Goal: Task Accomplishment & Management: Manage account settings

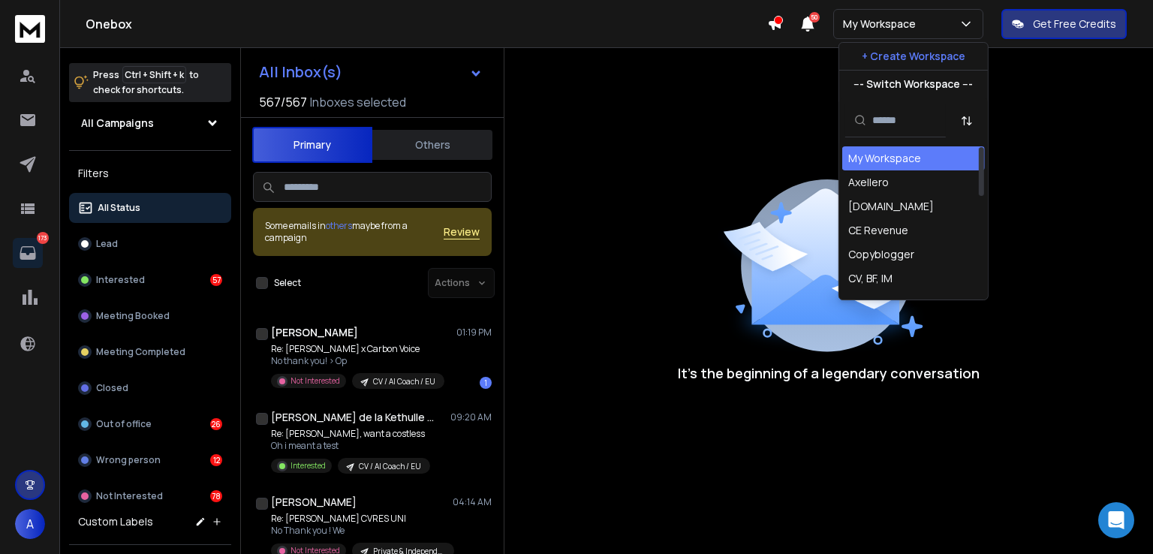
click at [904, 157] on div "My Workspace" at bounding box center [884, 158] width 73 height 15
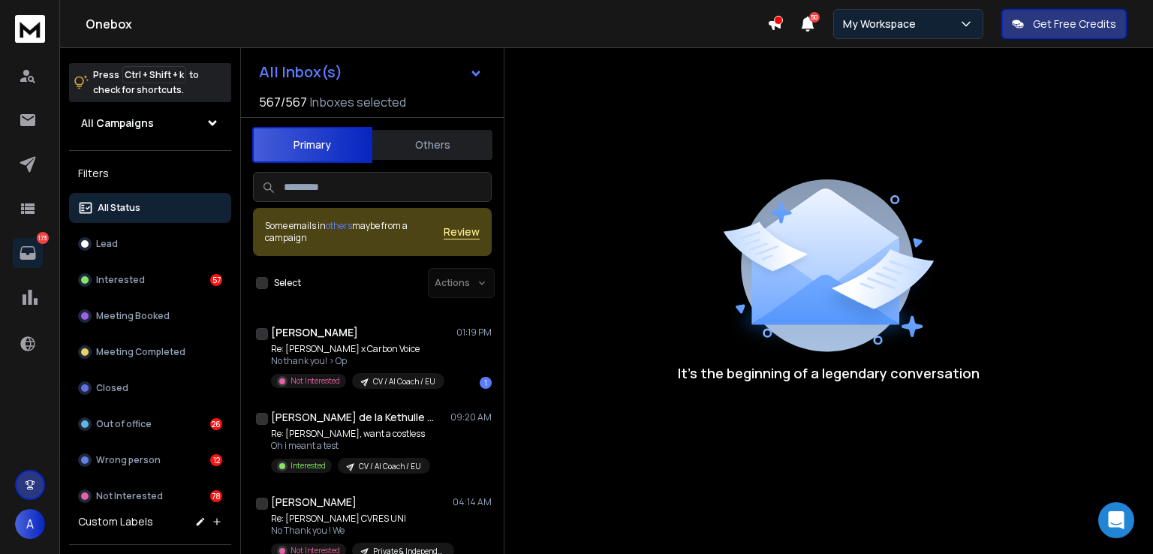
click at [881, 24] on p "My Workspace" at bounding box center [882, 24] width 79 height 15
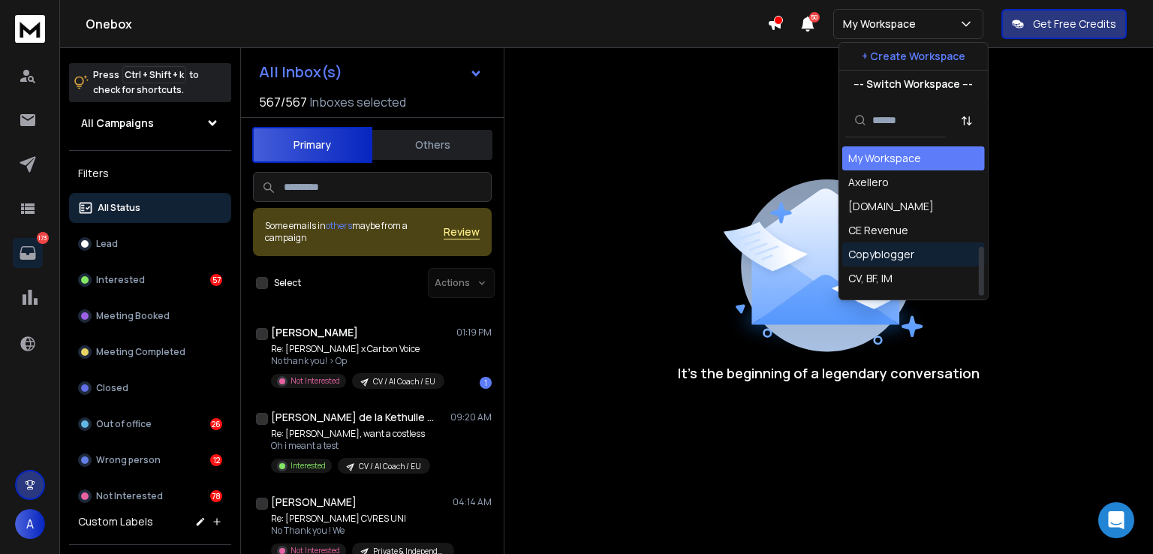
scroll to position [306, 0]
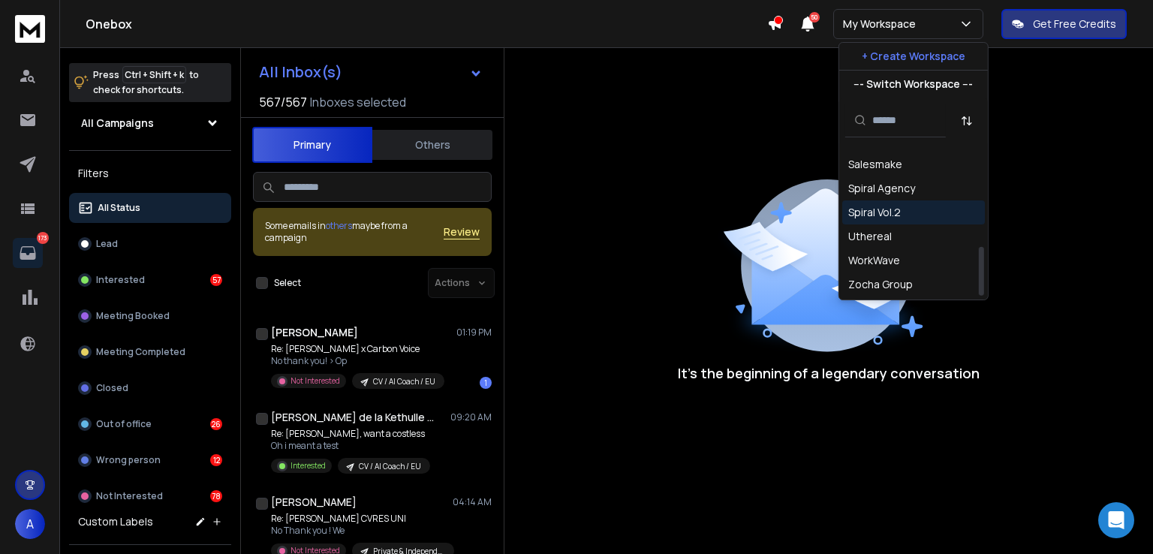
click at [913, 210] on div "Spiral Vol.2" at bounding box center [913, 212] width 143 height 24
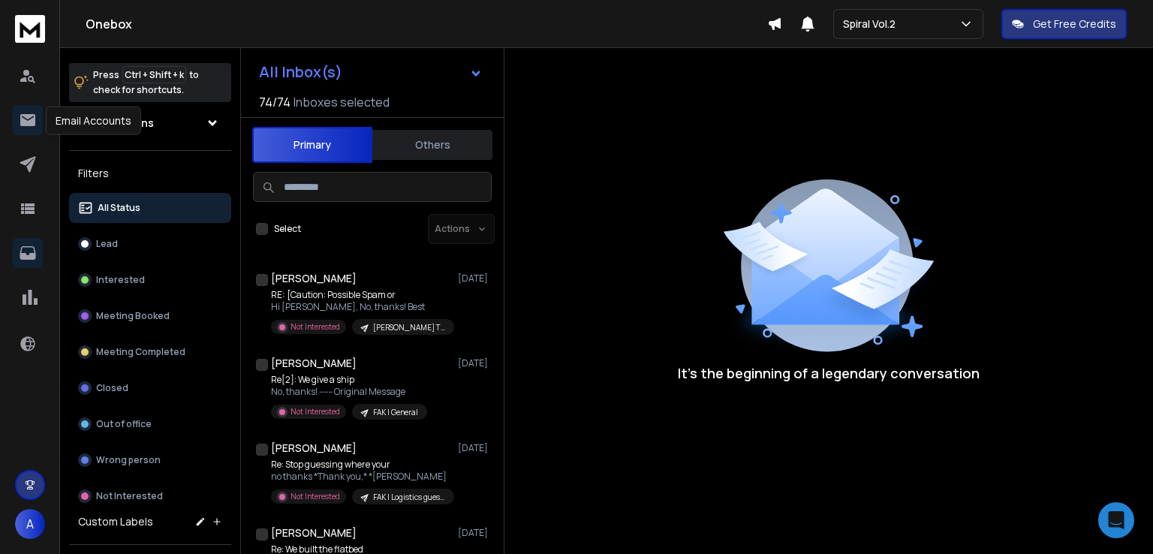
click at [30, 123] on icon at bounding box center [27, 120] width 15 height 12
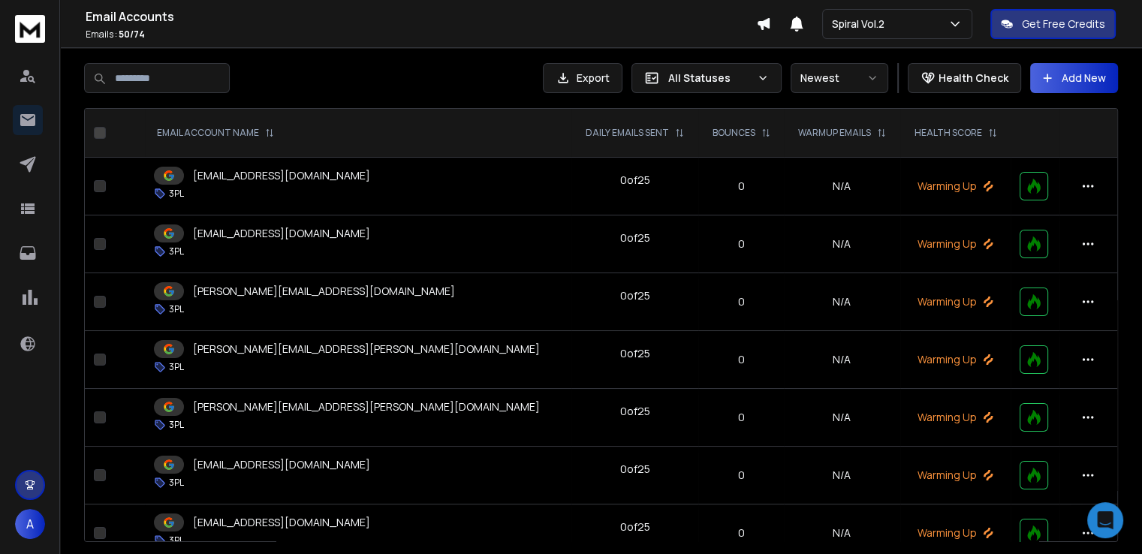
click at [742, 82] on p "All Statuses" at bounding box center [709, 78] width 83 height 15
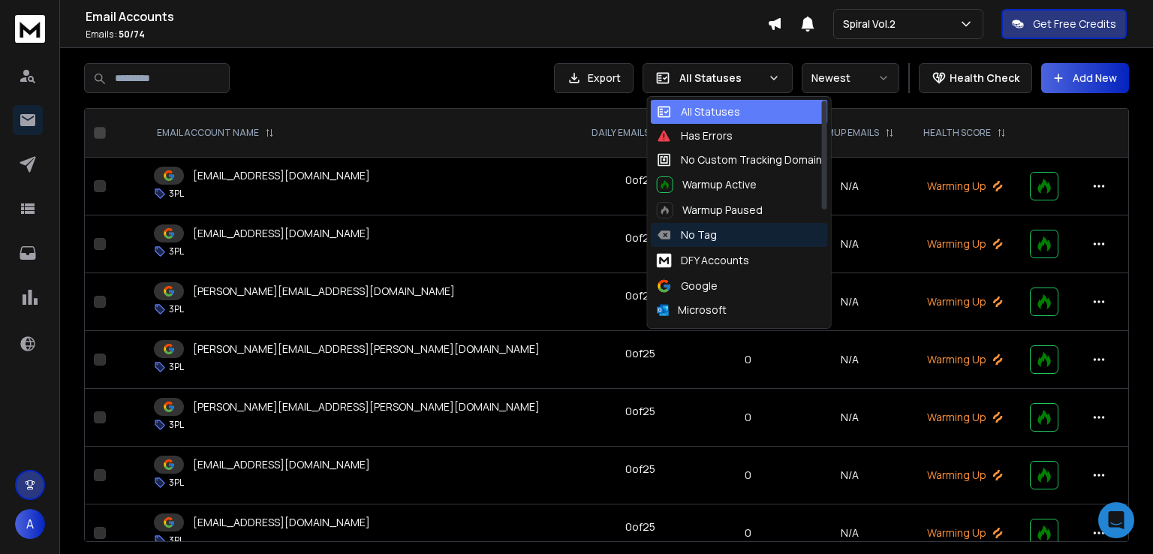
click at [748, 227] on div "No Tag" at bounding box center [739, 235] width 177 height 24
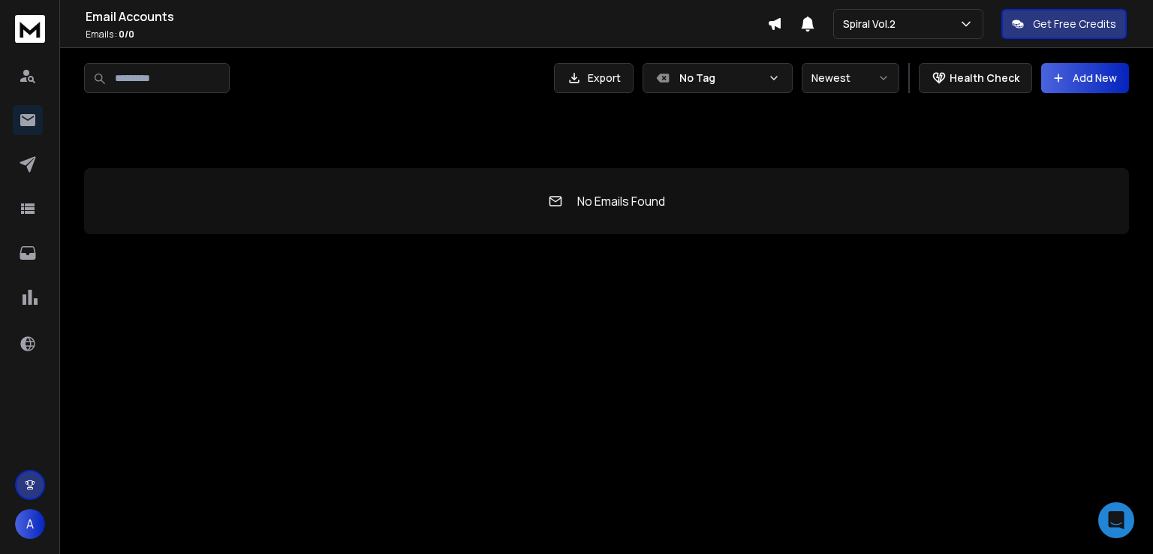
click at [690, 74] on p "No Tag" at bounding box center [720, 78] width 83 height 15
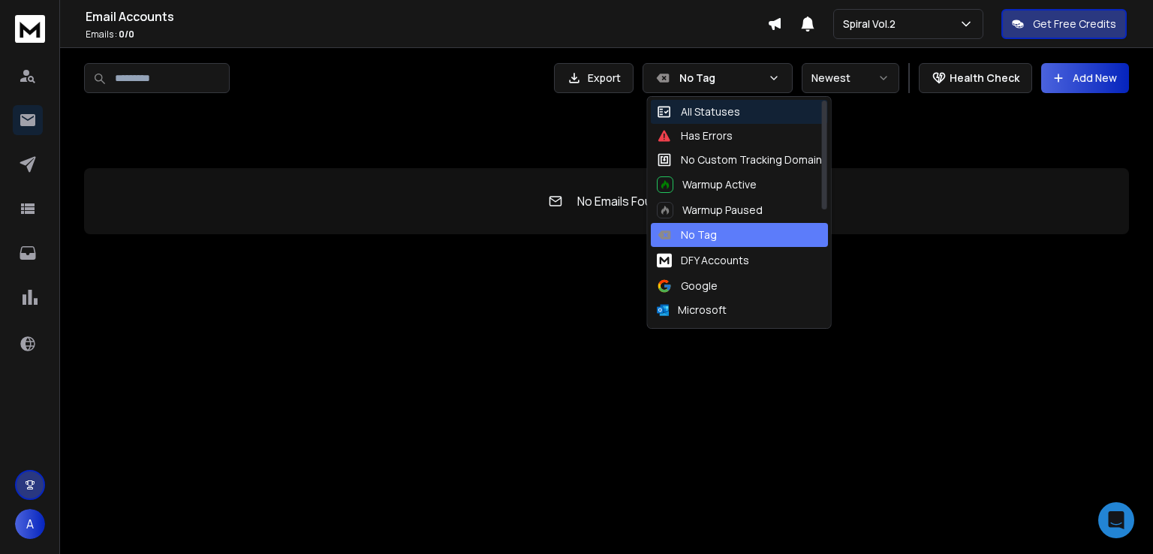
click at [706, 112] on div "All Statuses" at bounding box center [698, 111] width 83 height 15
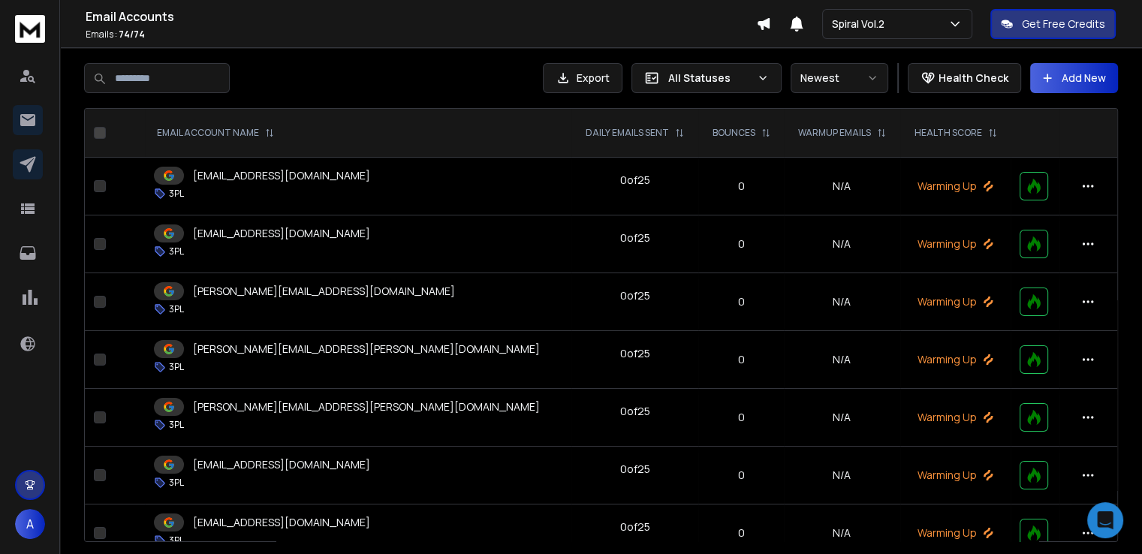
click at [32, 163] on icon at bounding box center [28, 164] width 16 height 16
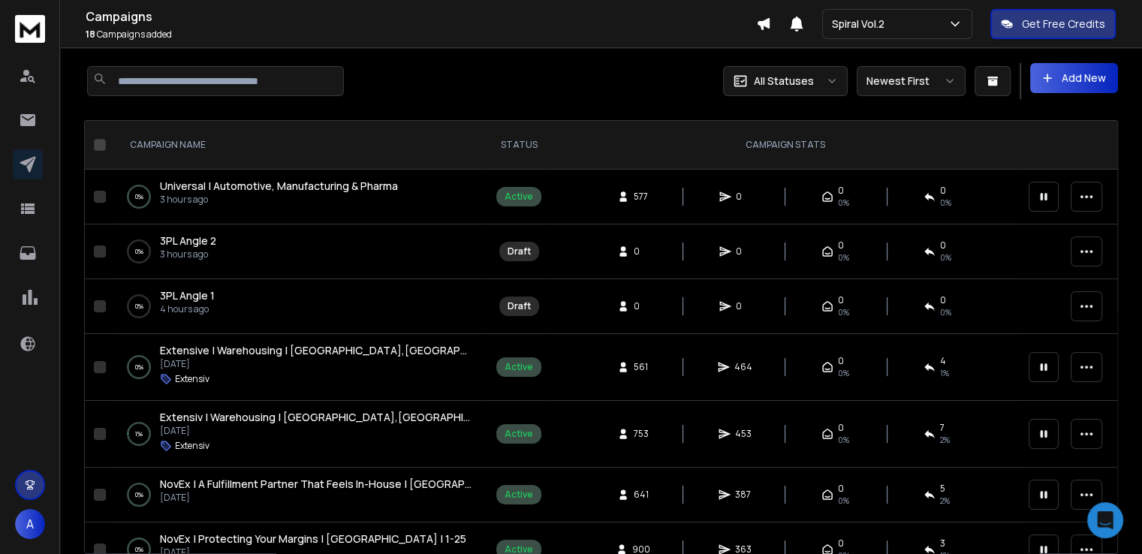
click at [182, 238] on span "3PL Angle 2" at bounding box center [188, 240] width 56 height 14
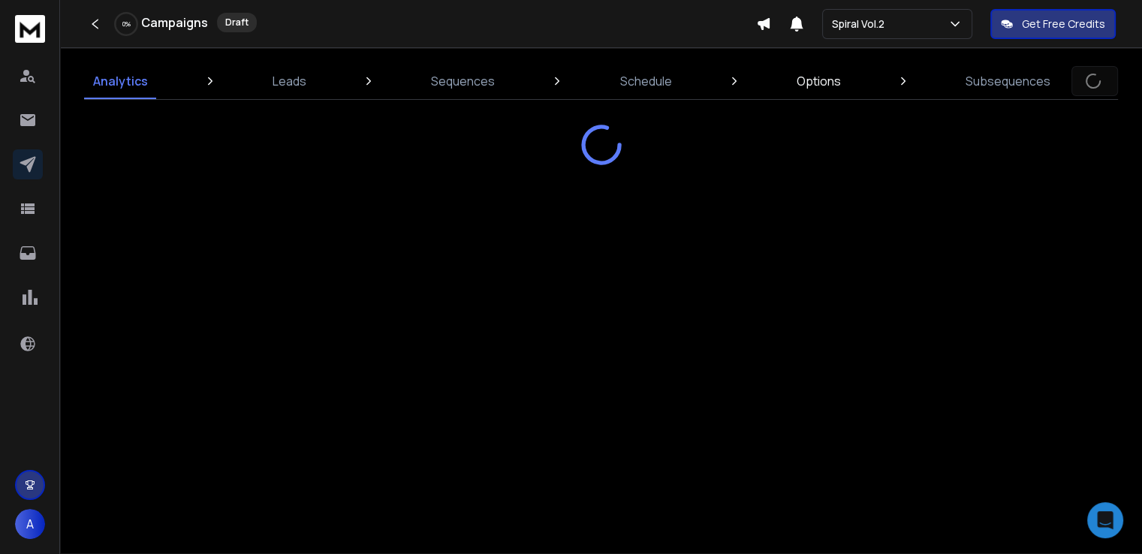
click at [799, 86] on p "Options" at bounding box center [818, 81] width 44 height 18
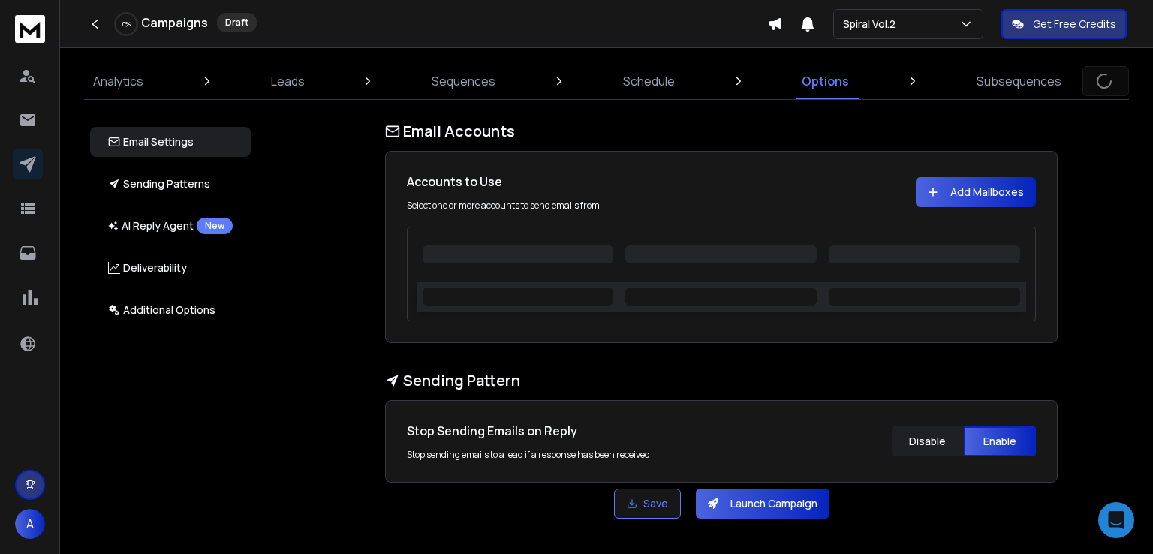
click at [951, 196] on button "Add Mailboxes" at bounding box center [976, 192] width 120 height 30
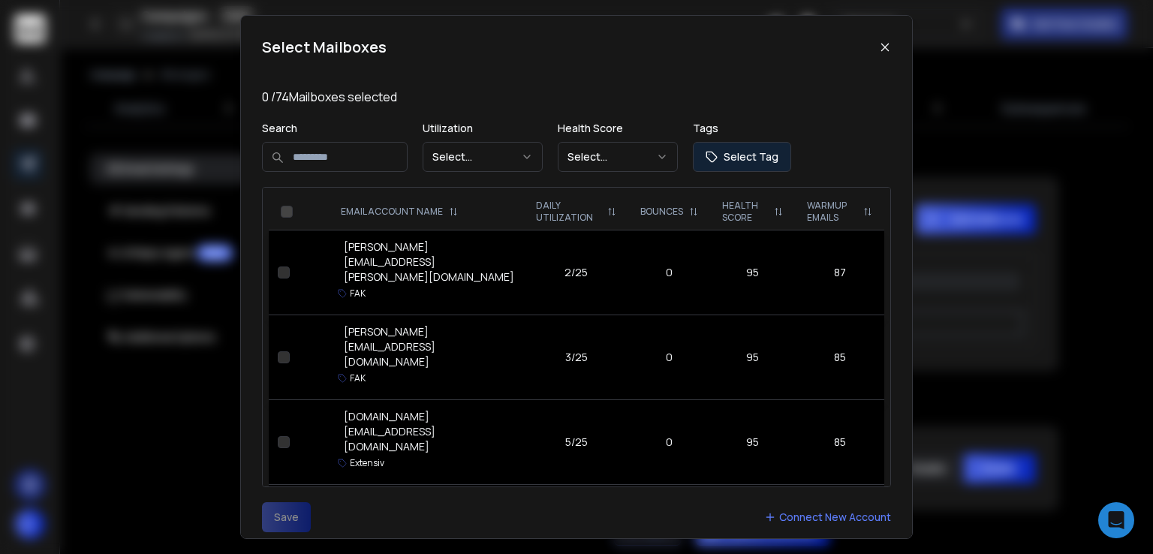
click at [736, 161] on button "Select Tag" at bounding box center [742, 157] width 98 height 30
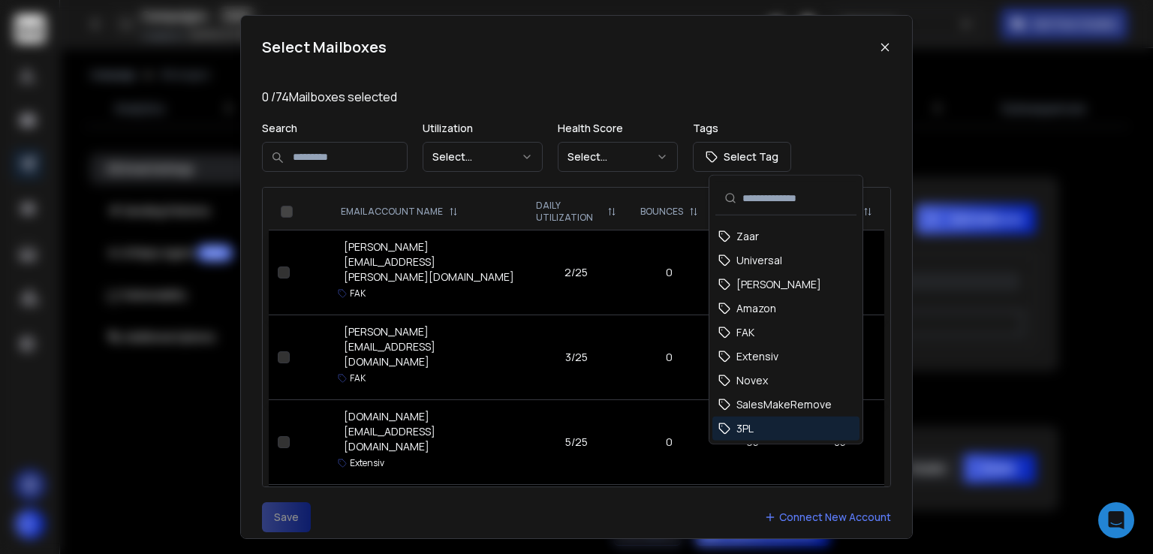
click at [798, 422] on div "3PL" at bounding box center [785, 428] width 135 height 15
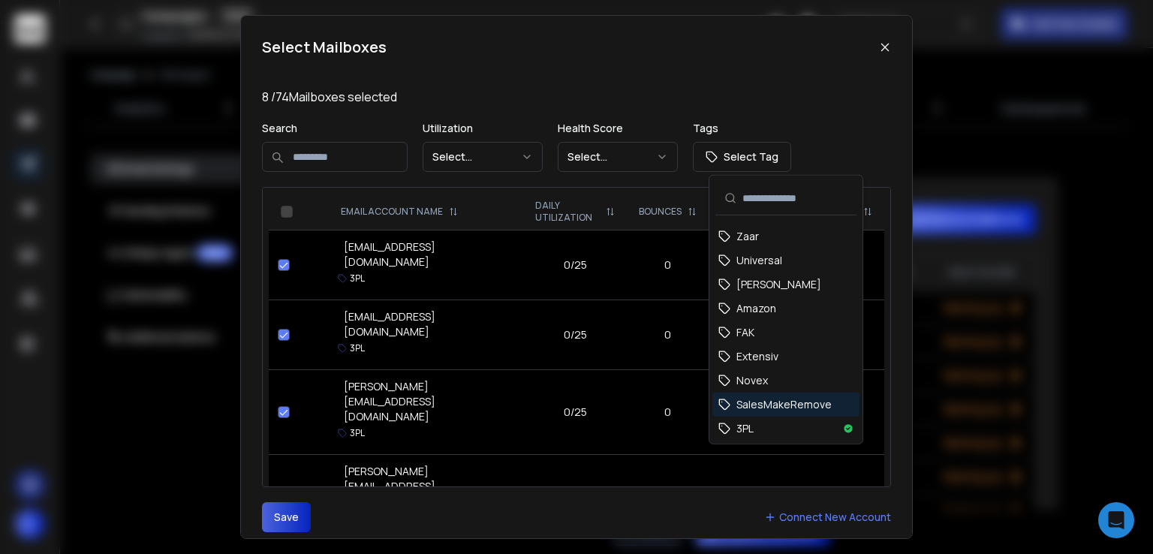
click at [285, 512] on button "Save" at bounding box center [286, 517] width 49 height 30
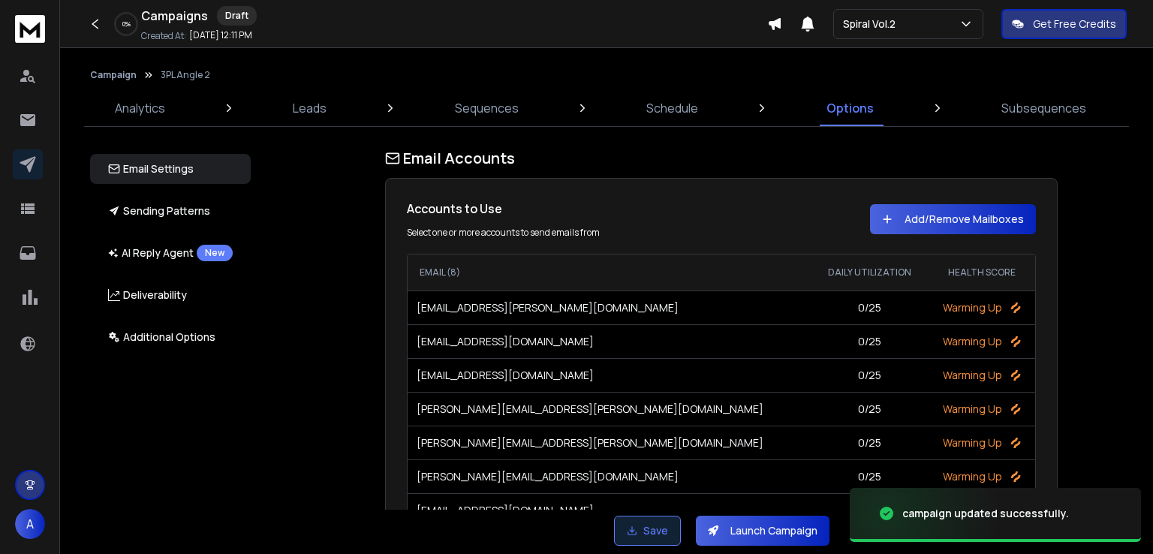
scroll to position [250, 0]
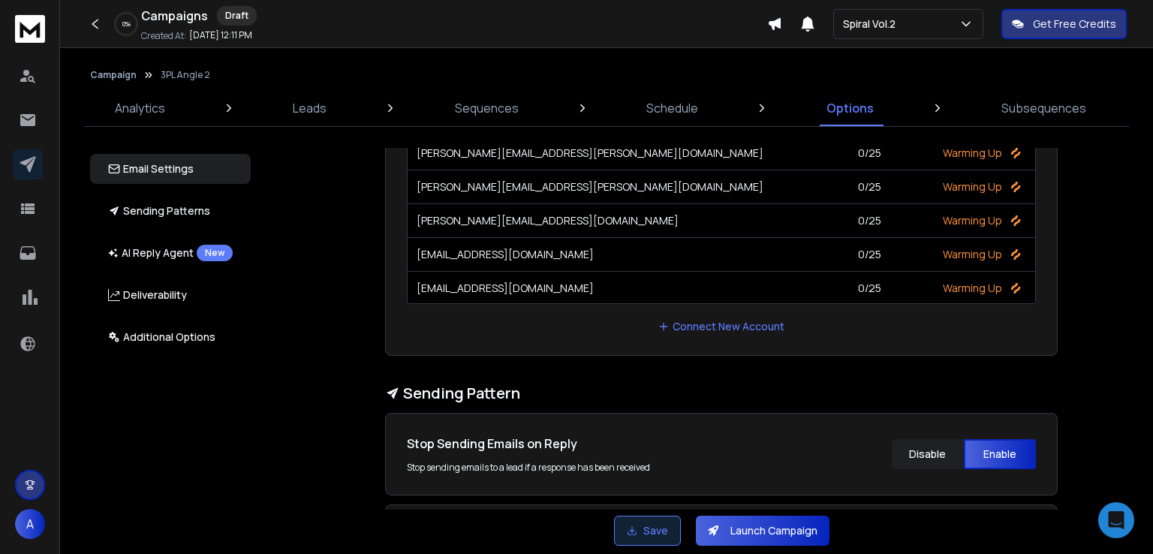
click at [644, 538] on button "Save" at bounding box center [647, 531] width 67 height 30
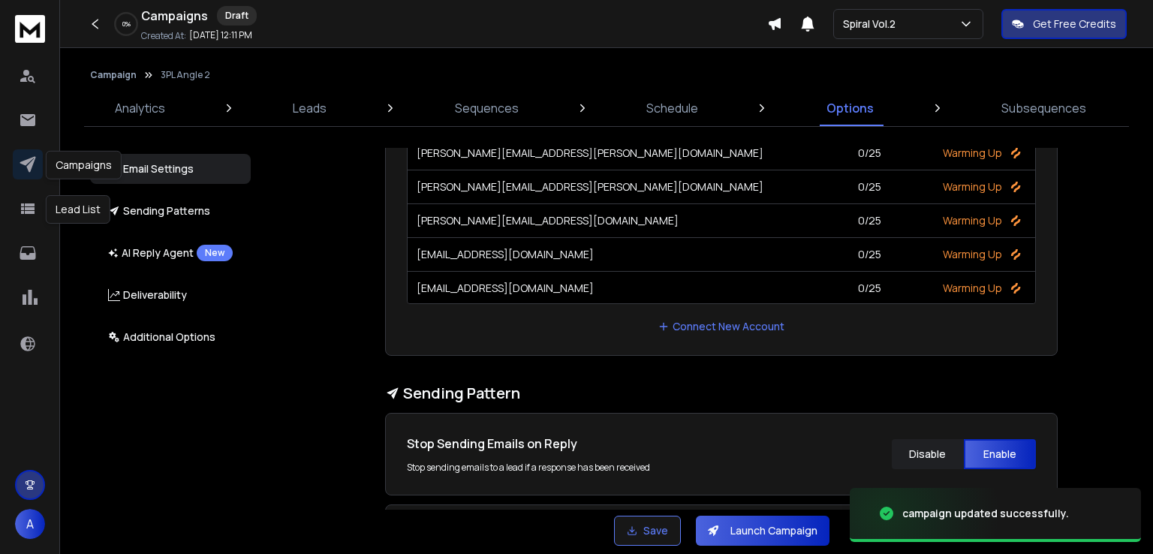
click at [17, 163] on link at bounding box center [28, 164] width 30 height 30
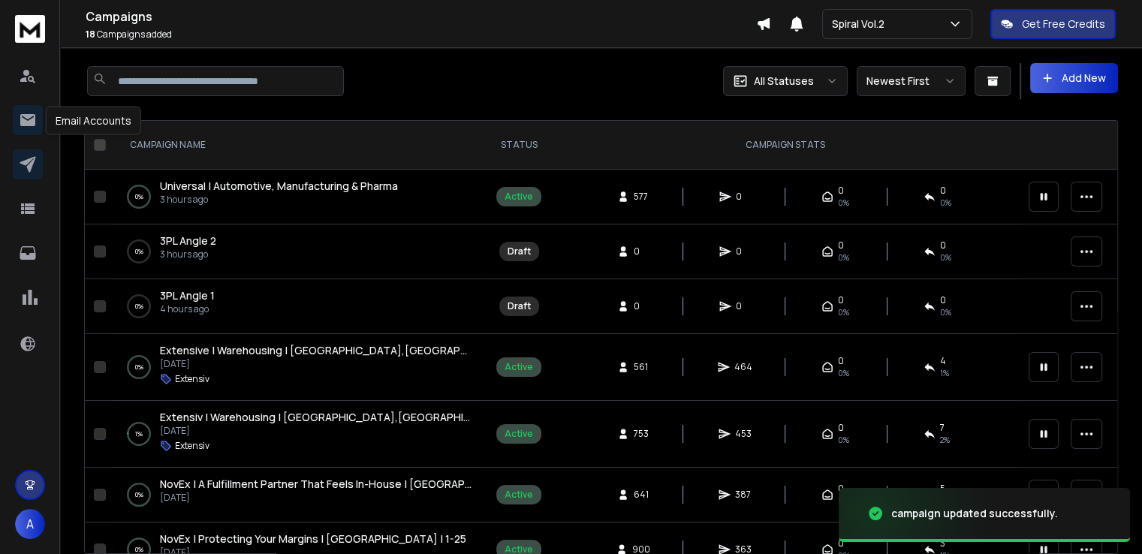
click at [23, 115] on icon at bounding box center [27, 120] width 15 height 12
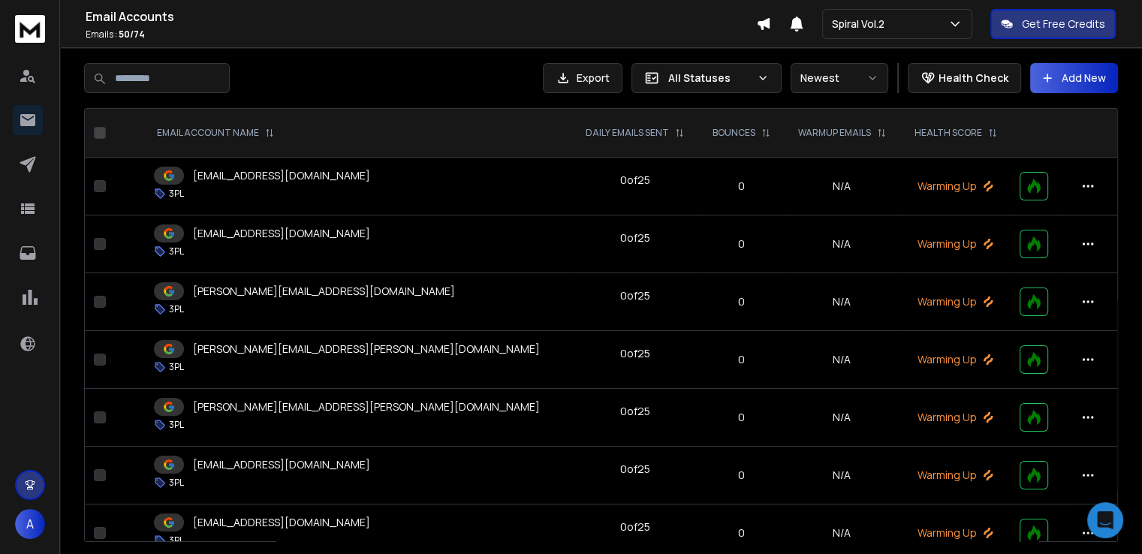
click at [103, 187] on button "button" at bounding box center [100, 186] width 12 height 12
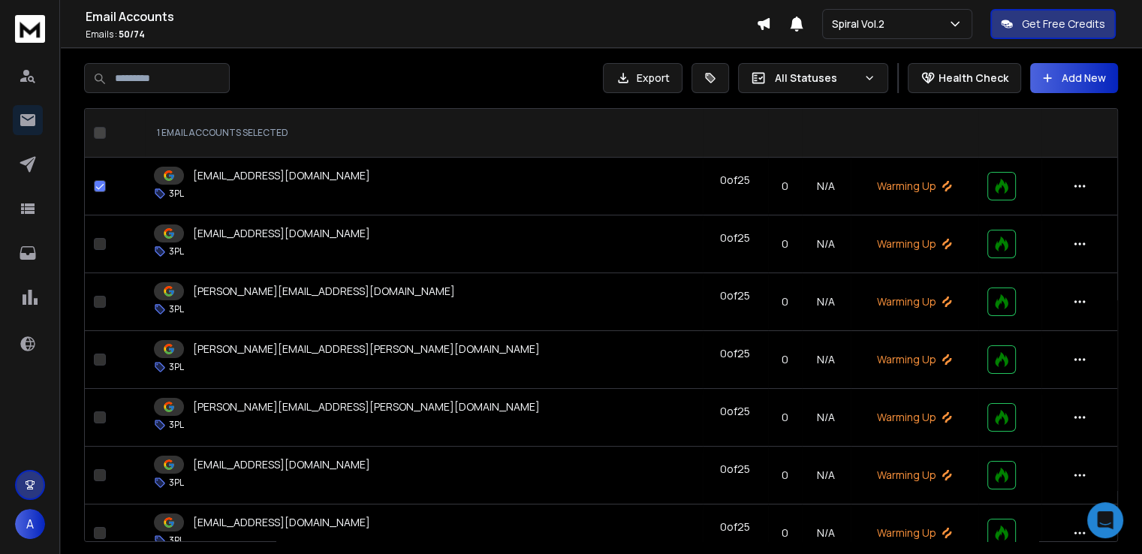
click at [96, 243] on button "button" at bounding box center [100, 244] width 12 height 12
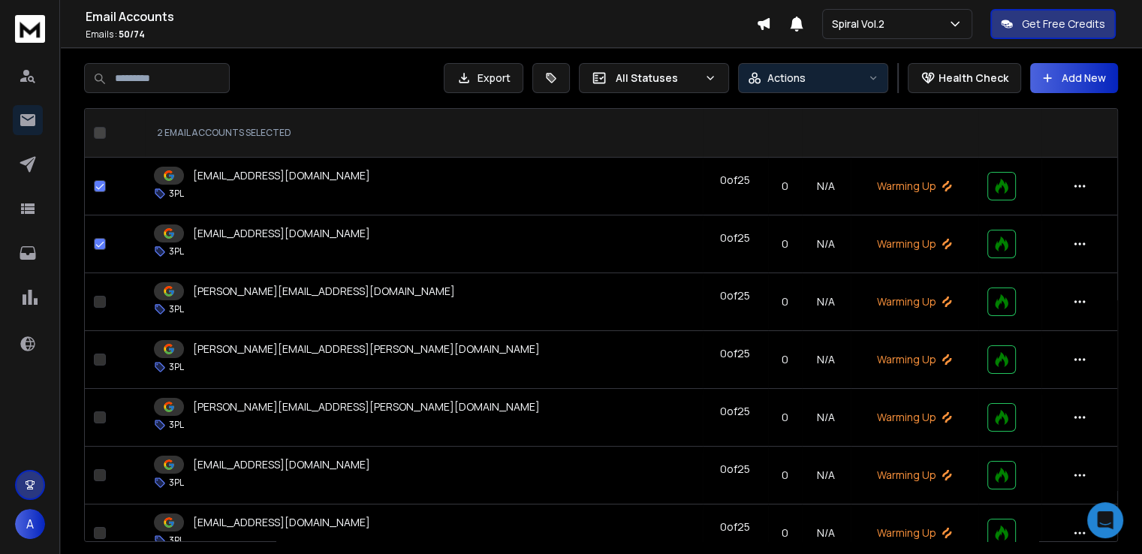
click at [772, 71] on p "Actions" at bounding box center [786, 78] width 38 height 15
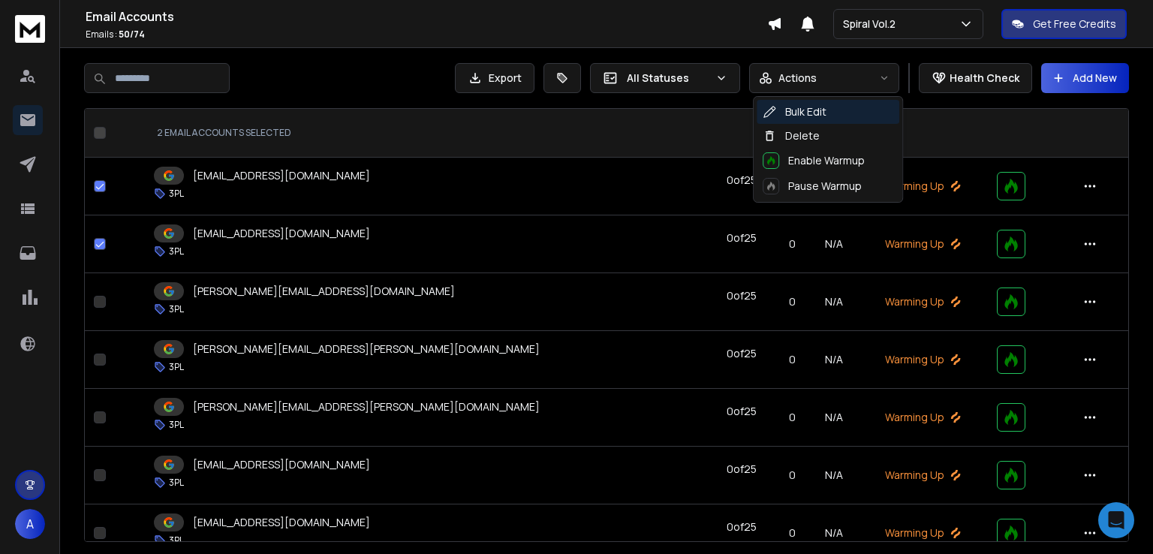
click at [108, 164] on td at bounding box center [115, 187] width 60 height 58
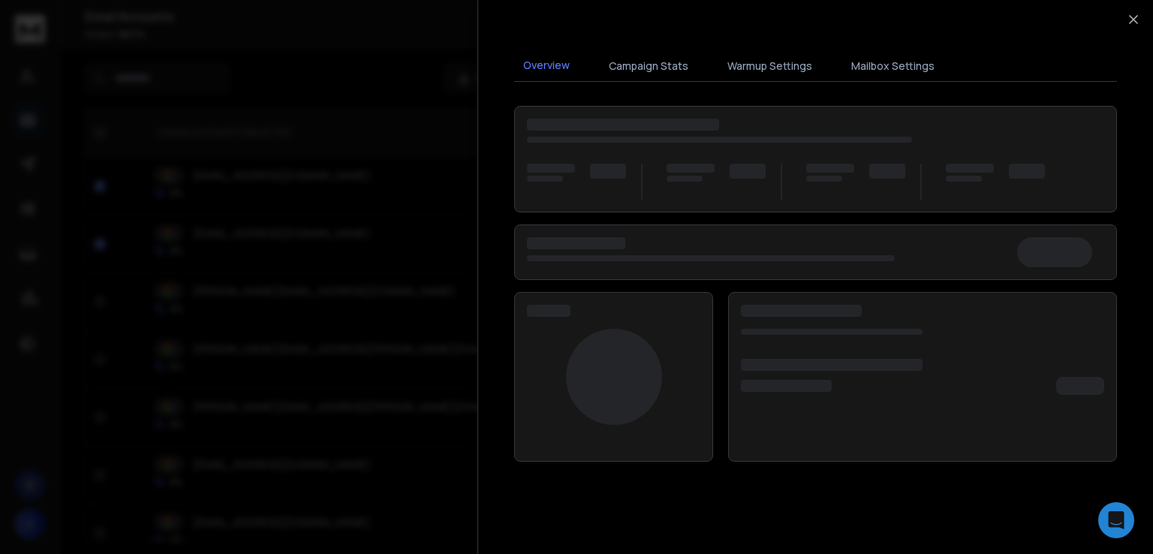
click at [101, 137] on div at bounding box center [576, 277] width 1153 height 554
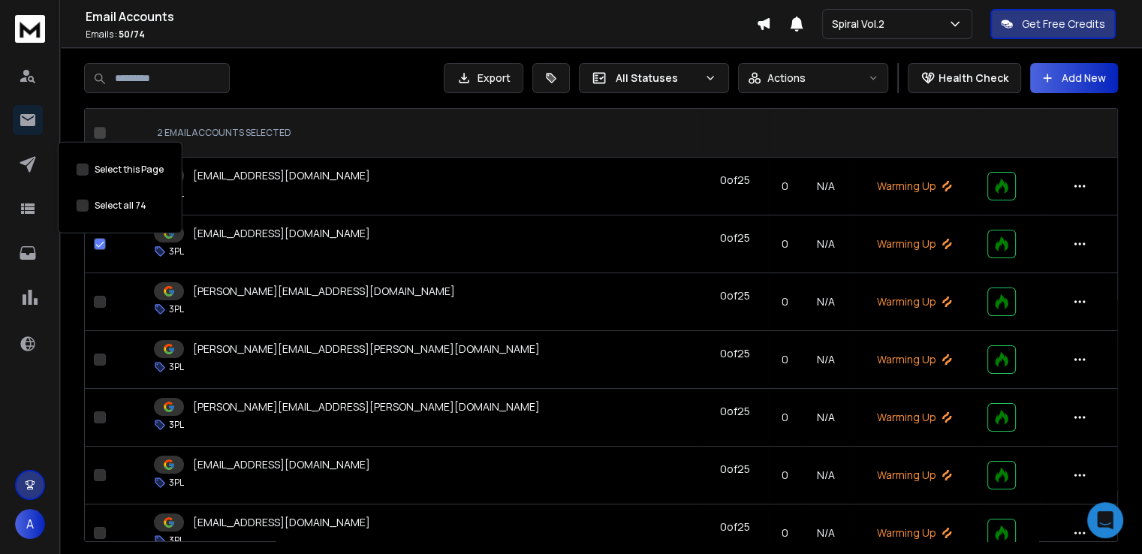
drag, startPoint x: 389, startPoint y: 151, endPoint x: 383, endPoint y: 157, distance: 8.5
click at [385, 156] on th "2 EMAIL ACCOUNTS SELECTED" at bounding box center [424, 133] width 558 height 49
click at [100, 187] on button "button" at bounding box center [100, 186] width 12 height 12
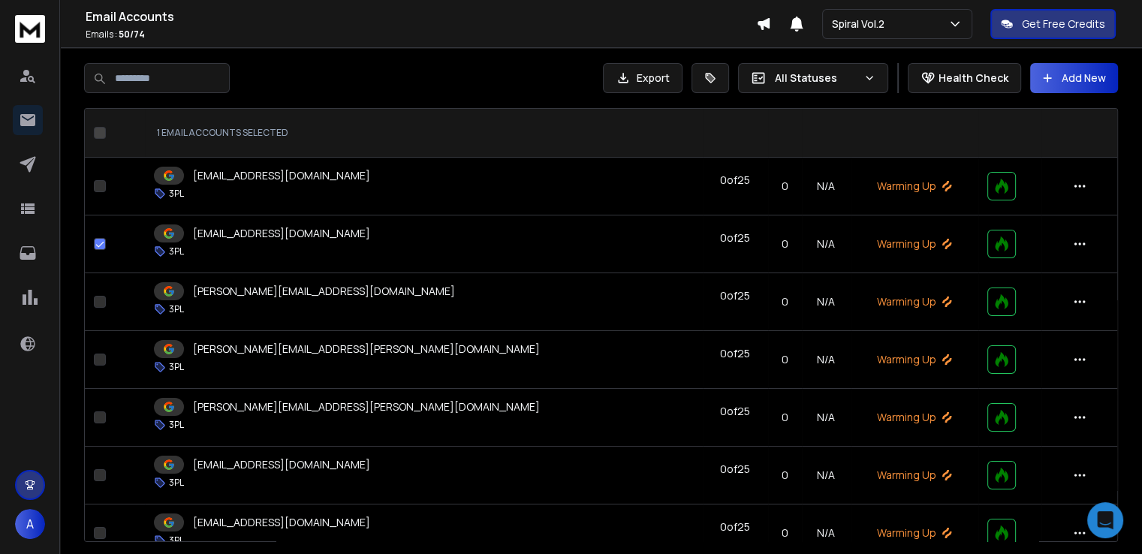
click at [97, 242] on button "button" at bounding box center [100, 244] width 12 height 12
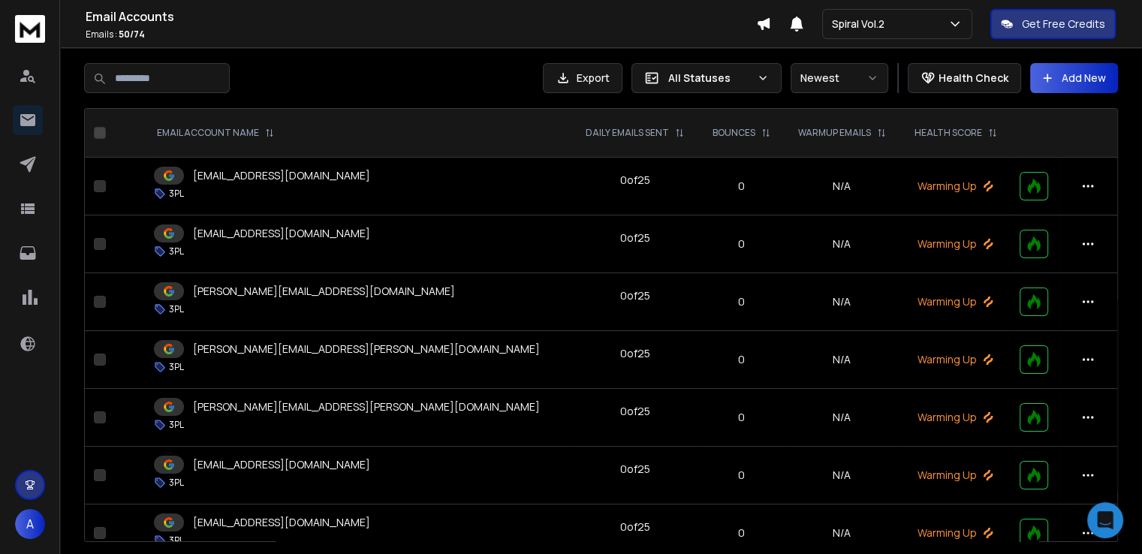
click at [252, 175] on p "rezaei.abbas@the3plfulfillments.com" at bounding box center [281, 175] width 177 height 15
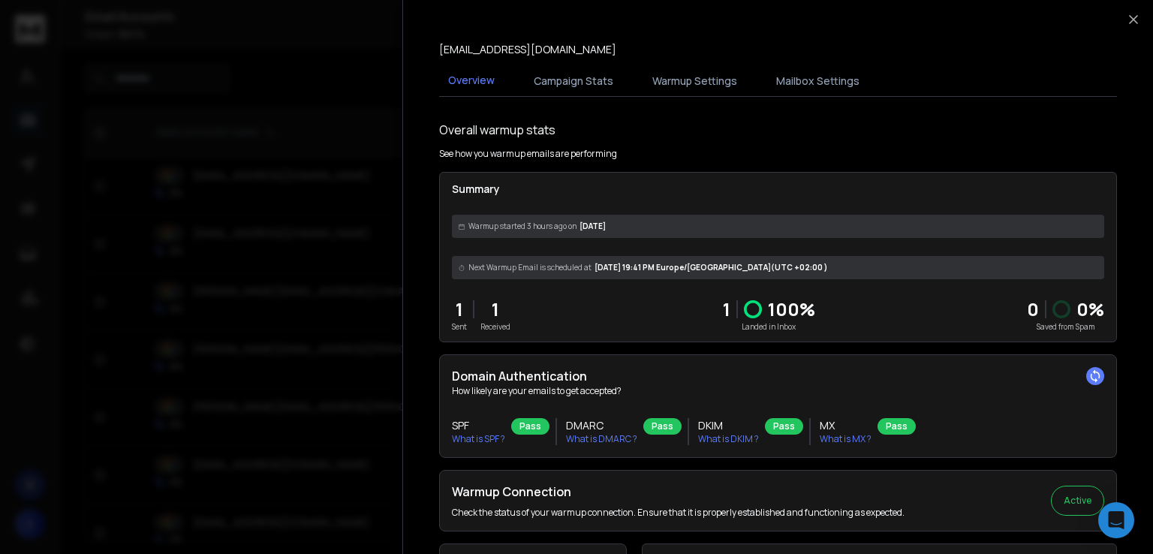
click at [681, 74] on button "Warmup Settings" at bounding box center [694, 81] width 103 height 33
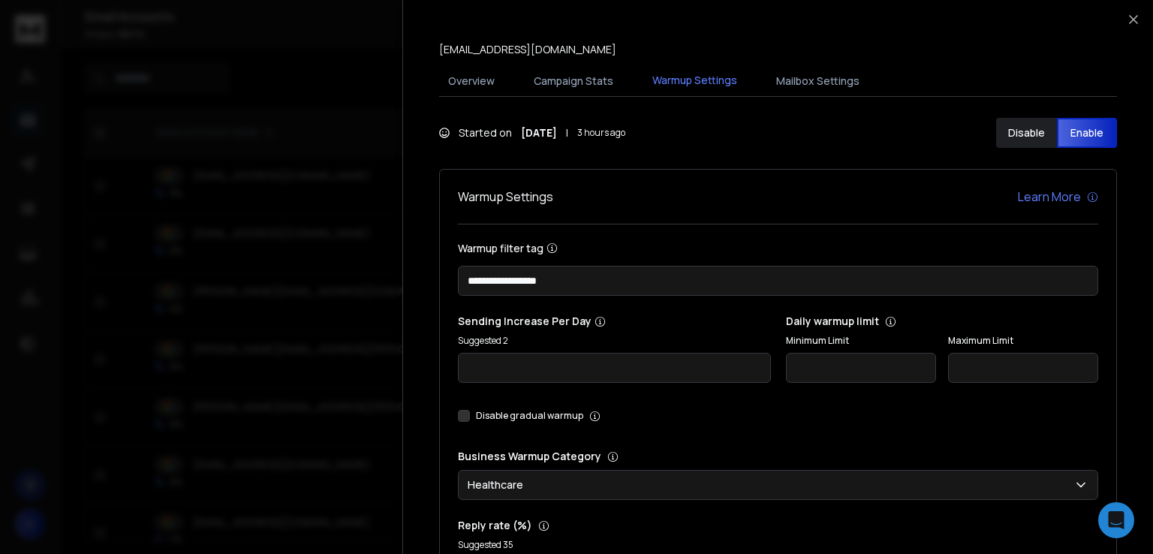
click at [832, 60] on div "**********" at bounding box center [778, 465] width 714 height 895
click at [832, 71] on button "Mailbox Settings" at bounding box center [817, 81] width 101 height 33
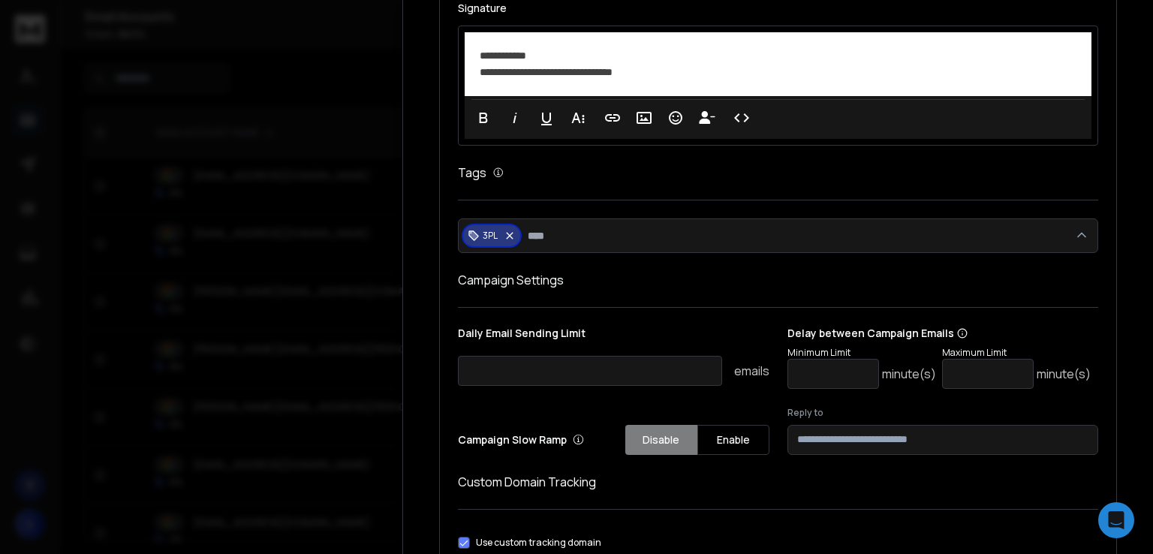
scroll to position [500, 0]
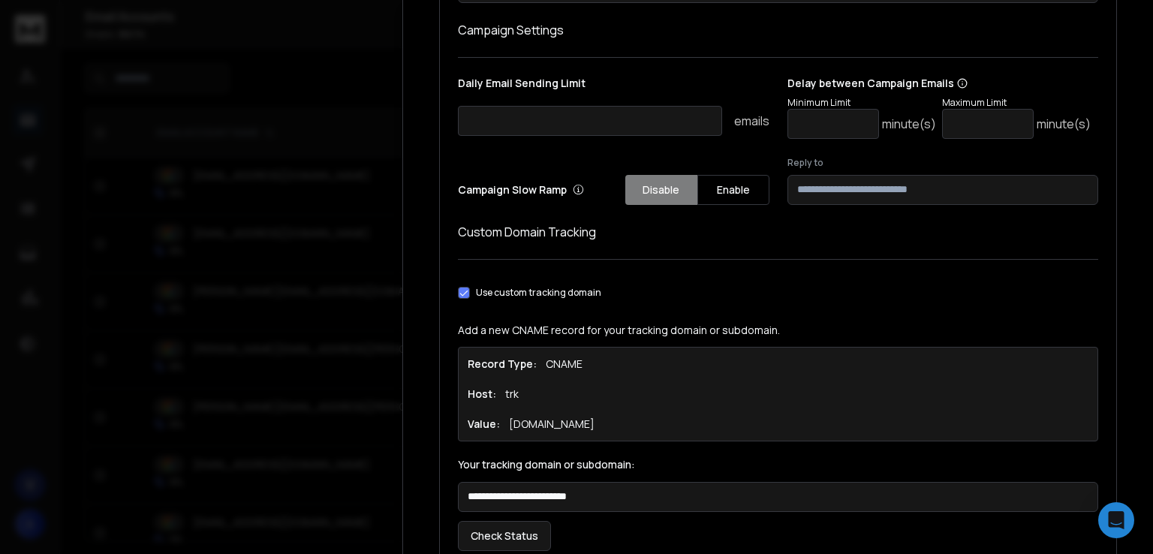
click at [348, 268] on div at bounding box center [576, 277] width 1153 height 554
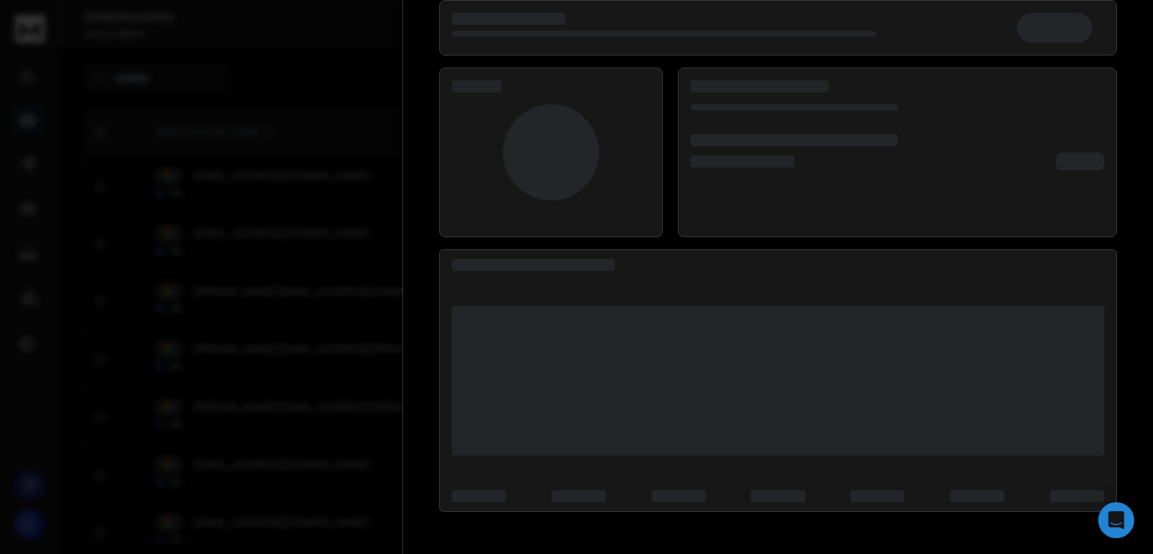
scroll to position [224, 0]
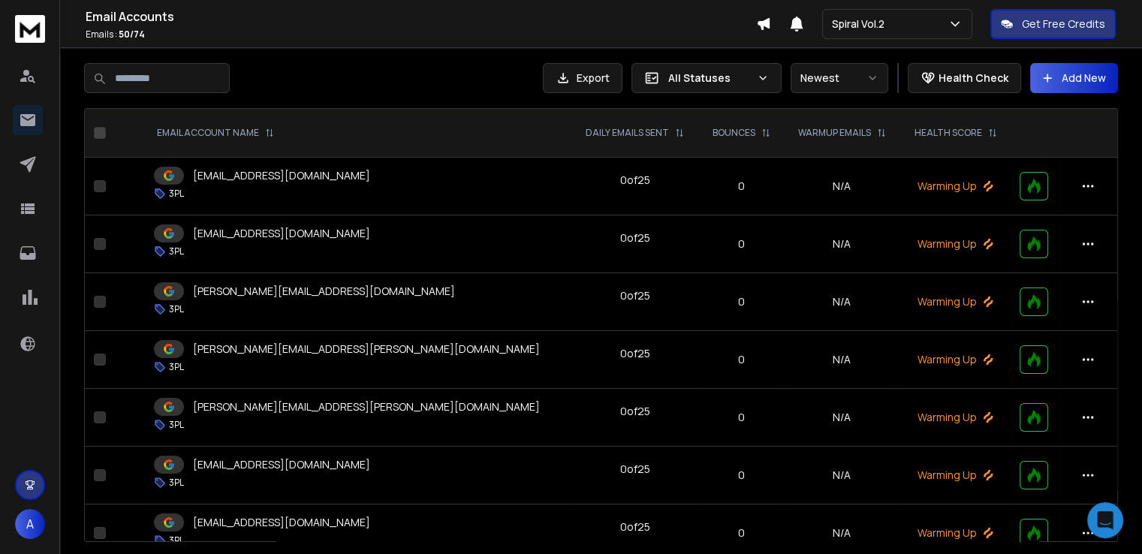
click at [459, 172] on div "[EMAIL_ADDRESS][DOMAIN_NAME]" at bounding box center [358, 176] width 408 height 18
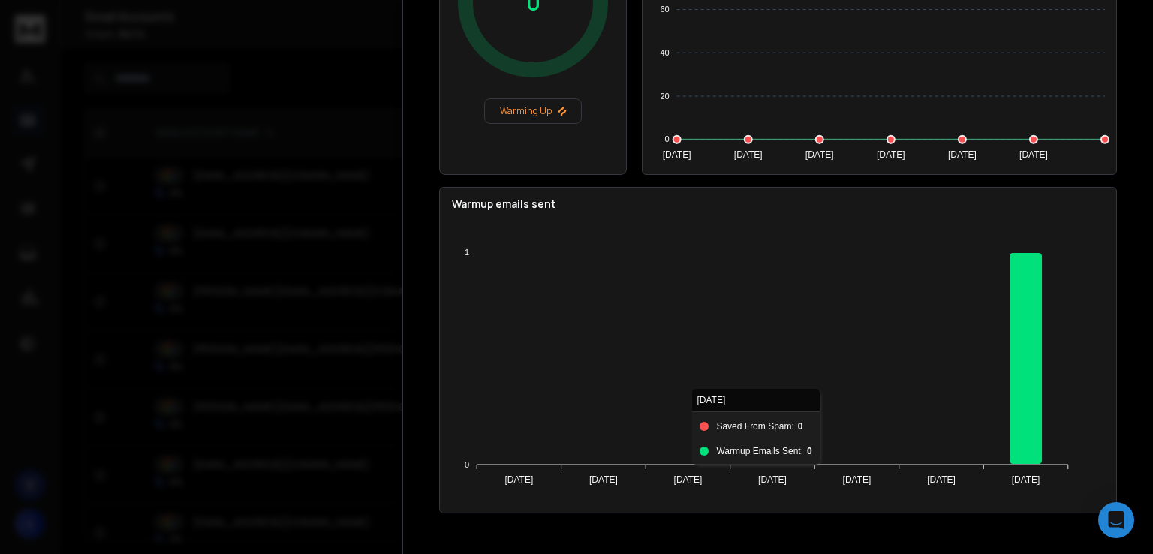
scroll to position [0, 0]
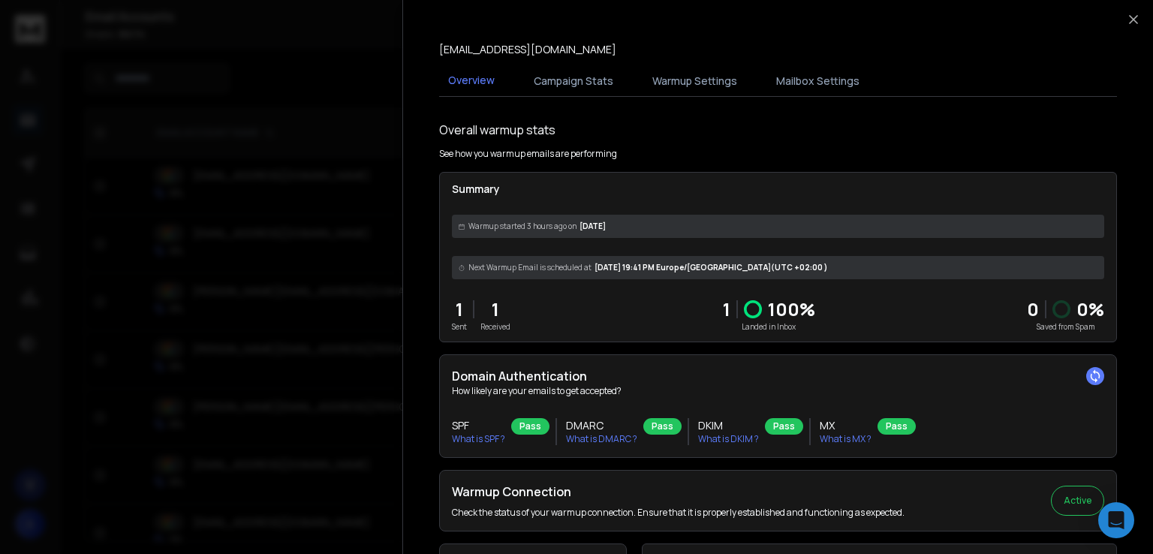
click at [698, 56] on div "[EMAIL_ADDRESS][DOMAIN_NAME]" at bounding box center [778, 49] width 678 height 15
click at [731, 72] on button "Warmup Settings" at bounding box center [694, 81] width 103 height 33
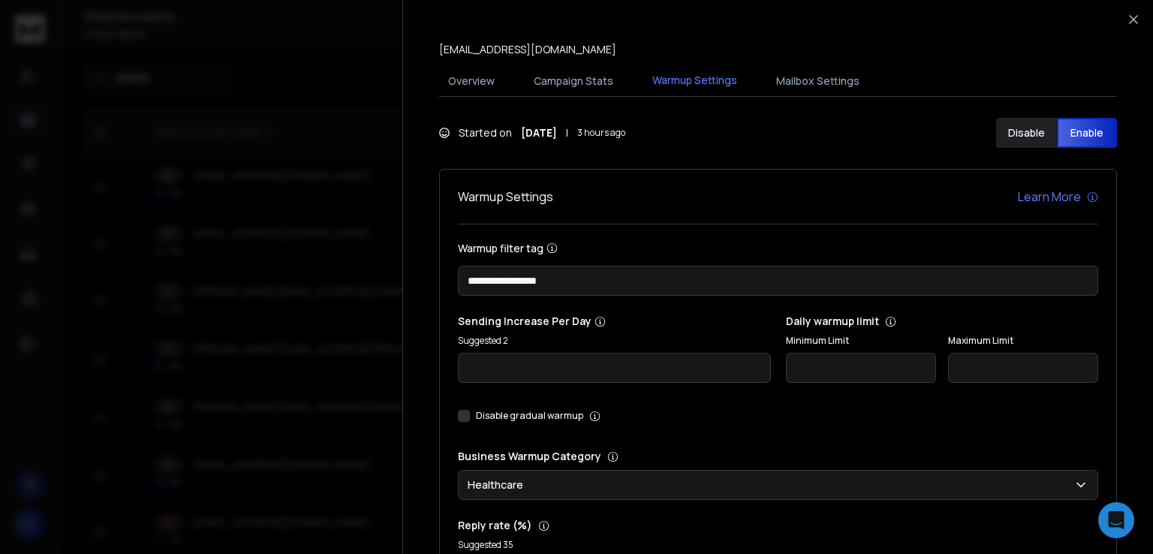
click at [803, 70] on button "Mailbox Settings" at bounding box center [817, 81] width 101 height 33
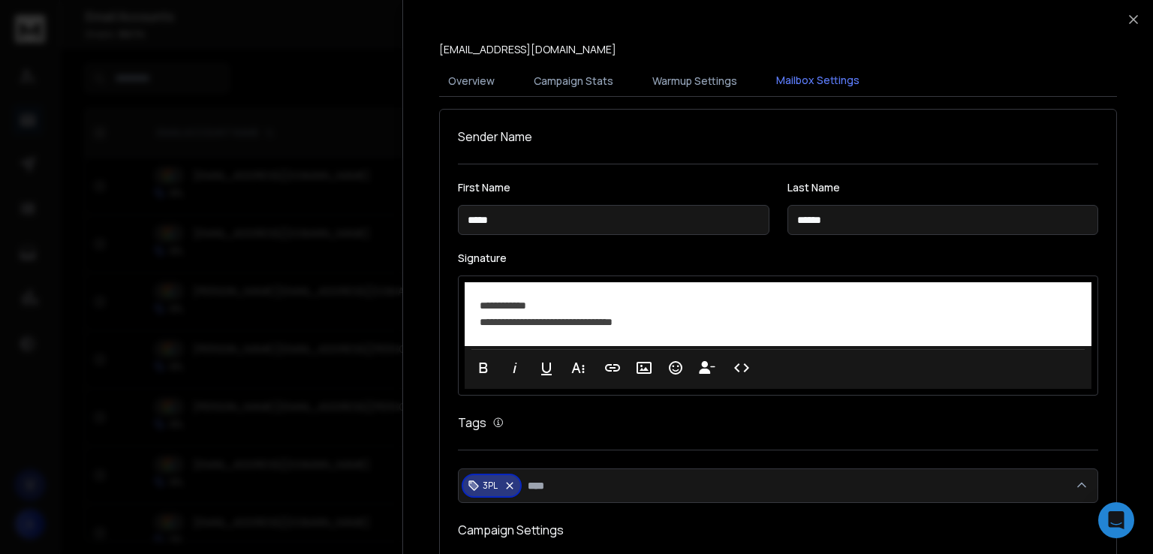
scroll to position [250, 0]
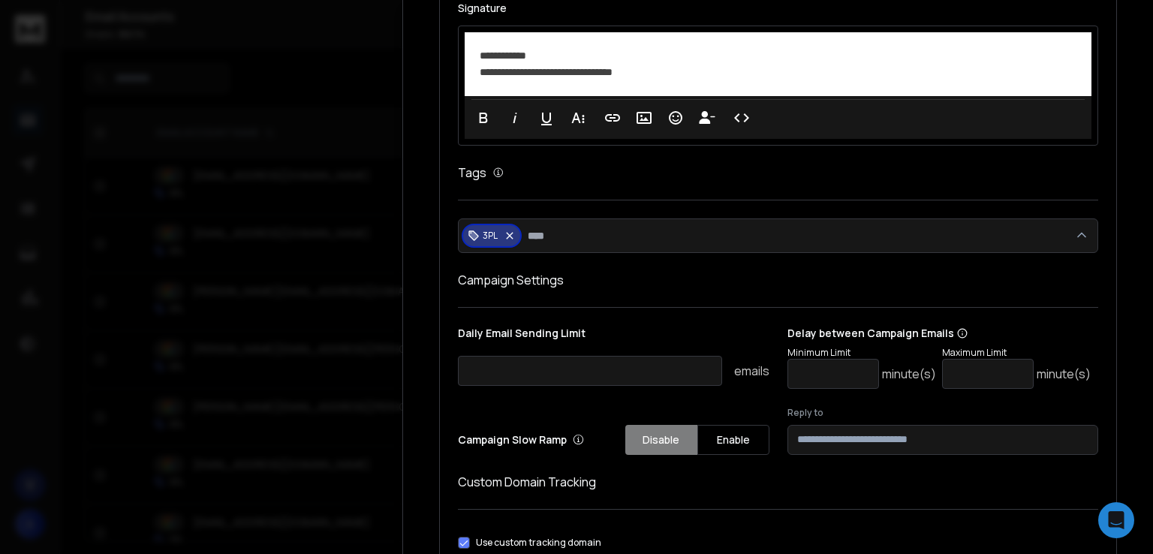
click at [287, 332] on div at bounding box center [576, 277] width 1153 height 554
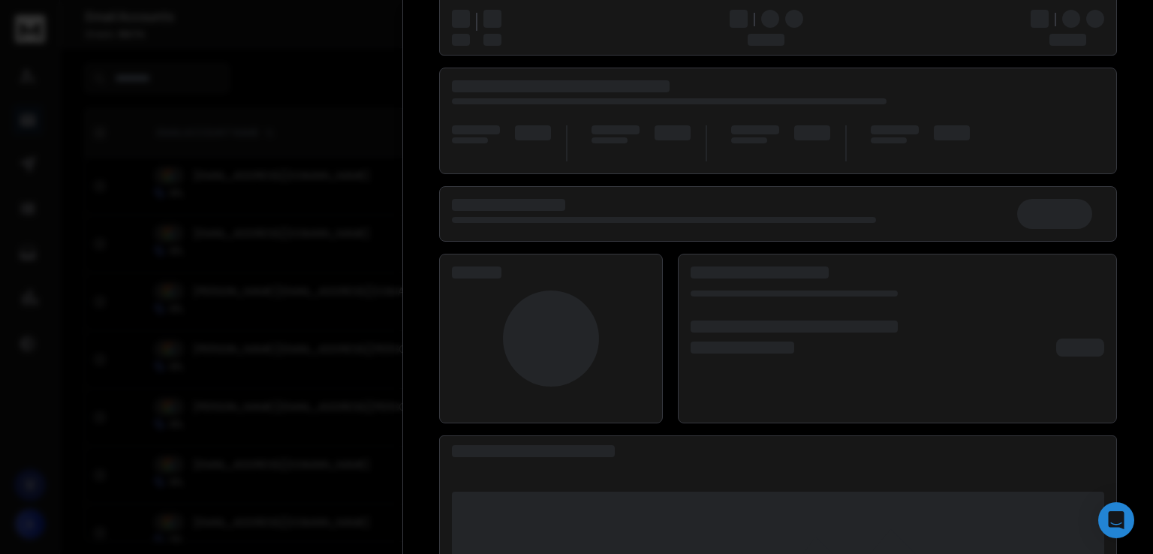
scroll to position [224, 0]
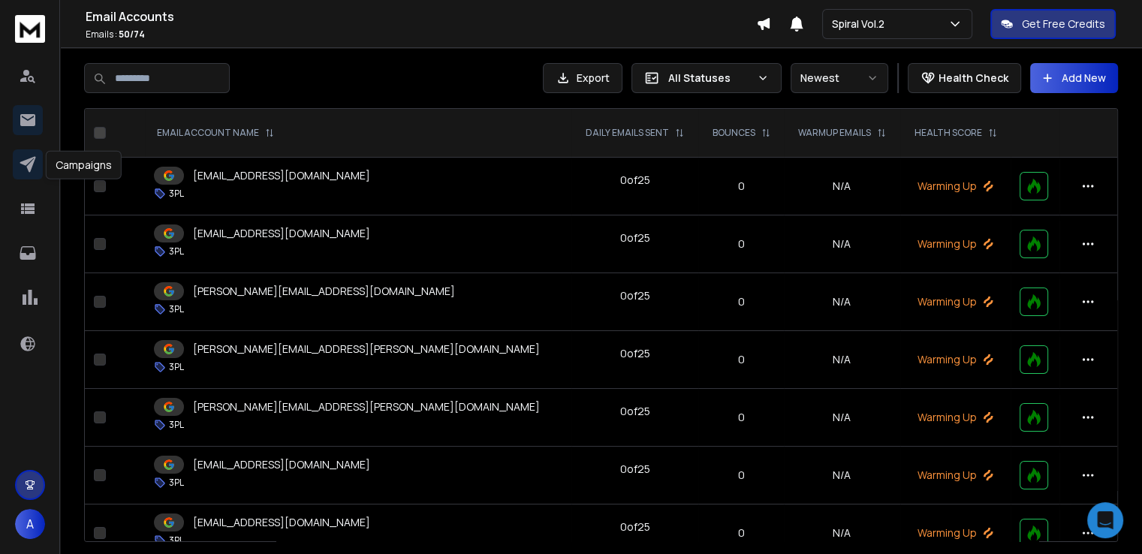
click at [23, 173] on link at bounding box center [28, 164] width 30 height 30
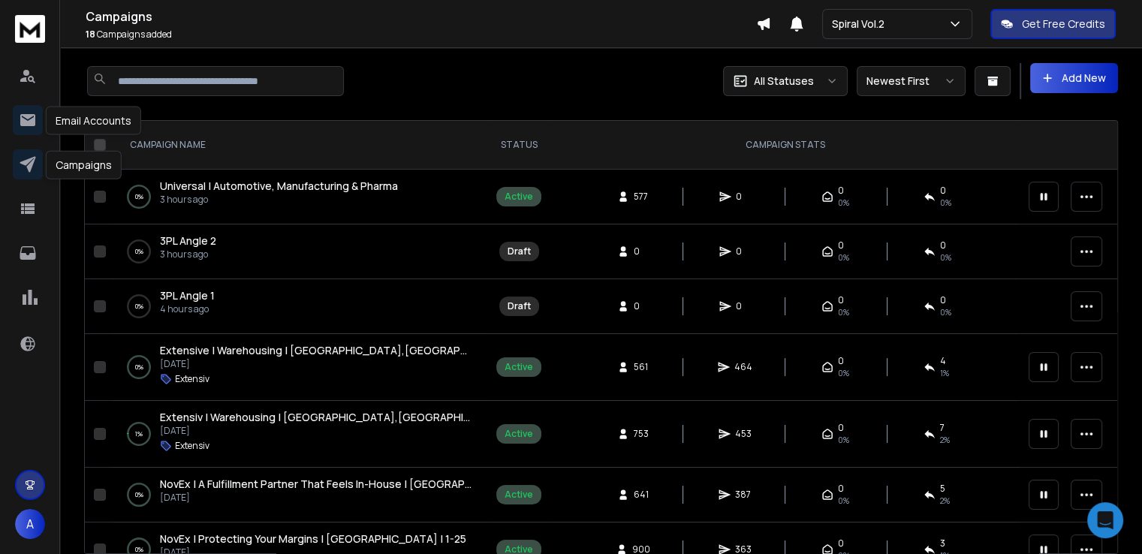
click at [41, 112] on link at bounding box center [28, 120] width 30 height 30
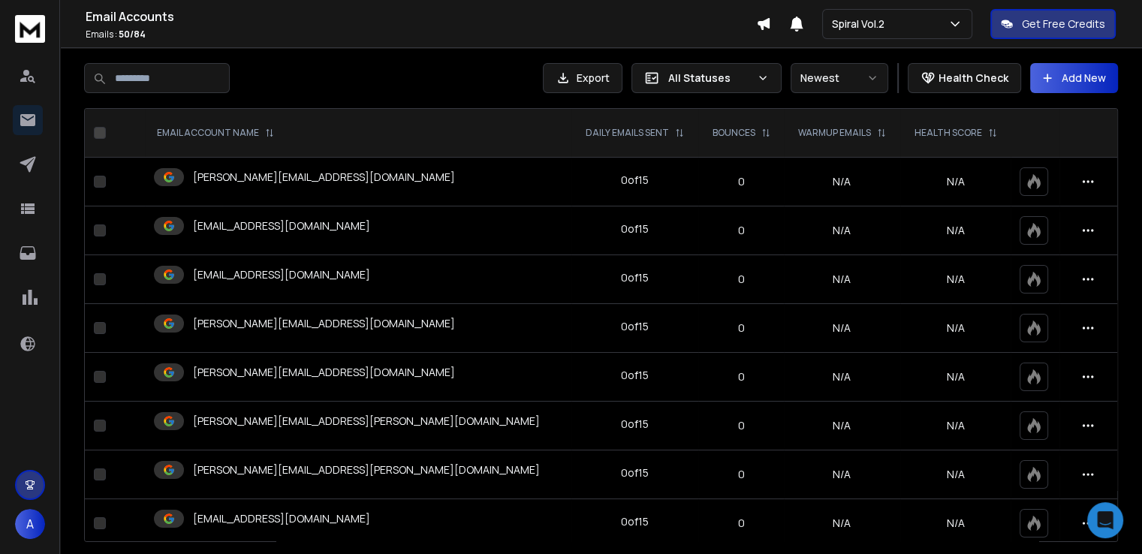
click at [751, 77] on p "All Statuses" at bounding box center [709, 78] width 83 height 15
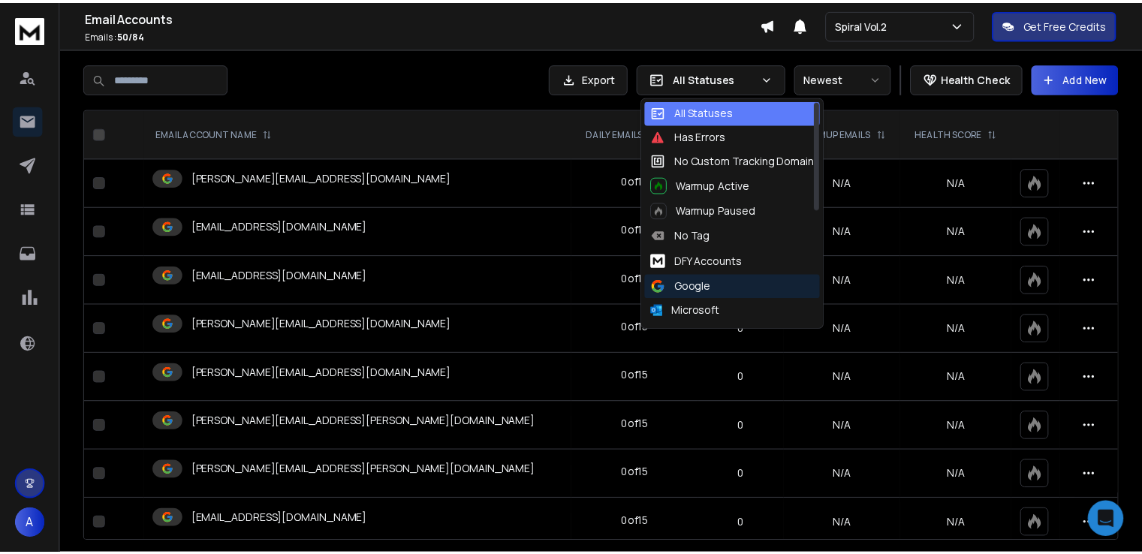
scroll to position [236, 0]
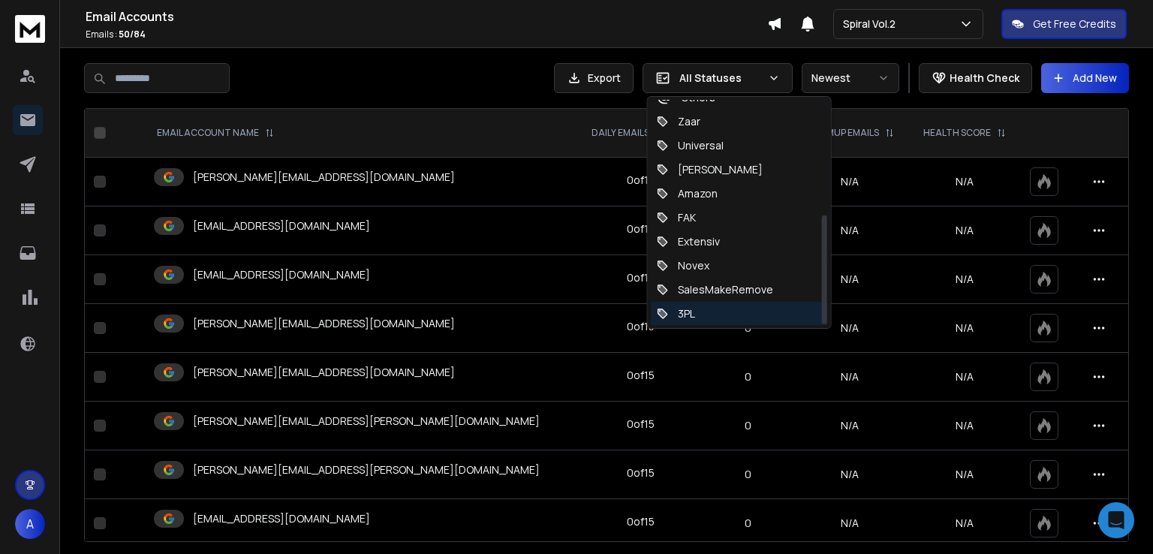
click at [733, 308] on div "3PL" at bounding box center [739, 314] width 177 height 24
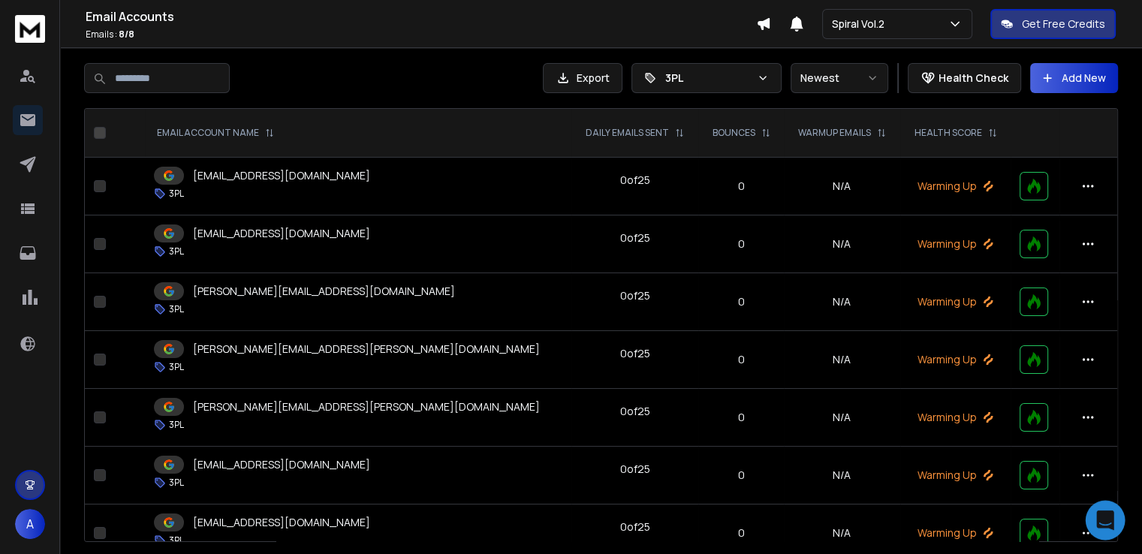
click at [1117, 505] on div "Open Intercom Messenger" at bounding box center [1105, 521] width 40 height 40
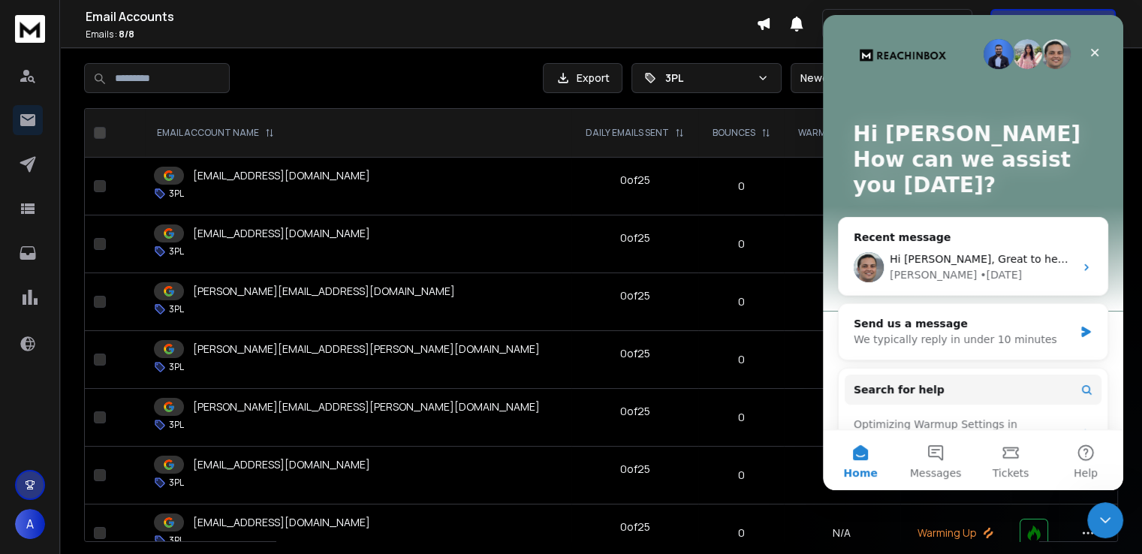
scroll to position [0, 0]
click at [922, 360] on div "Recent message Hi Antonio, Great to hear it’s all good now! It likely just took…" at bounding box center [973, 454] width 270 height 474
click at [926, 344] on div "We typically reply in under 10 minutes" at bounding box center [963, 340] width 220 height 16
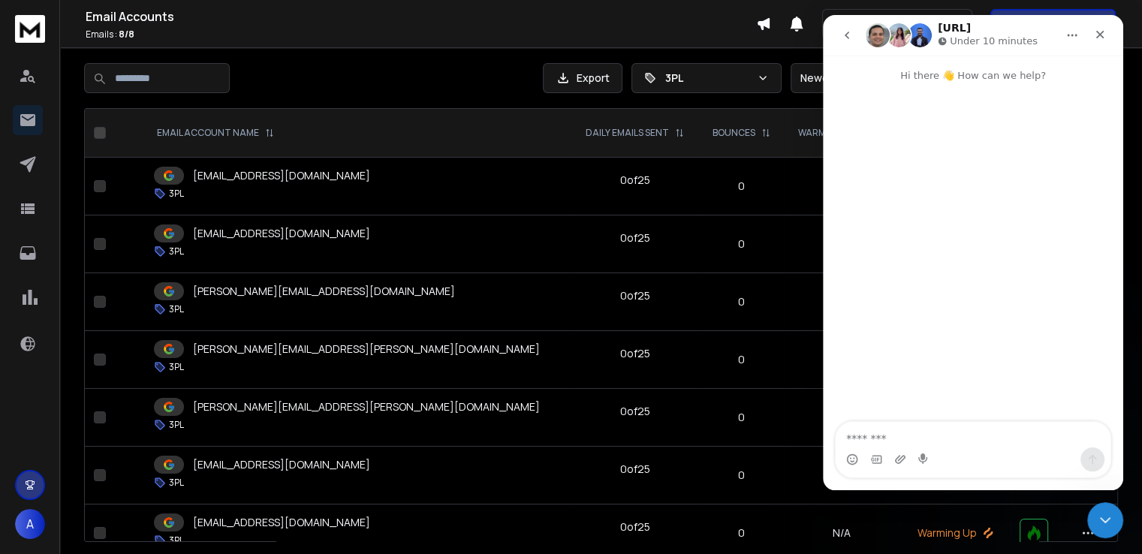
click at [892, 441] on textarea "Message…" at bounding box center [972, 435] width 275 height 26
type textarea "***"
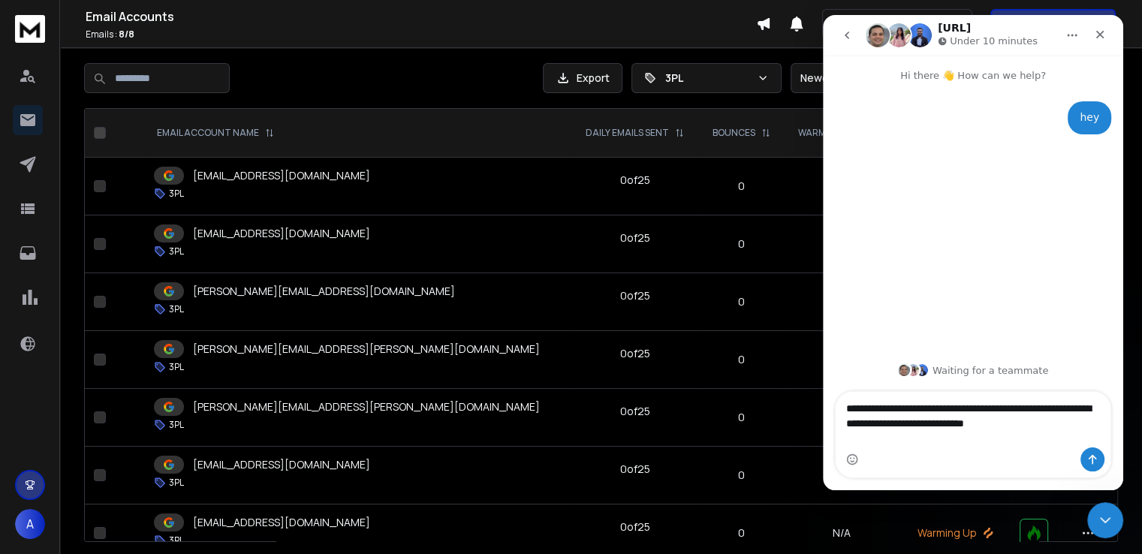
type textarea "**********"
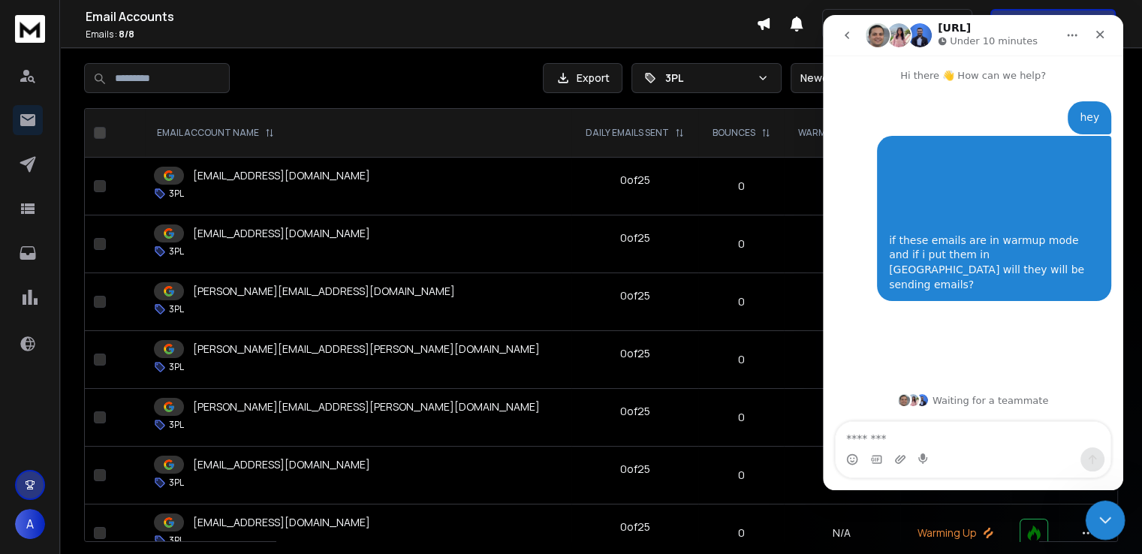
click at [1104, 520] on icon "Close Intercom Messenger" at bounding box center [1103, 518] width 18 height 18
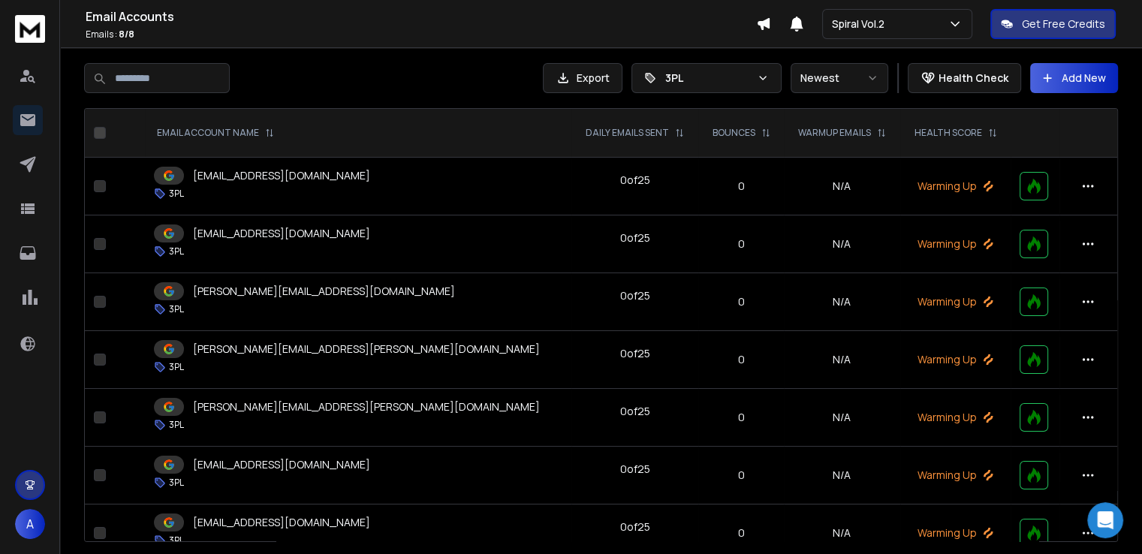
click at [705, 87] on div "3PL" at bounding box center [706, 78] width 150 height 30
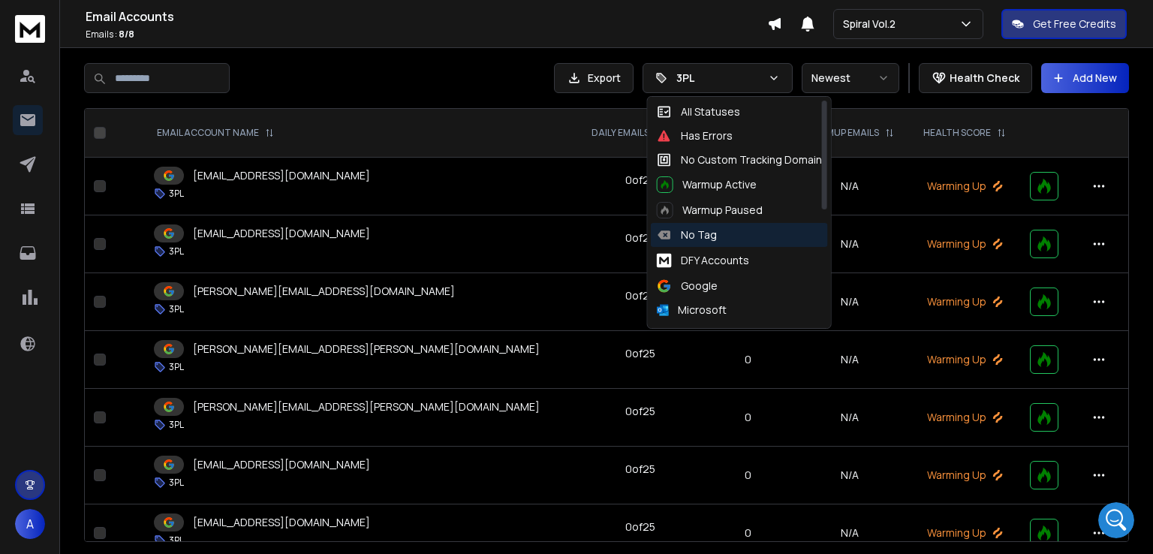
click at [710, 239] on div "No Tag" at bounding box center [687, 234] width 60 height 15
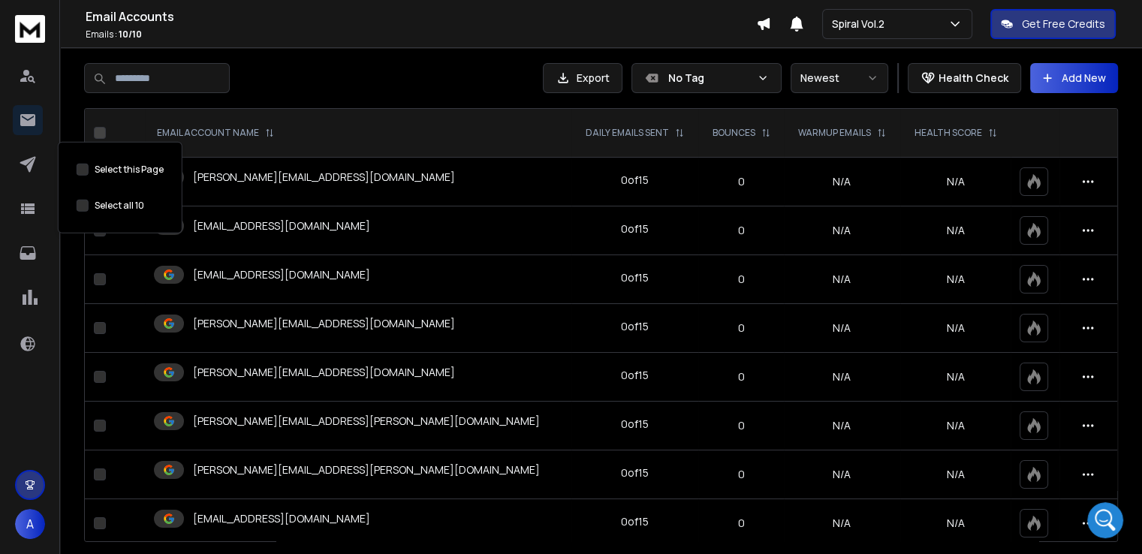
click at [97, 131] on button "Select this Page" at bounding box center [100, 133] width 12 height 12
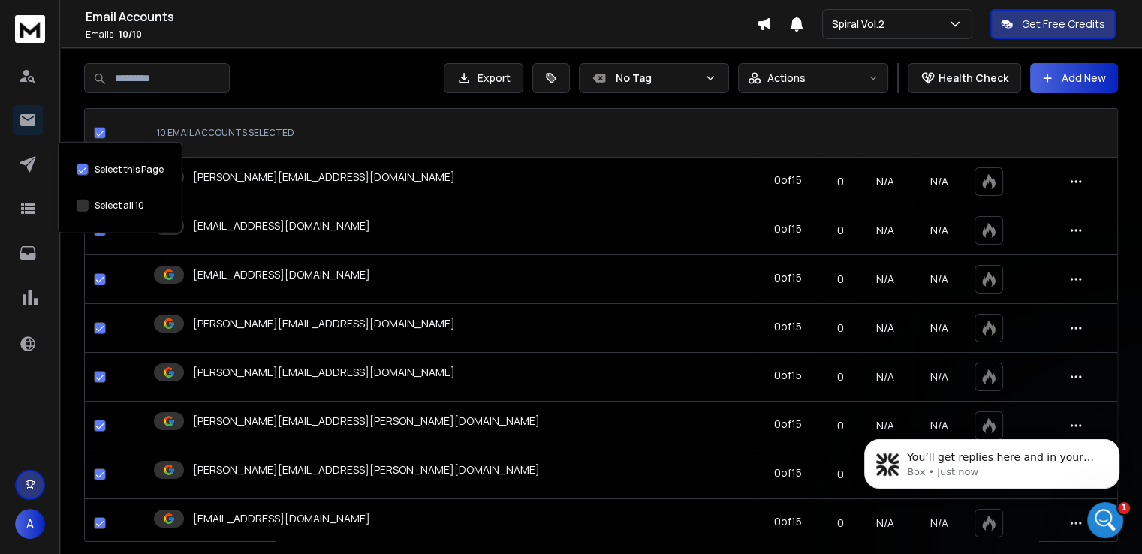
scroll to position [114, 0]
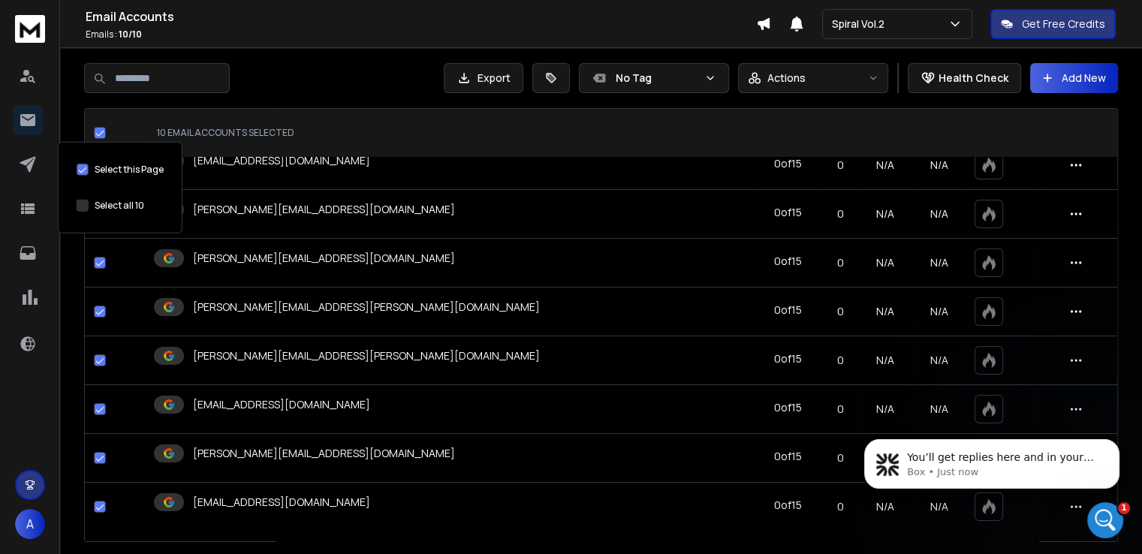
click at [697, 80] on p "No Tag" at bounding box center [656, 78] width 83 height 15
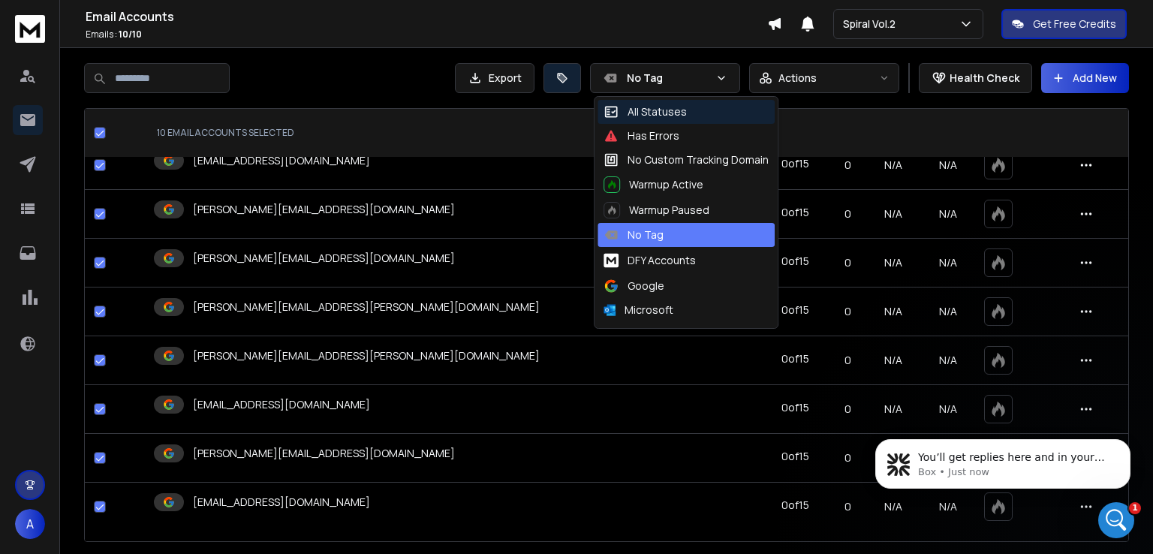
click at [564, 76] on button at bounding box center [562, 78] width 38 height 30
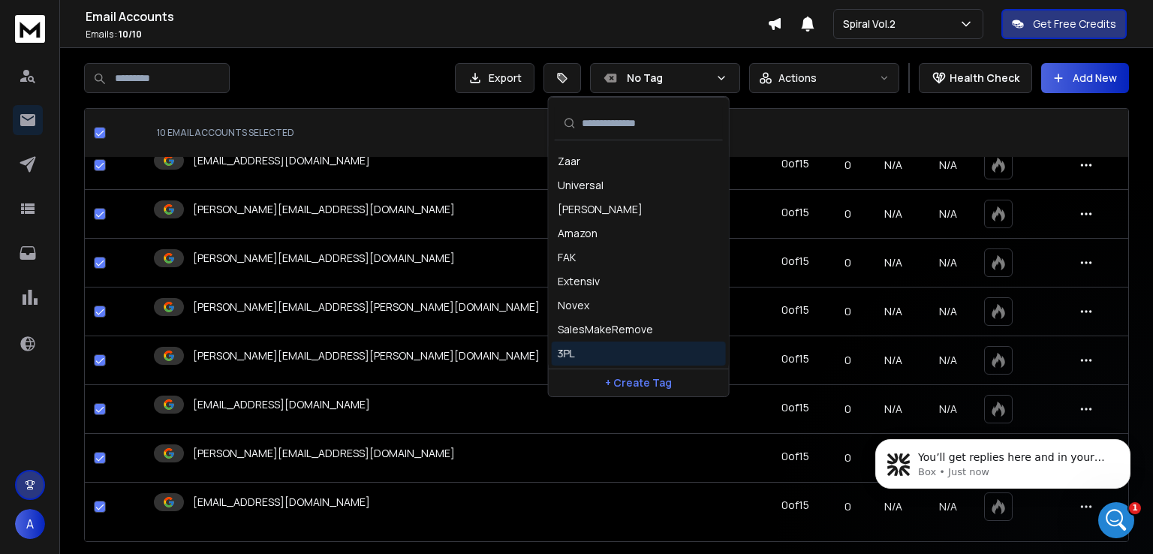
click at [636, 376] on p "+ Create Tag" at bounding box center [638, 382] width 67 height 15
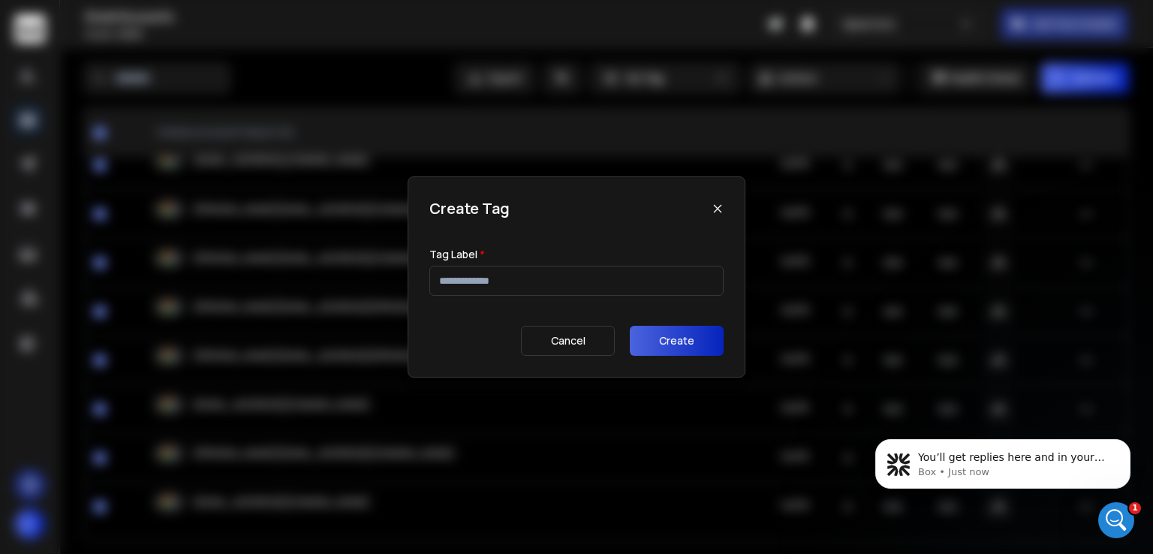
drag, startPoint x: 572, startPoint y: 280, endPoint x: 603, endPoint y: 279, distance: 31.5
click at [572, 280] on input "text" at bounding box center [576, 281] width 294 height 30
type input "*******"
click at [693, 329] on button "Create" at bounding box center [677, 341] width 94 height 30
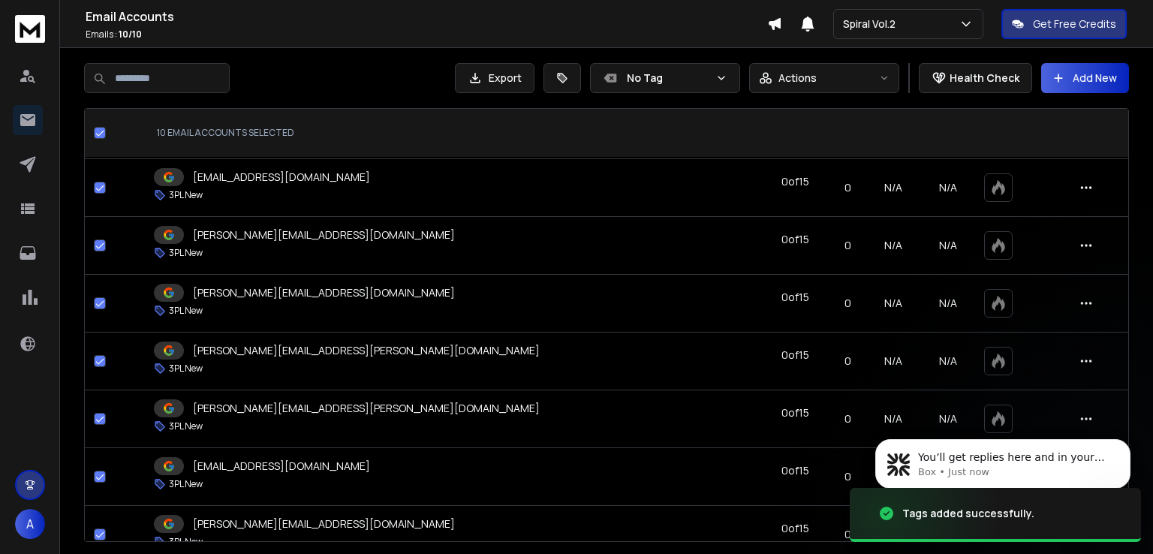
scroll to position [128, 0]
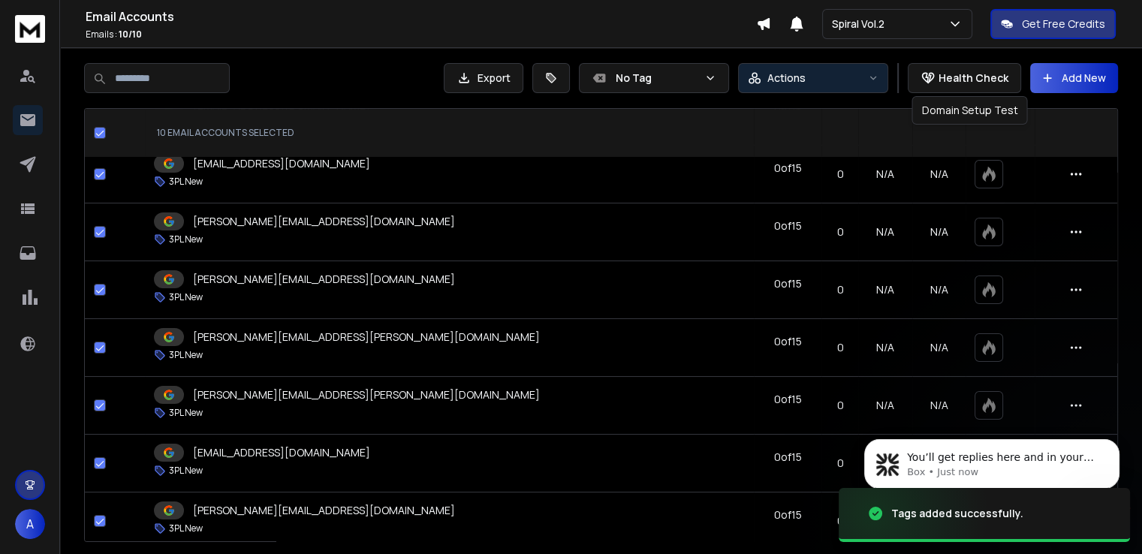
click at [820, 74] on div "Actions" at bounding box center [805, 78] width 114 height 15
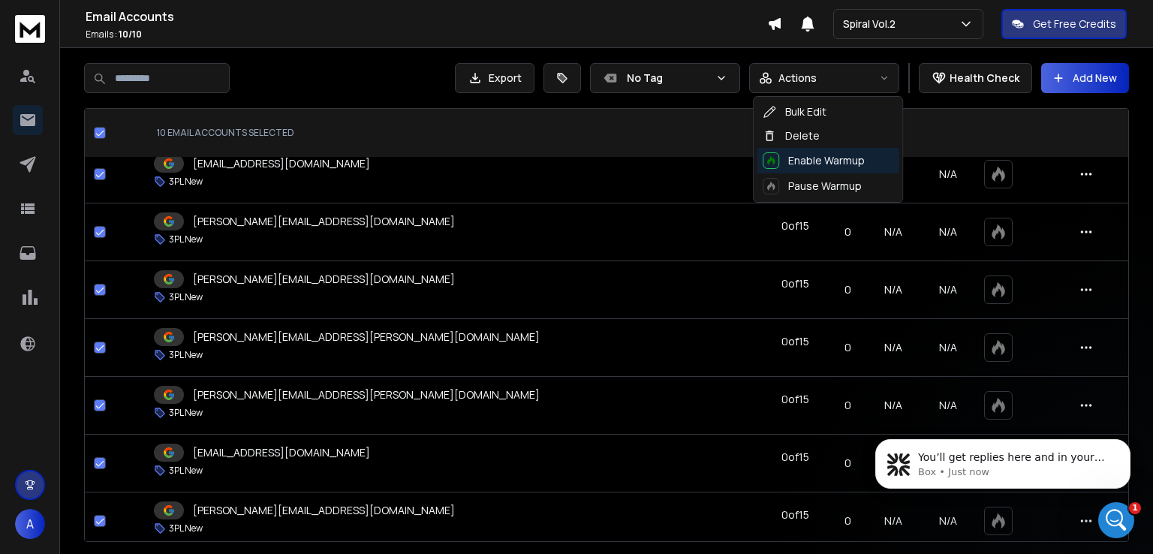
click at [823, 159] on div "Enable Warmup" at bounding box center [814, 160] width 102 height 17
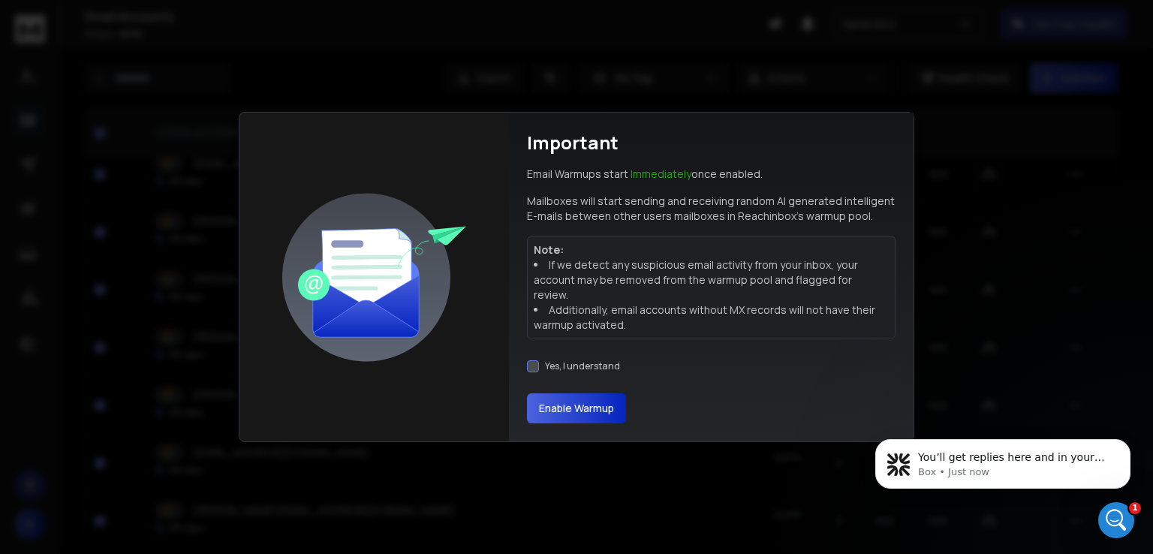
click at [584, 360] on label "Yes, I understand" at bounding box center [582, 366] width 75 height 12
click at [537, 360] on button "Yes, I understand" at bounding box center [533, 366] width 12 height 12
click at [546, 396] on button "Enable Warmup" at bounding box center [576, 408] width 99 height 30
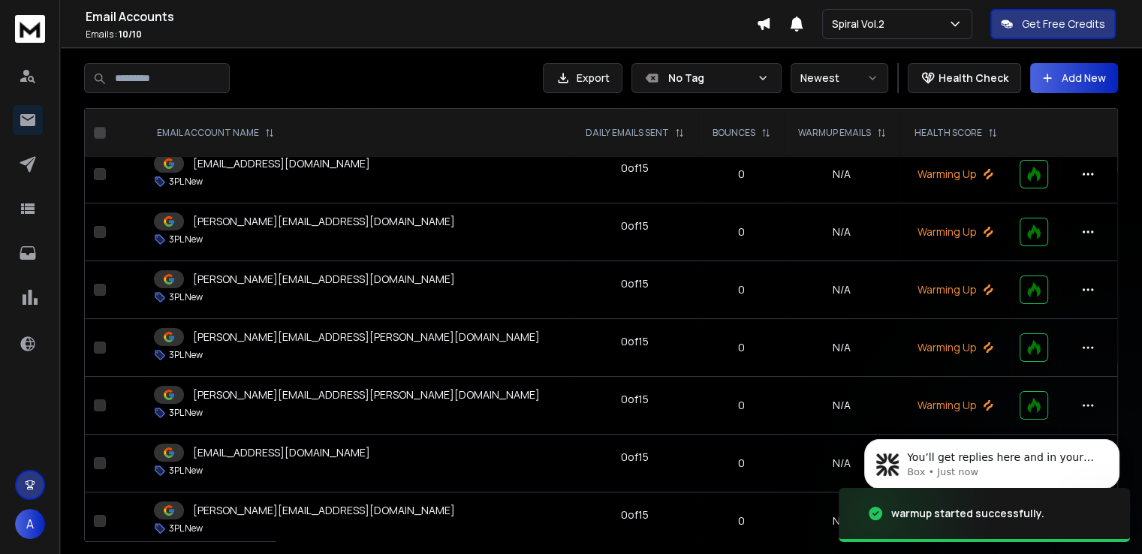
click at [681, 78] on p "No Tag" at bounding box center [709, 78] width 83 height 15
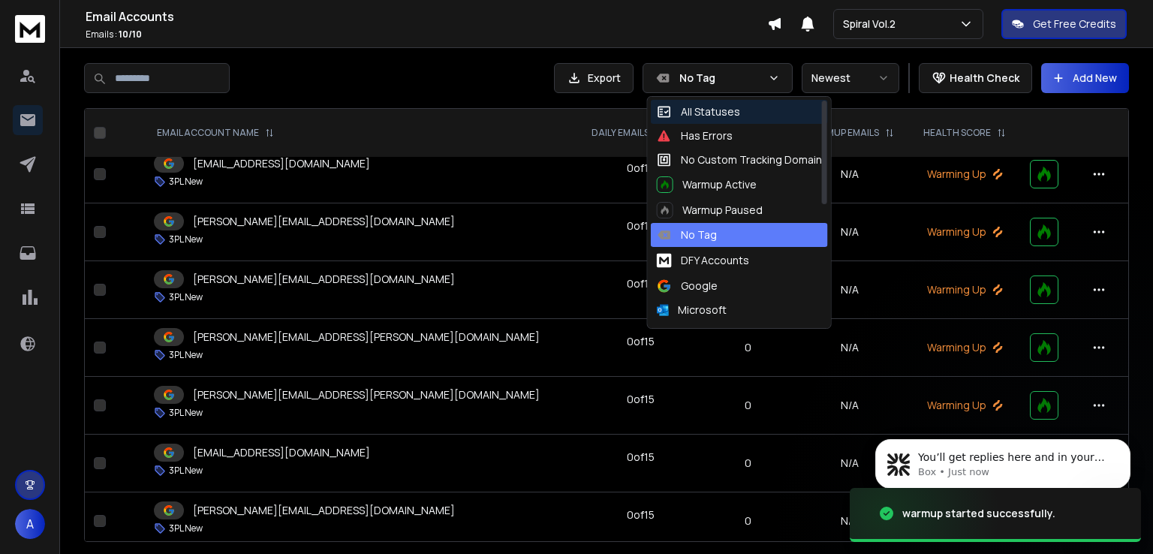
click at [690, 106] on div "All Statuses" at bounding box center [698, 111] width 83 height 15
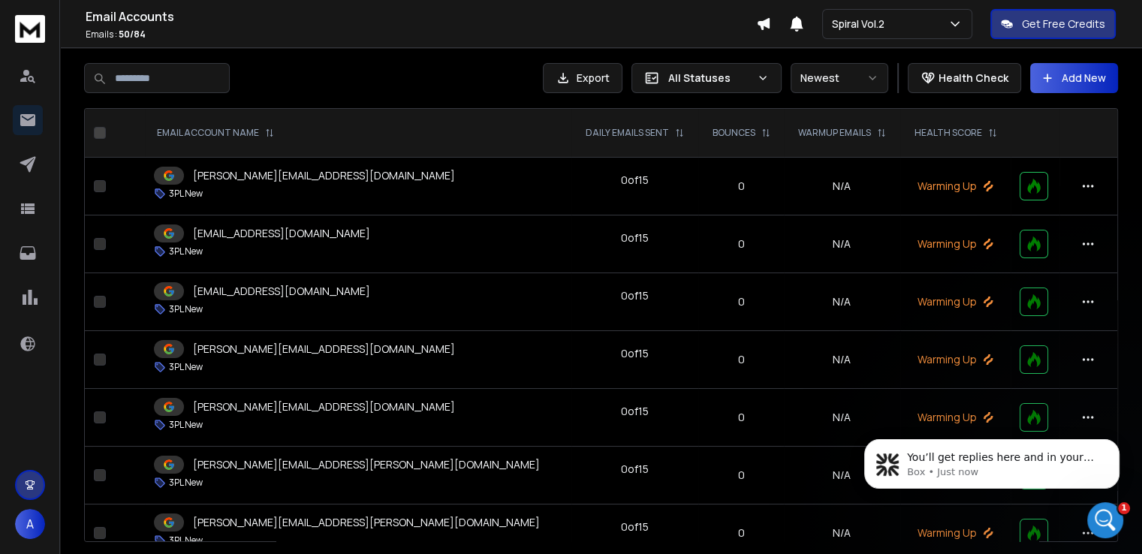
click at [158, 85] on input at bounding box center [157, 78] width 146 height 30
type input "******"
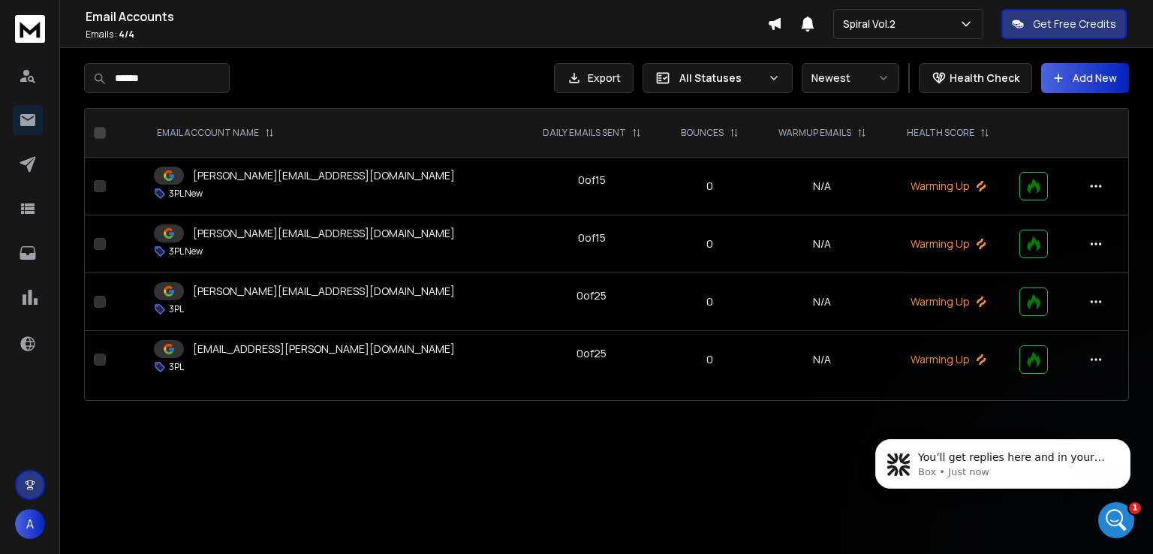
click at [405, 347] on div "alexandre.daniel@use3plfulfillments.com" at bounding box center [333, 349] width 358 height 18
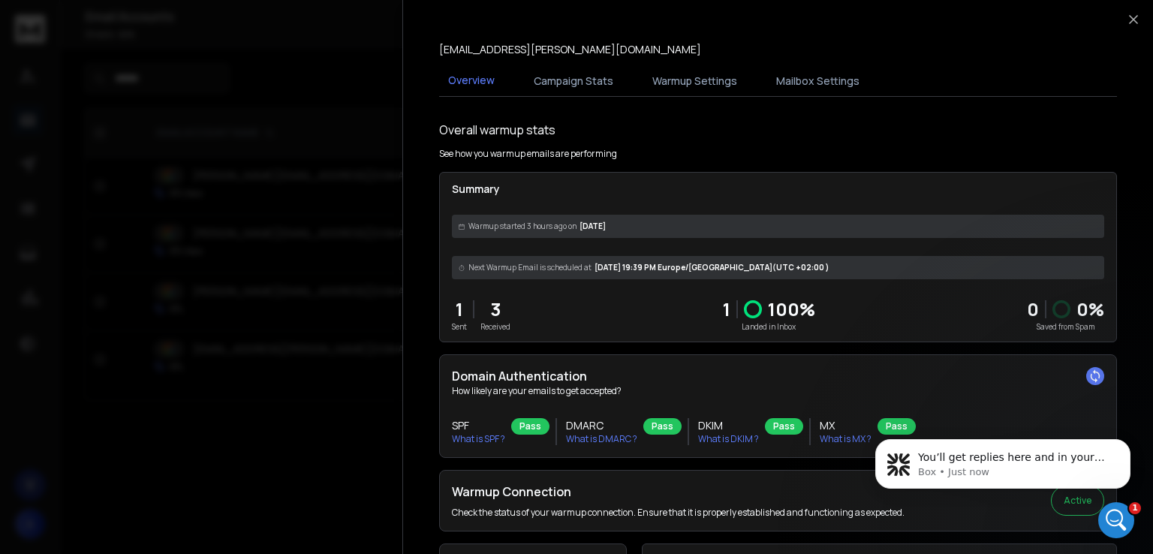
click at [808, 80] on button "Mailbox Settings" at bounding box center [817, 81] width 101 height 33
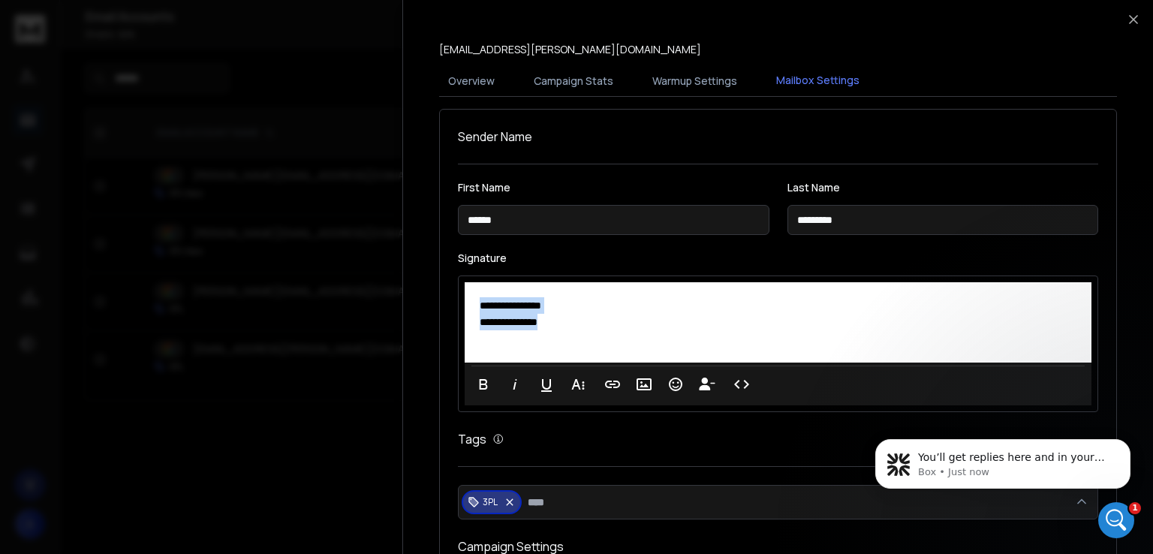
copy div "**********"
drag, startPoint x: 542, startPoint y: 319, endPoint x: 476, endPoint y: 305, distance: 67.6
click at [476, 305] on div "**********" at bounding box center [778, 322] width 627 height 80
click at [335, 314] on div at bounding box center [576, 277] width 1153 height 554
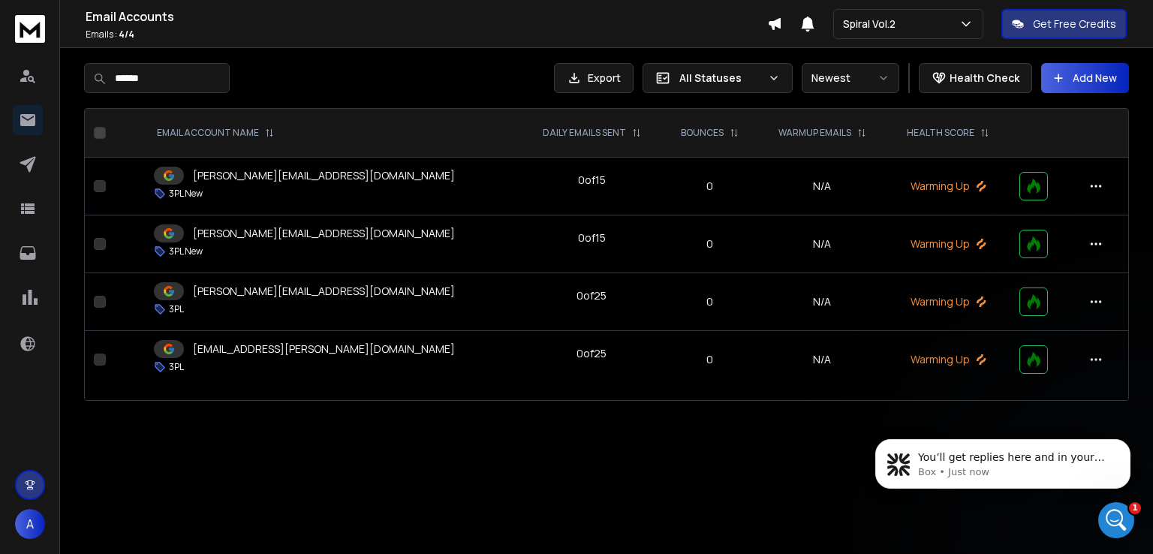
click at [342, 296] on p "daniel.alexandre@use3plfulfillment.com" at bounding box center [324, 291] width 262 height 15
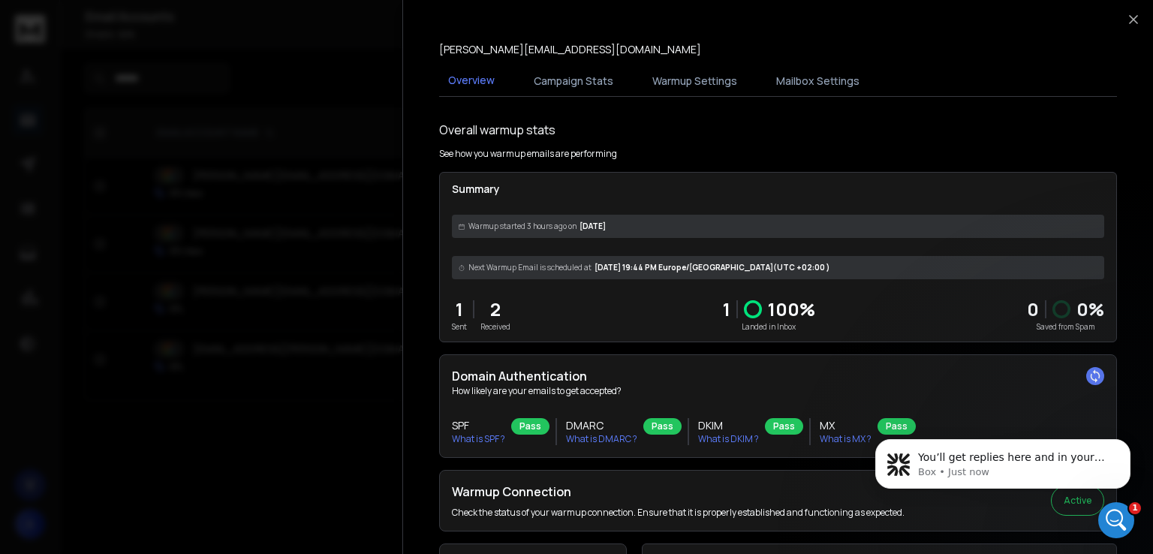
click at [808, 73] on button "Mailbox Settings" at bounding box center [817, 81] width 101 height 33
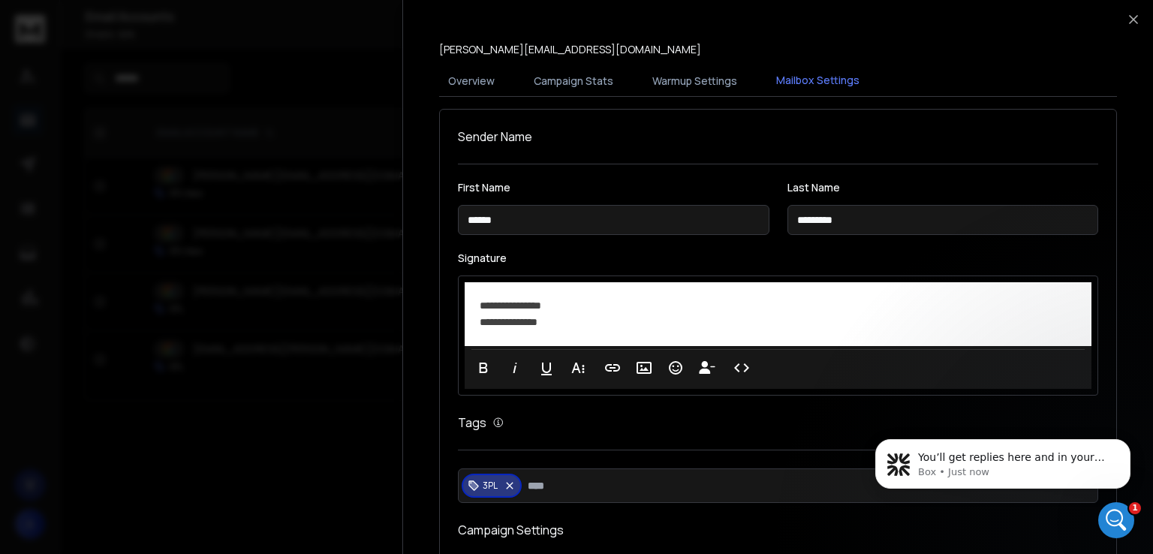
click at [369, 283] on div at bounding box center [576, 277] width 1153 height 554
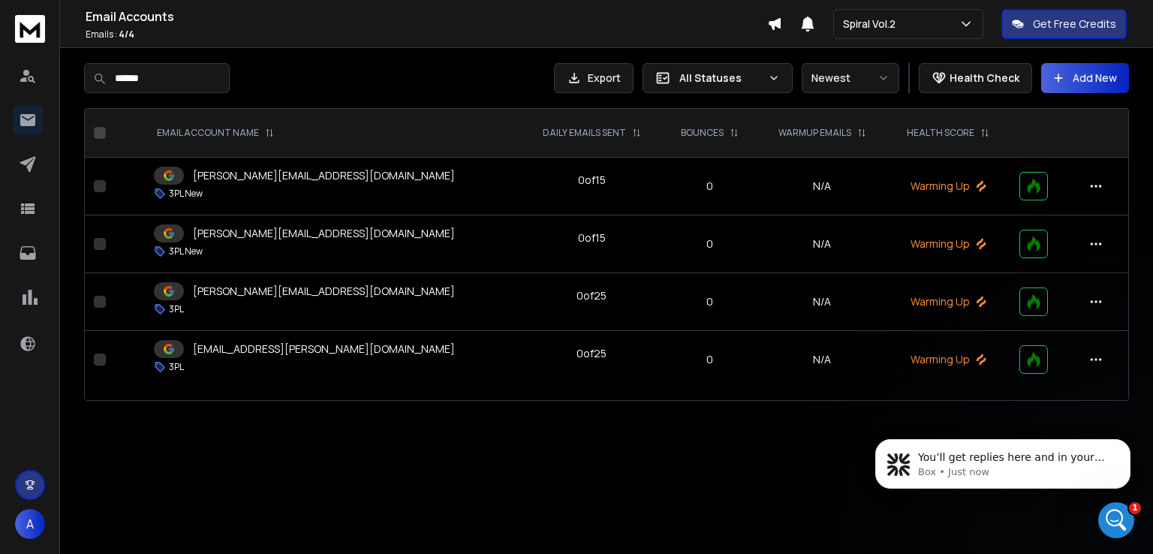
click at [296, 236] on p "a.daniel@by3plfulfillment.com" at bounding box center [324, 233] width 262 height 15
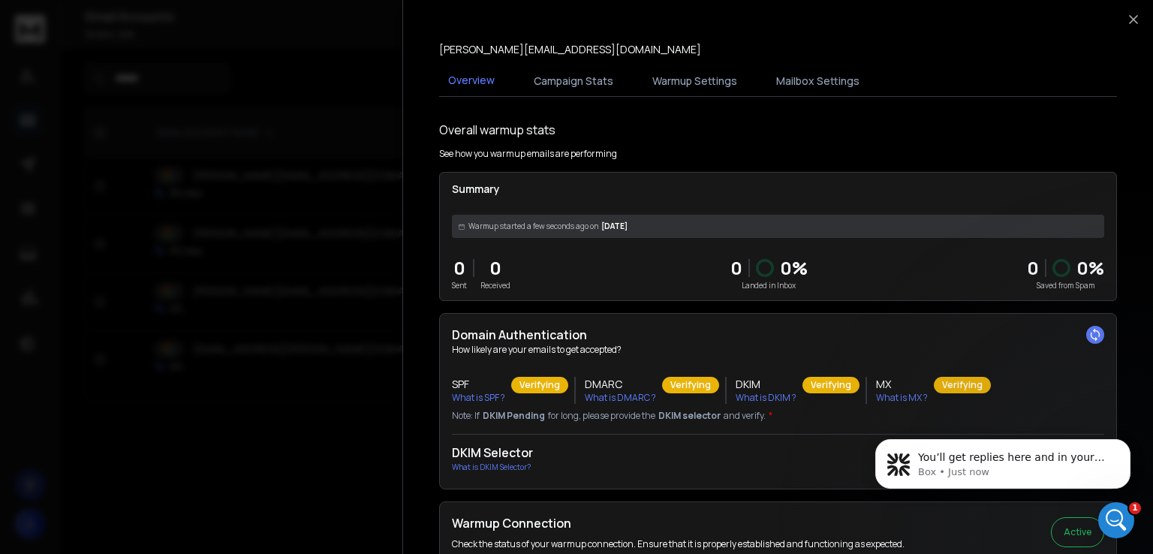
click at [805, 74] on button "Mailbox Settings" at bounding box center [817, 81] width 101 height 33
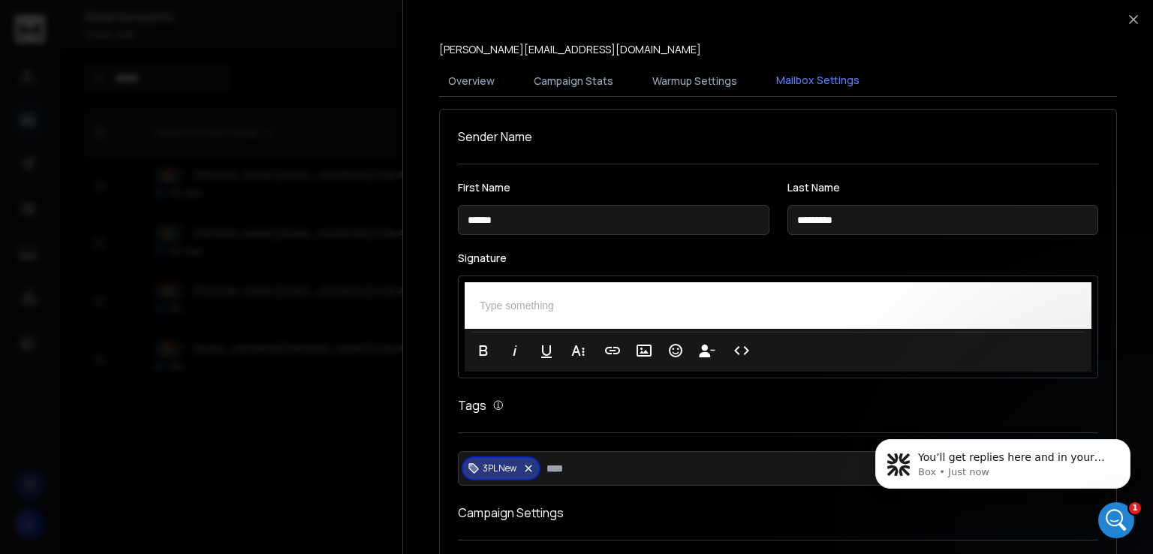
click at [506, 290] on div at bounding box center [778, 305] width 627 height 47
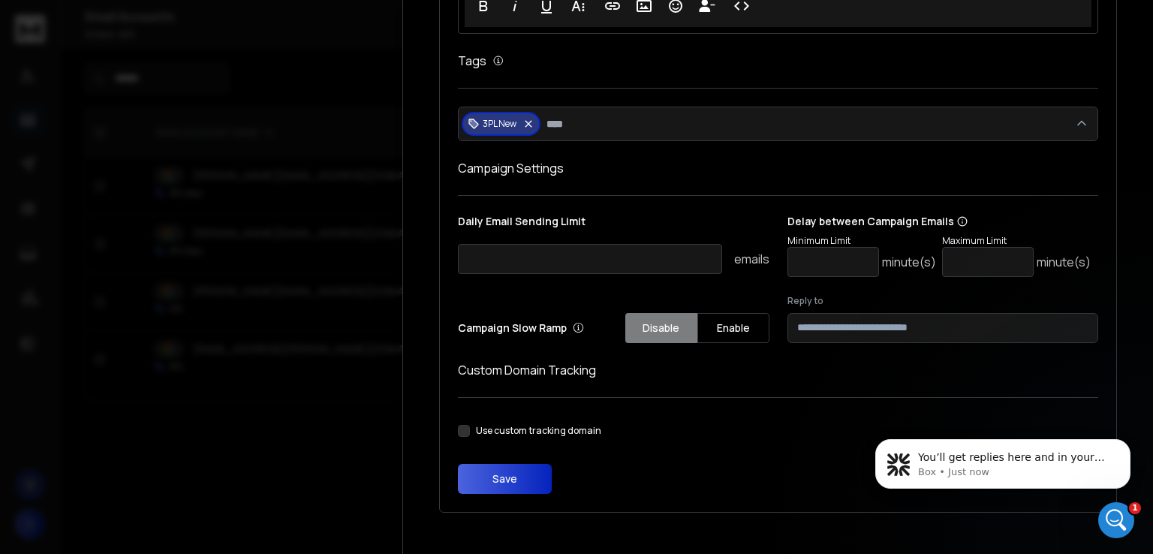
scroll to position [362, 0]
click at [519, 475] on button "Save" at bounding box center [505, 479] width 94 height 30
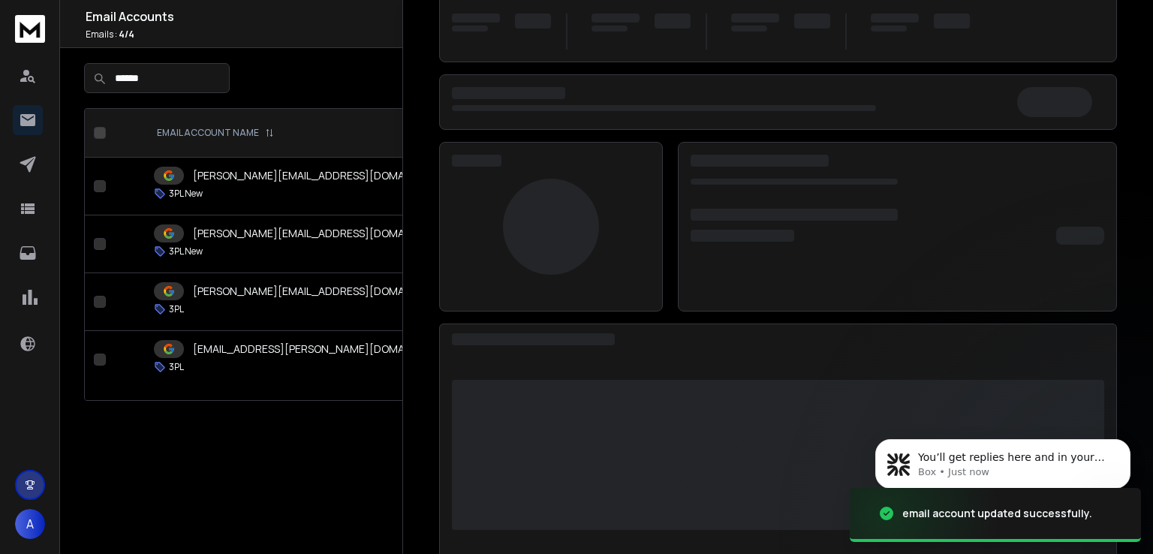
scroll to position [0, 0]
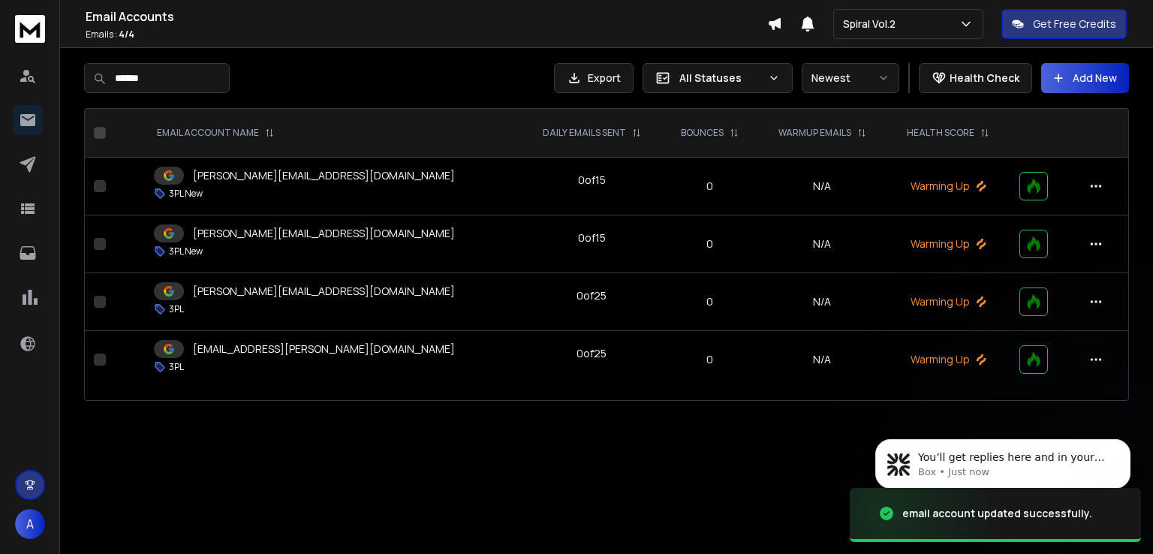
click at [300, 181] on p "daniel.a@go3plfulfillment.com" at bounding box center [324, 175] width 262 height 15
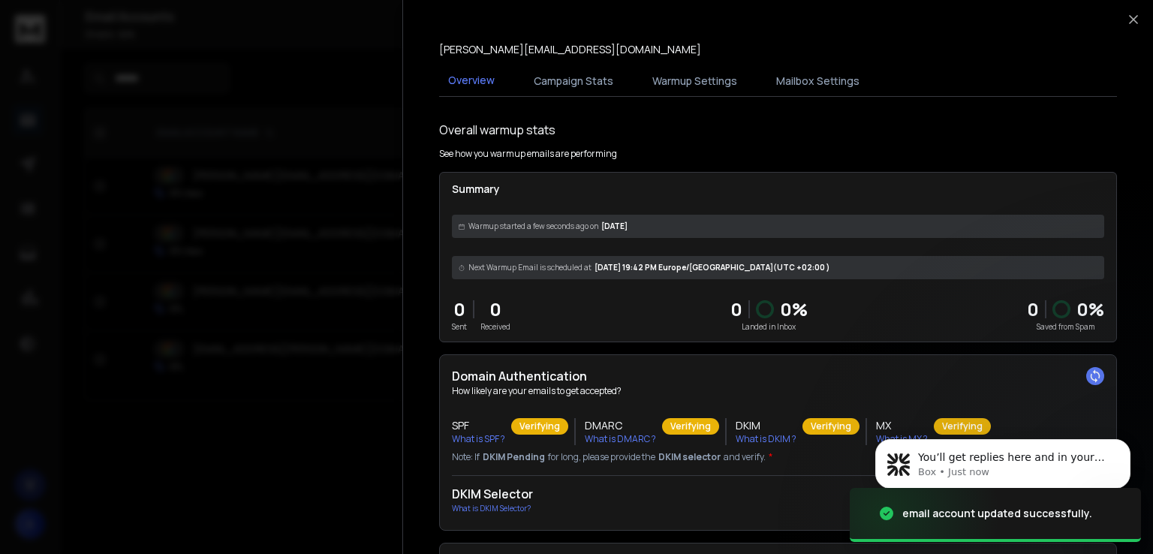
click at [822, 72] on button "Mailbox Settings" at bounding box center [817, 81] width 101 height 33
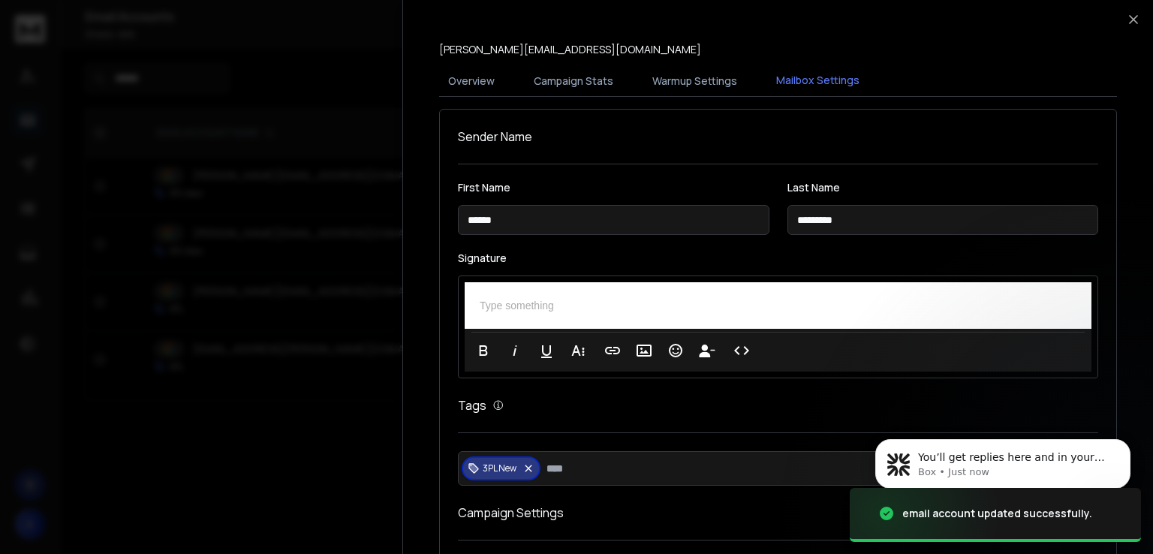
click at [540, 298] on div at bounding box center [778, 305] width 597 height 17
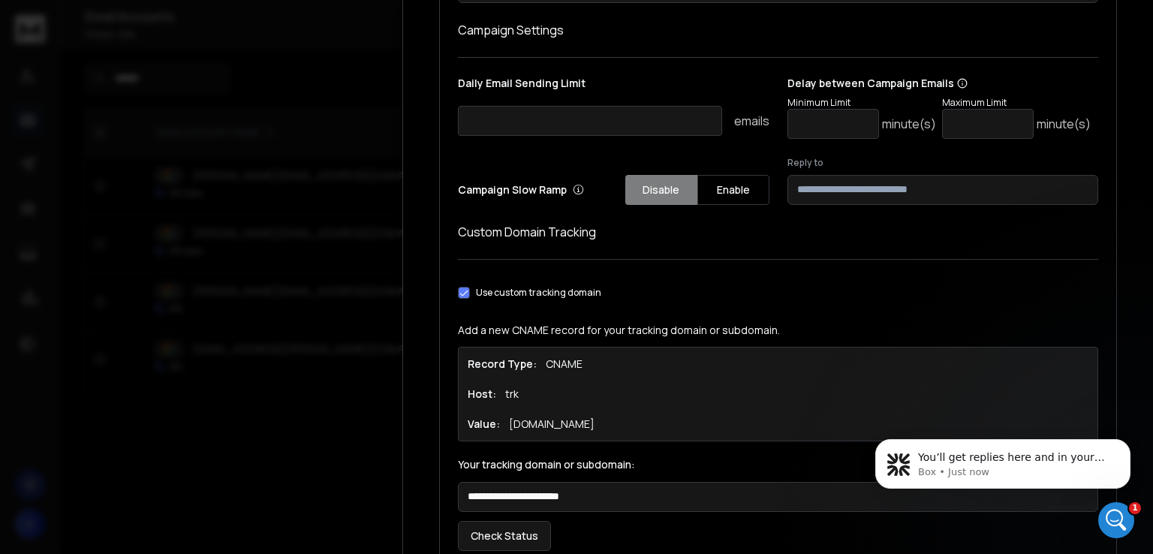
scroll to position [604, 0]
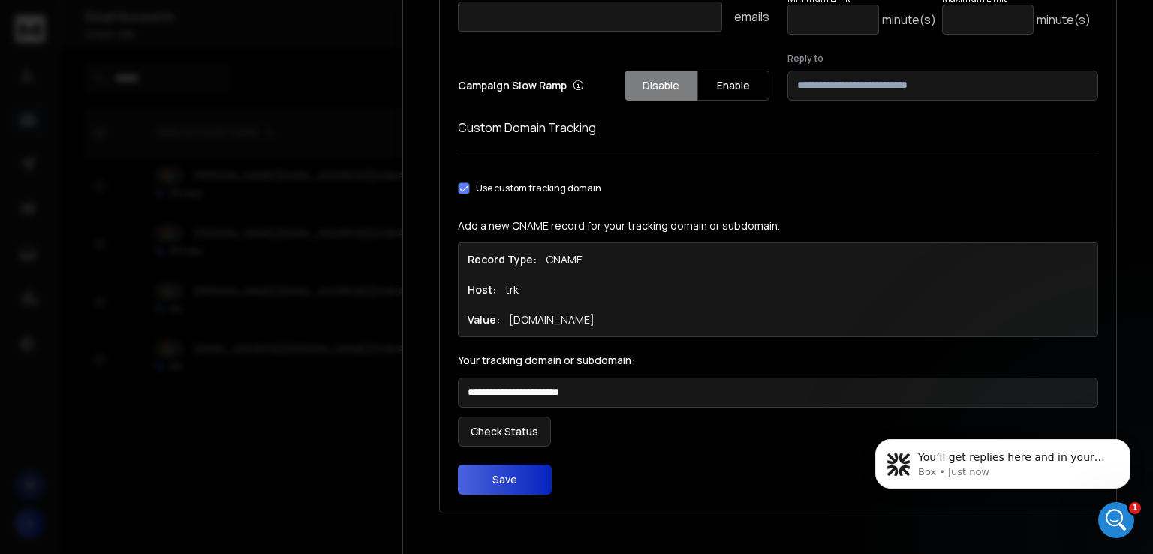
click at [516, 472] on button "Save" at bounding box center [505, 480] width 94 height 30
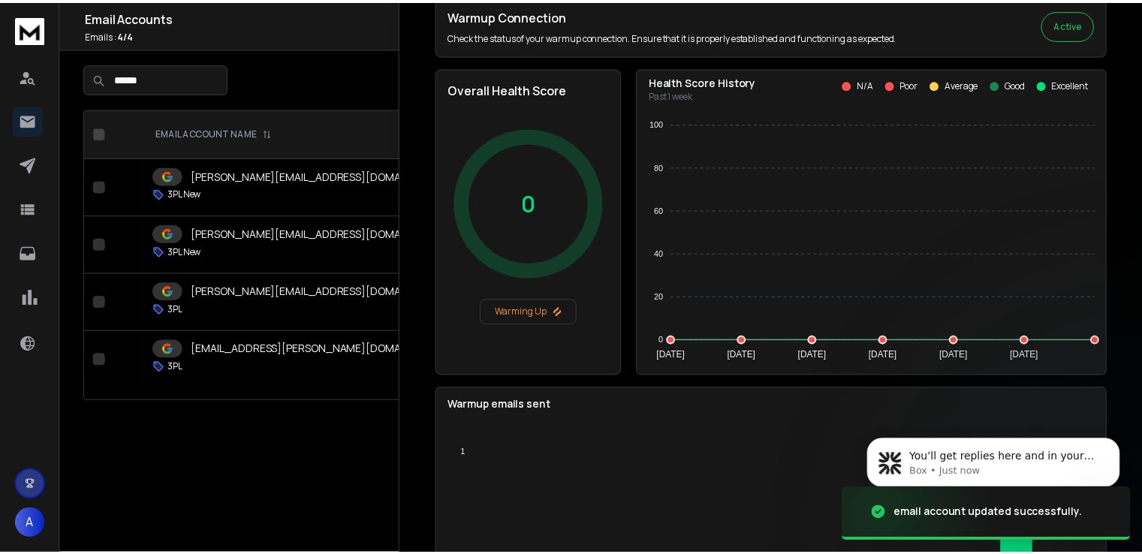
scroll to position [0, 0]
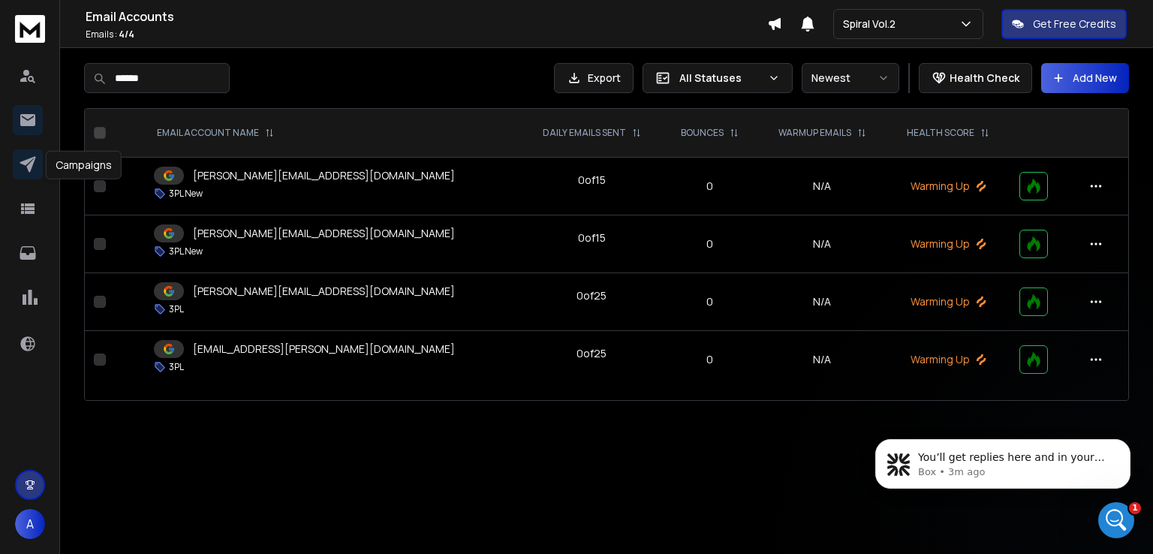
click at [26, 170] on icon at bounding box center [28, 164] width 18 height 18
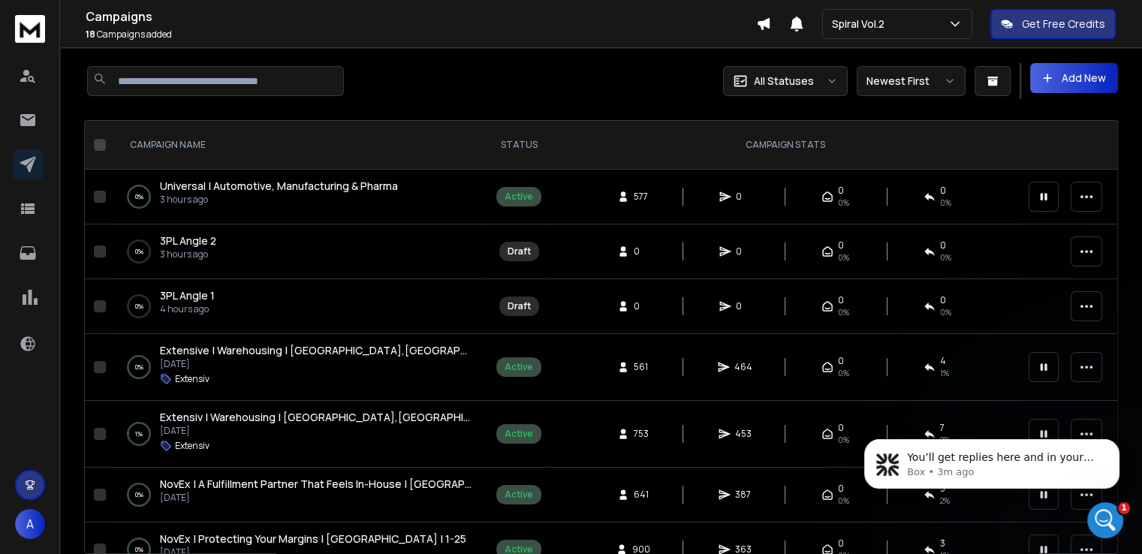
click at [205, 296] on span "3PL Angle 1" at bounding box center [187, 295] width 55 height 14
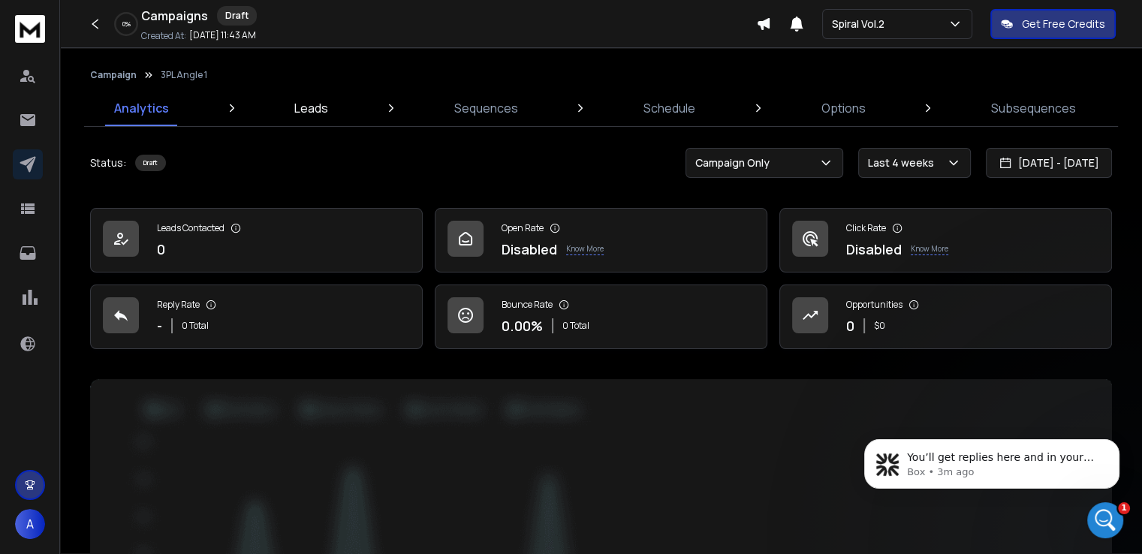
click at [315, 105] on p "Leads" at bounding box center [311, 108] width 34 height 18
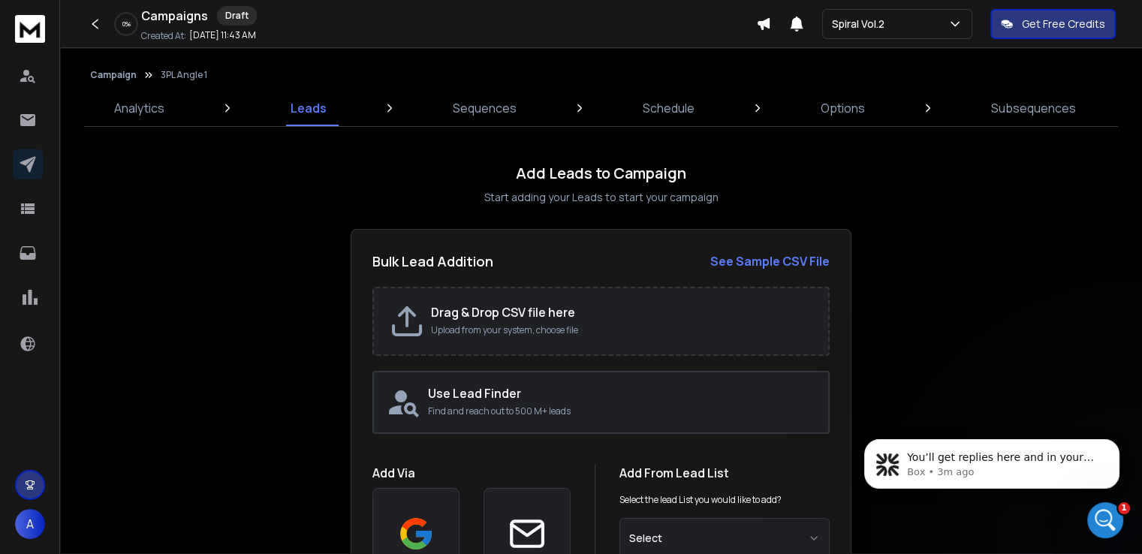
click at [486, 322] on div "Drag & Drop CSV file here Upload from your system, choose file" at bounding box center [622, 321] width 382 height 36
type input "**********"
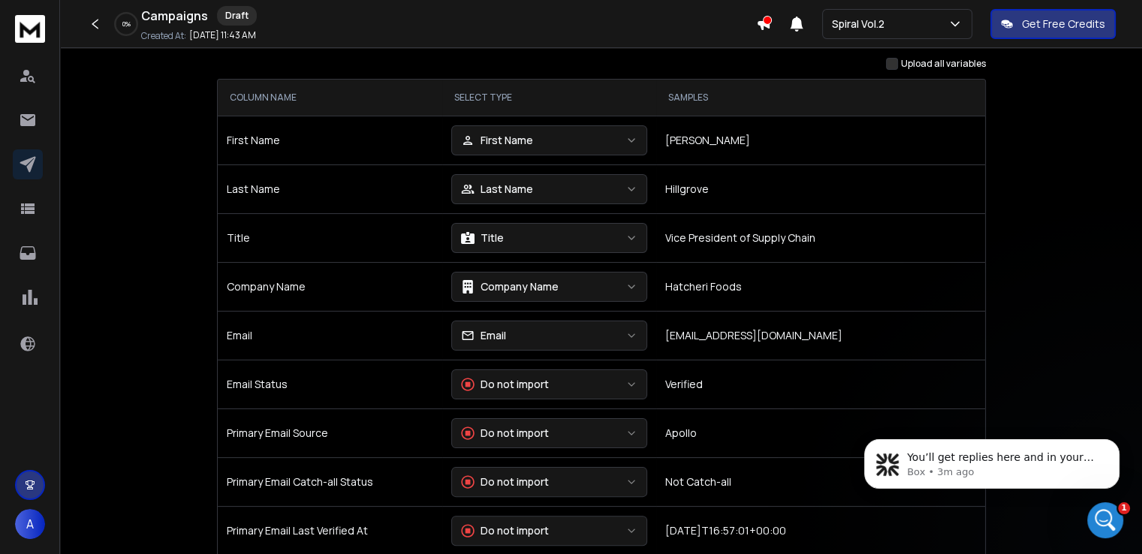
scroll to position [270, 0]
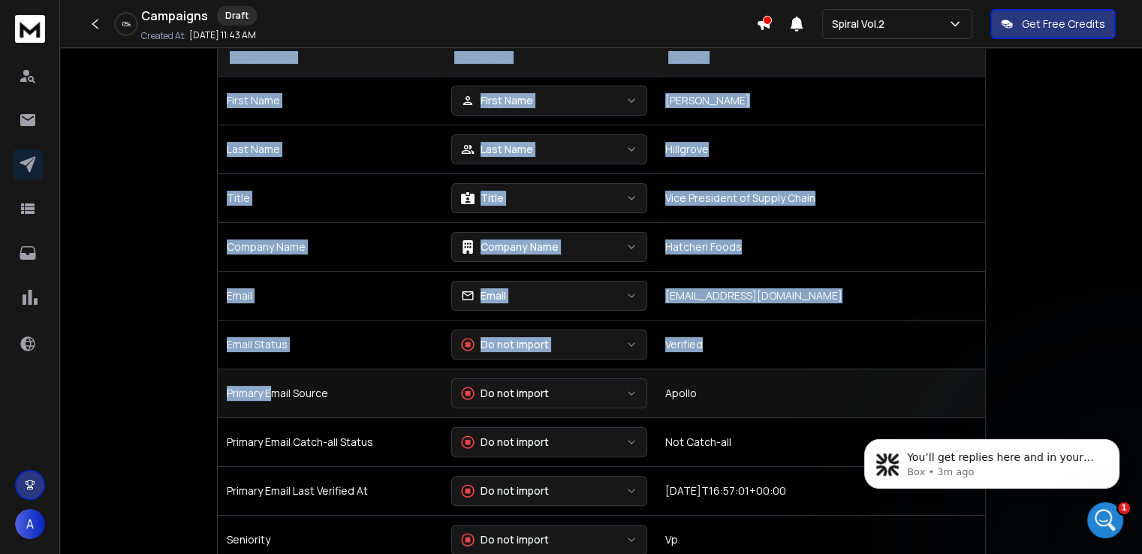
drag, startPoint x: 228, startPoint y: 56, endPoint x: 270, endPoint y: 366, distance: 312.1
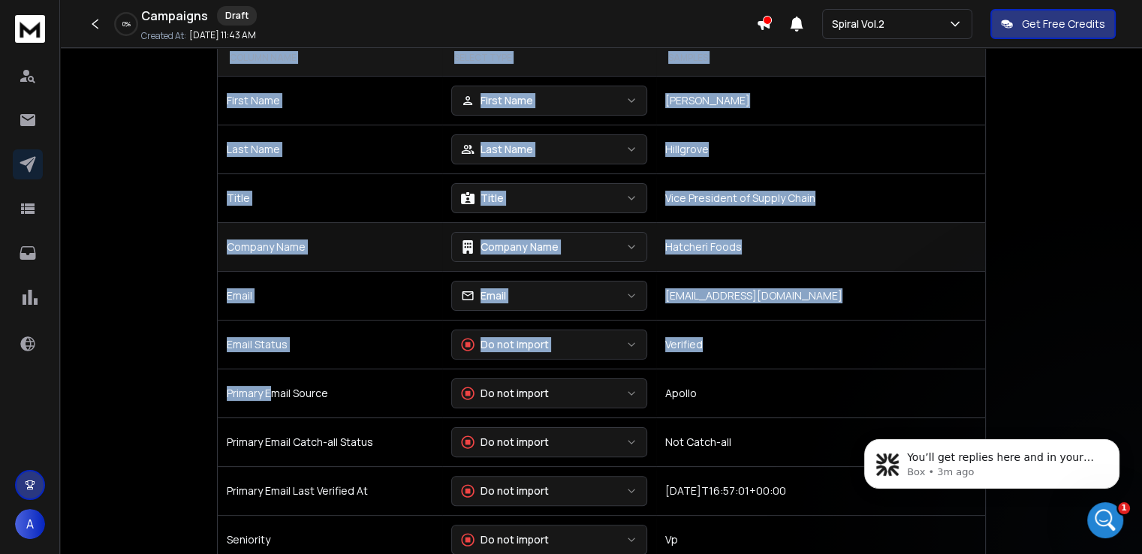
click at [372, 260] on td "Company Name" at bounding box center [330, 246] width 225 height 49
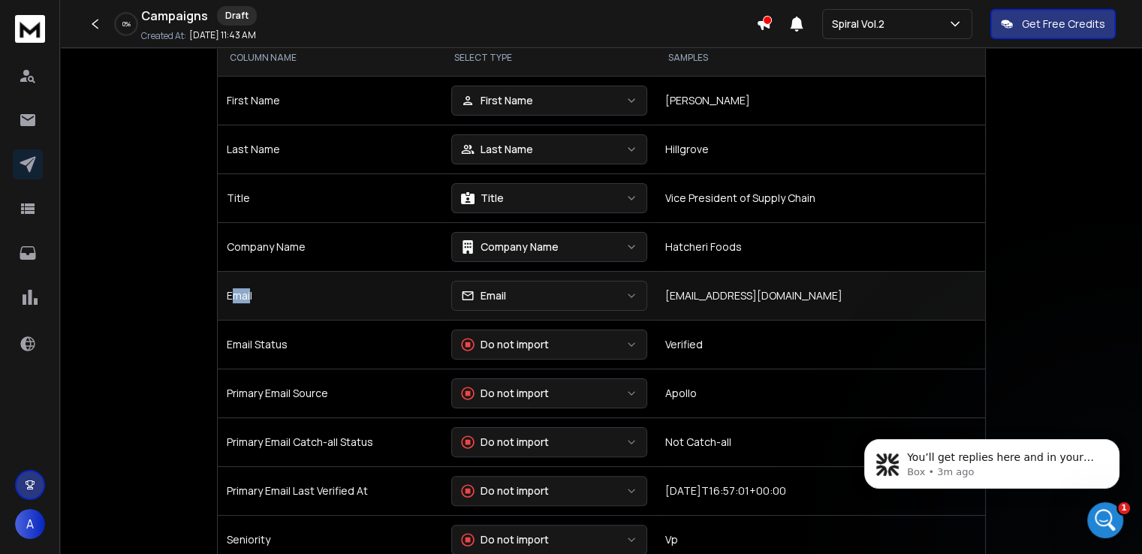
drag, startPoint x: 249, startPoint y: 293, endPoint x: 230, endPoint y: 292, distance: 19.6
click at [230, 292] on td "Email" at bounding box center [330, 295] width 225 height 49
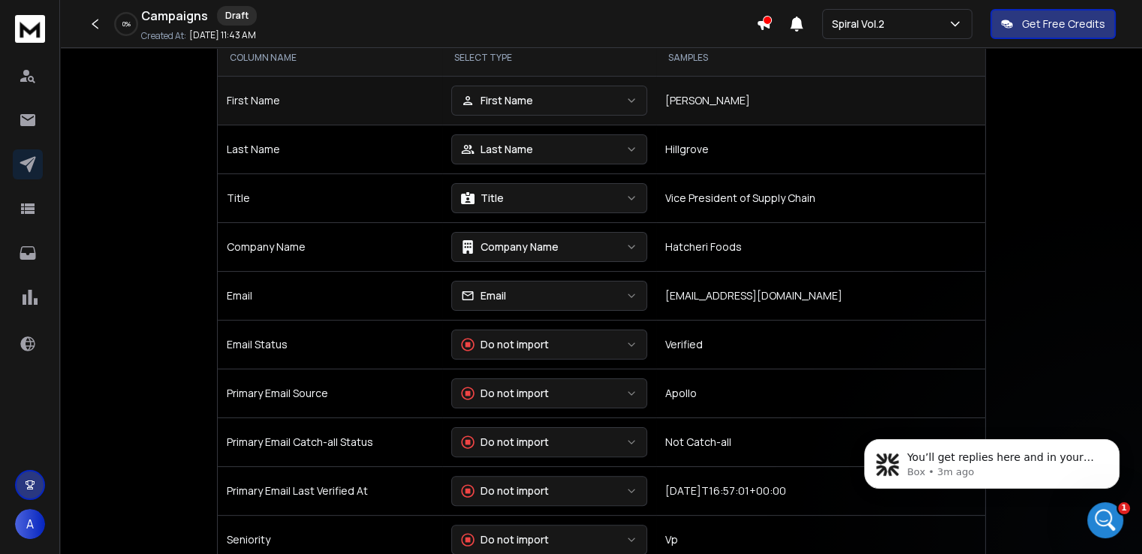
click at [347, 89] on td "First Name" at bounding box center [330, 100] width 225 height 49
drag, startPoint x: 224, startPoint y: 92, endPoint x: 267, endPoint y: 94, distance: 43.6
click at [267, 94] on td "First Name" at bounding box center [330, 100] width 225 height 49
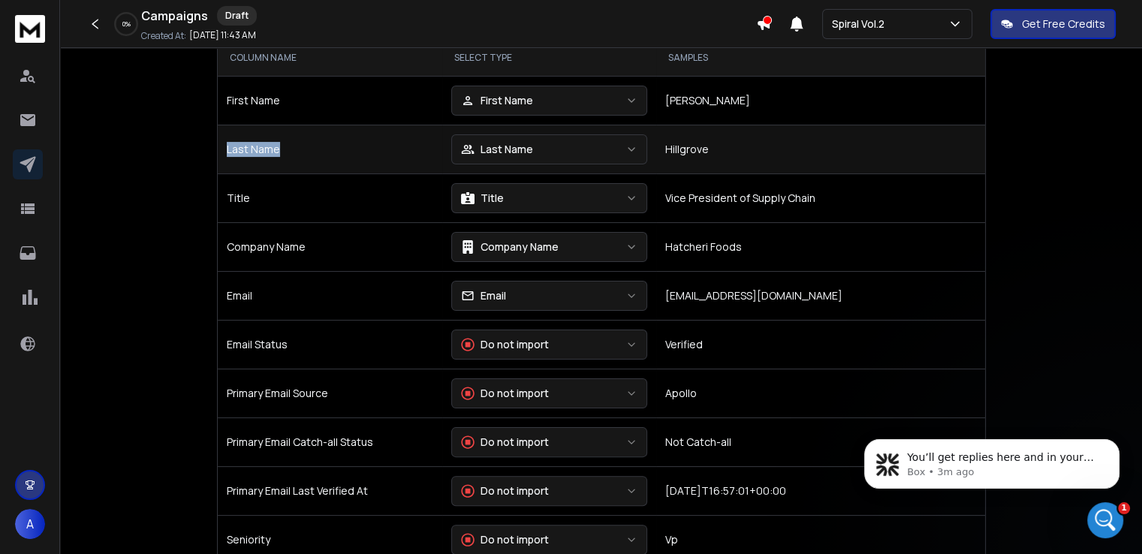
drag, startPoint x: 224, startPoint y: 148, endPoint x: 279, endPoint y: 154, distance: 55.1
click at [279, 154] on td "Last Name" at bounding box center [330, 149] width 225 height 49
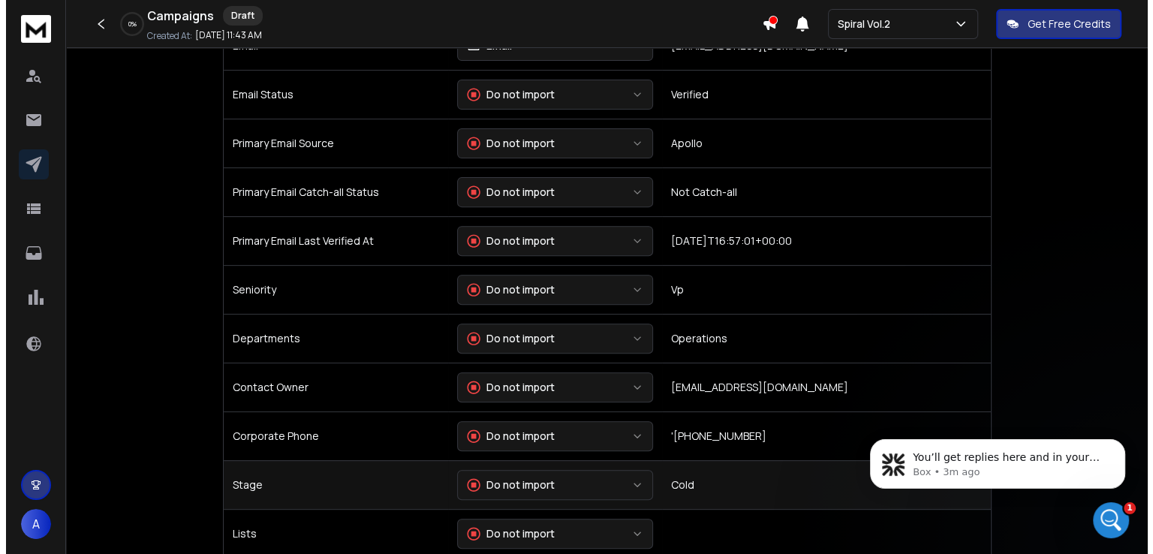
scroll to position [770, 0]
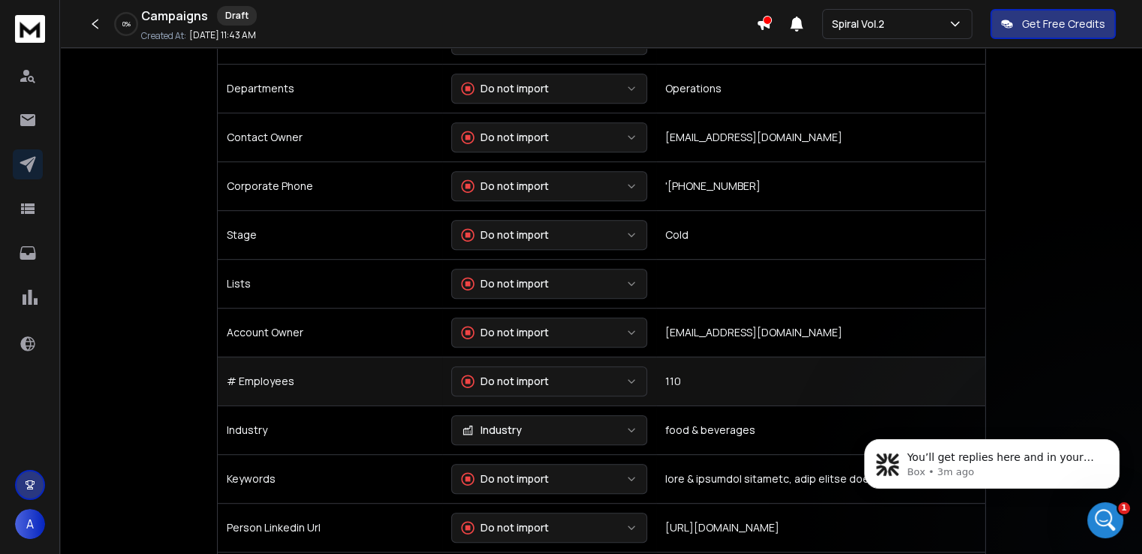
click at [537, 377] on div "Do not import" at bounding box center [505, 381] width 88 height 15
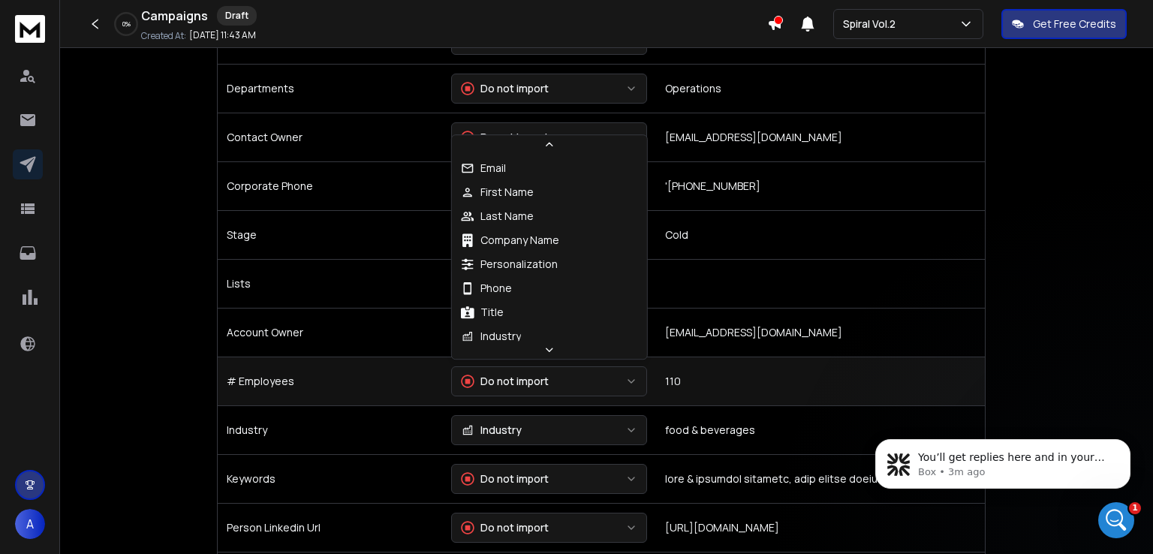
scroll to position [151, 0]
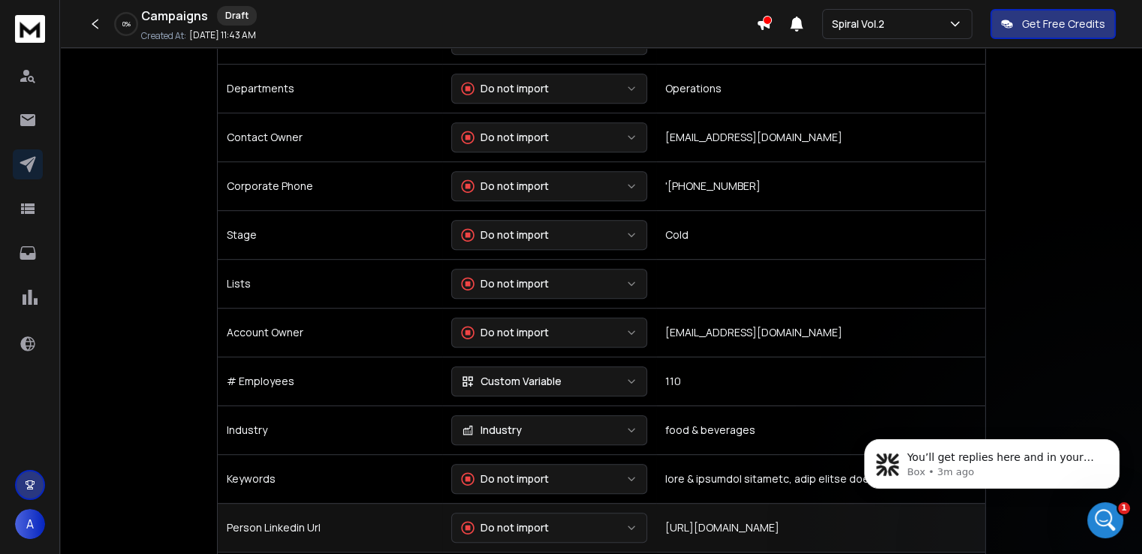
click at [450, 520] on td "Do not import" at bounding box center [549, 527] width 214 height 49
click at [468, 523] on icon "button" at bounding box center [467, 527] width 13 height 13
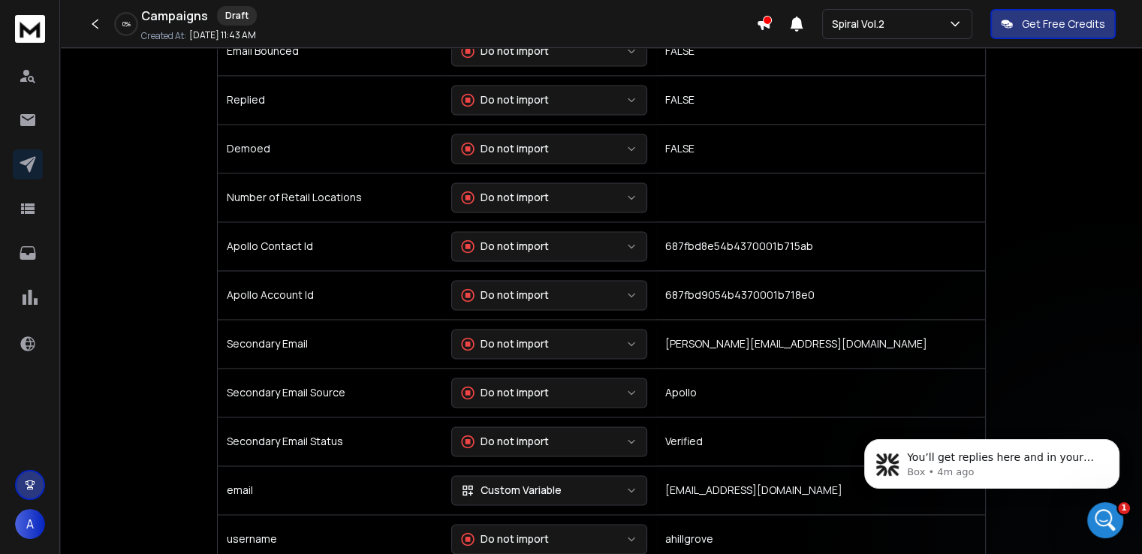
scroll to position [3277, 0]
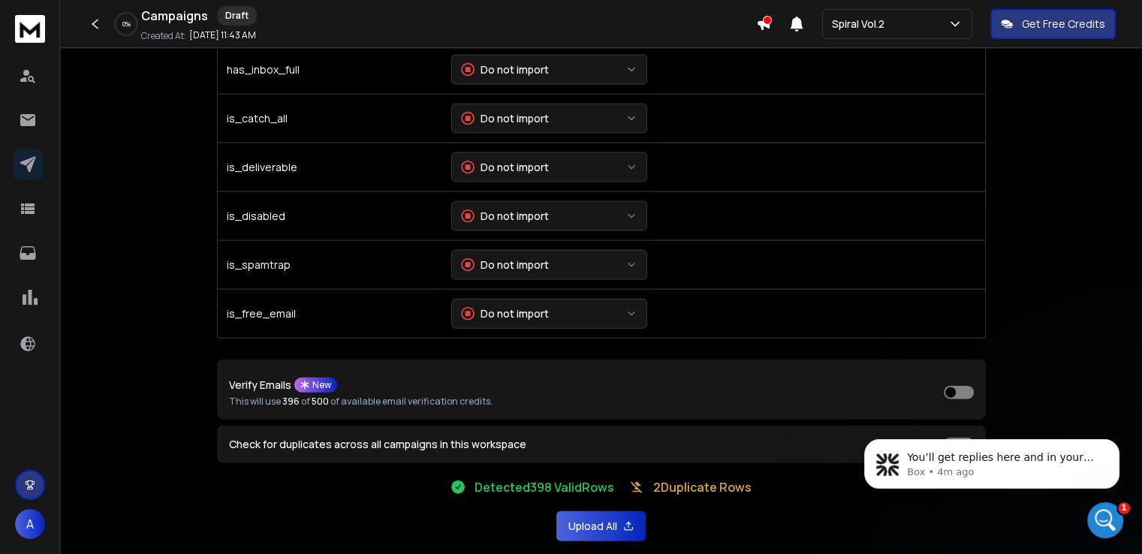
click at [590, 514] on button "Upload All" at bounding box center [600, 526] width 89 height 30
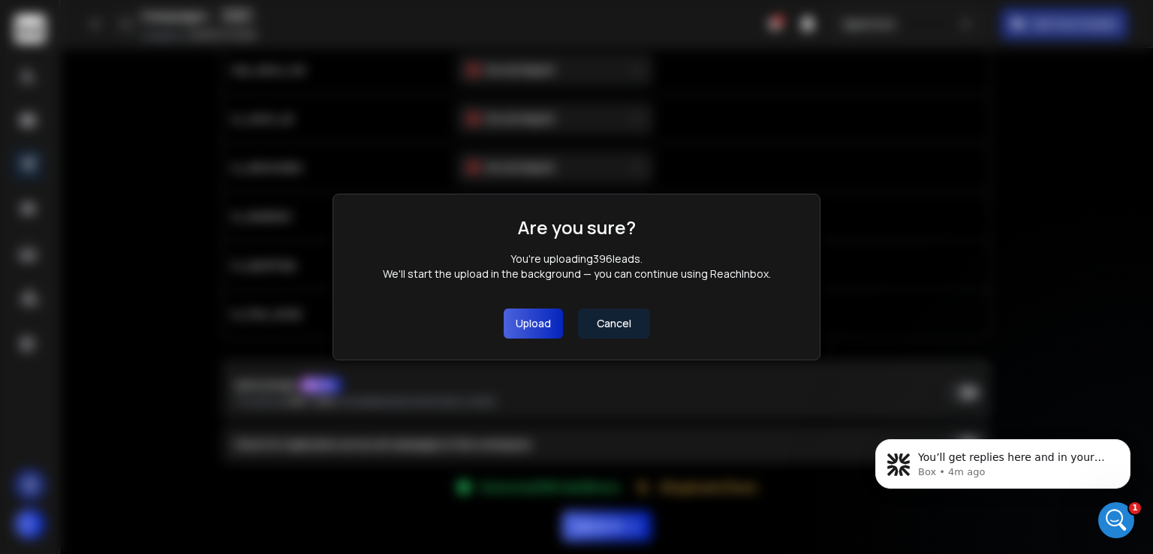
click at [539, 329] on button "Upload" at bounding box center [533, 323] width 59 height 30
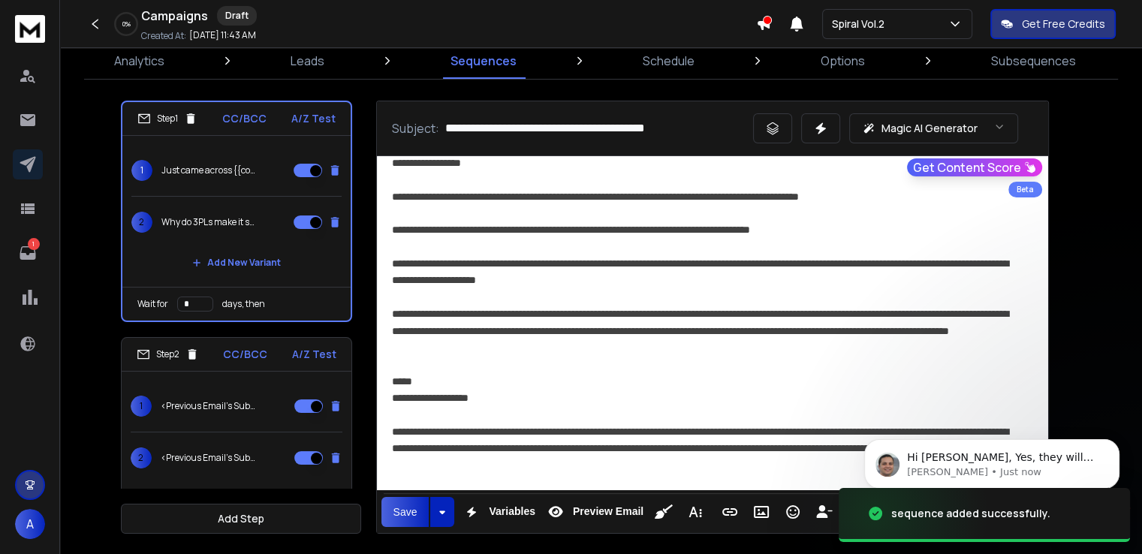
scroll to position [167, 0]
click at [1013, 459] on p "Hi Antonio, Yes, they will send emails if you put them in a campaign. However, …" at bounding box center [1004, 457] width 194 height 15
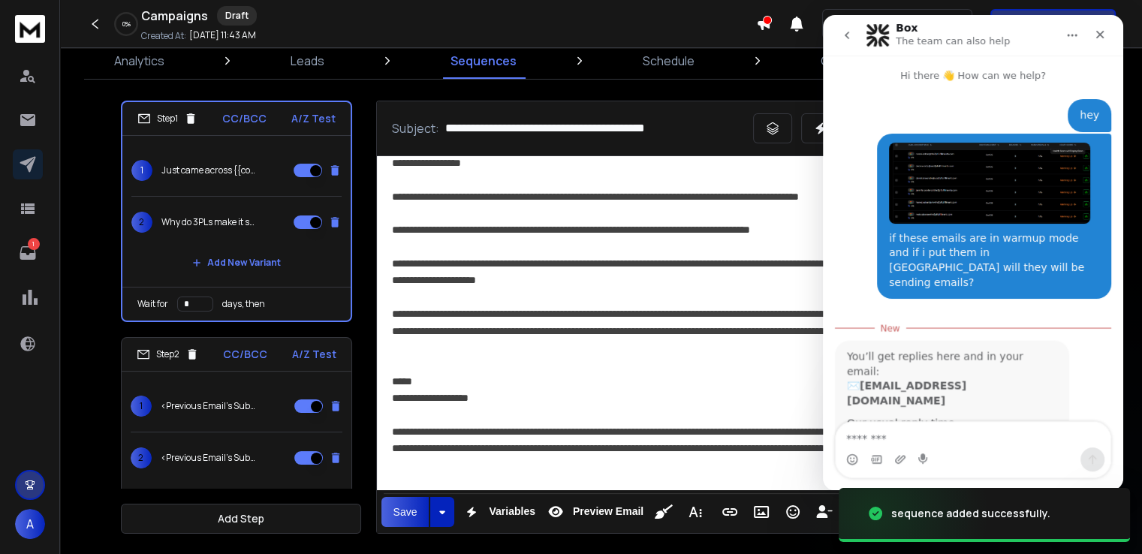
scroll to position [192, 0]
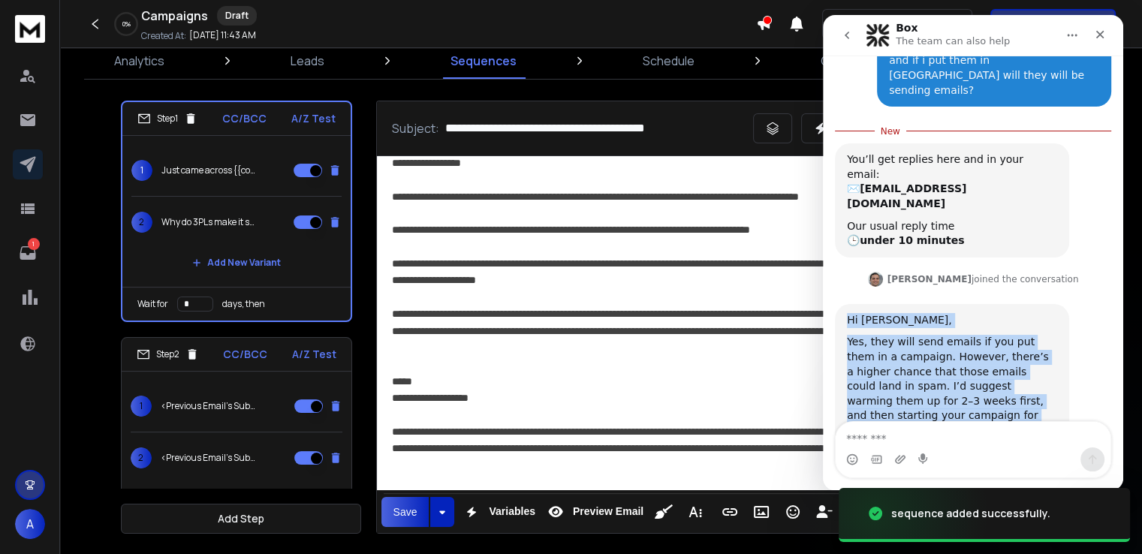
copy div "Hi Antonio, Yes, they will send emails if you put them in a campaign. However, …"
drag, startPoint x: 951, startPoint y: 372, endPoint x: 847, endPoint y: 275, distance: 141.8
click at [847, 313] on div "Hi Antonio, Yes, they will send emails if you put them in a campaign. However, …" at bounding box center [952, 375] width 210 height 125
click at [1045, 402] on div "Hi Antonio, Yes, they will send emails if you put them in a campaign. However, …" at bounding box center [973, 392] width 276 height 176
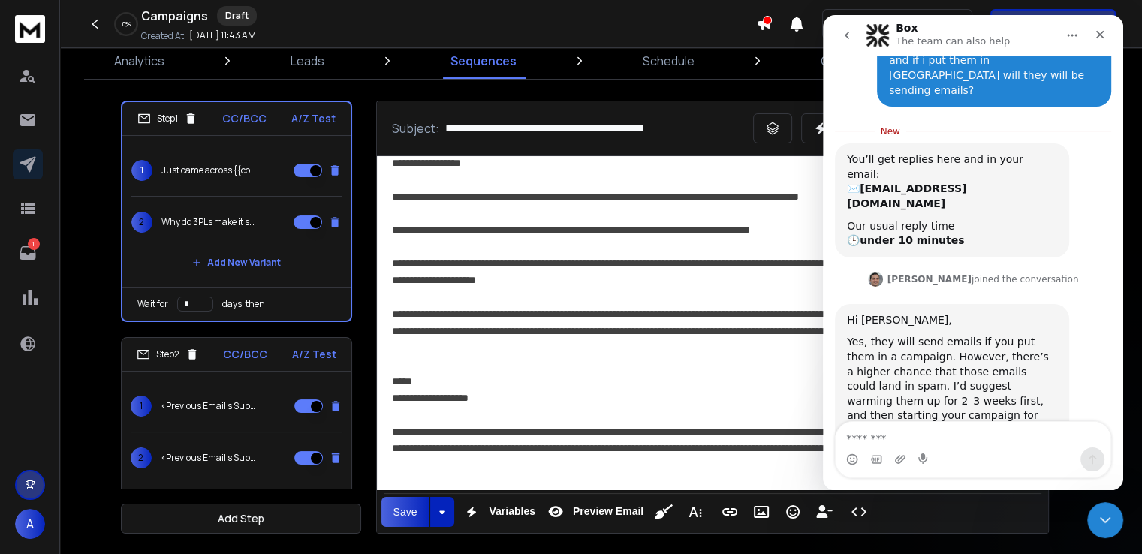
click at [108, 188] on div "**********" at bounding box center [600, 317] width 1033 height 445
click at [663, 57] on p "Schedule" at bounding box center [668, 61] width 52 height 18
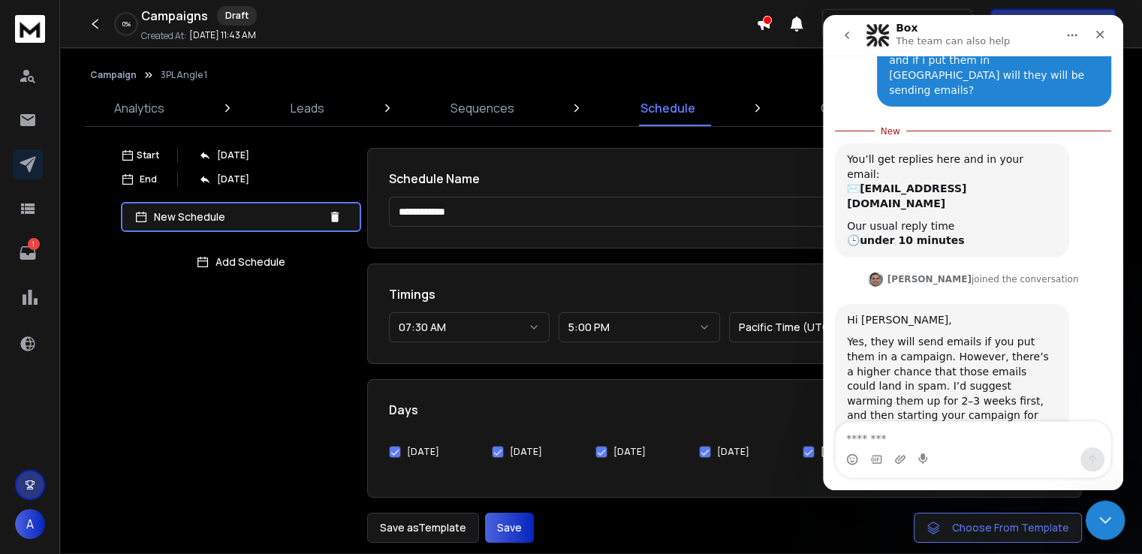
click at [1112, 520] on div "Close Intercom Messenger" at bounding box center [1103, 518] width 36 height 36
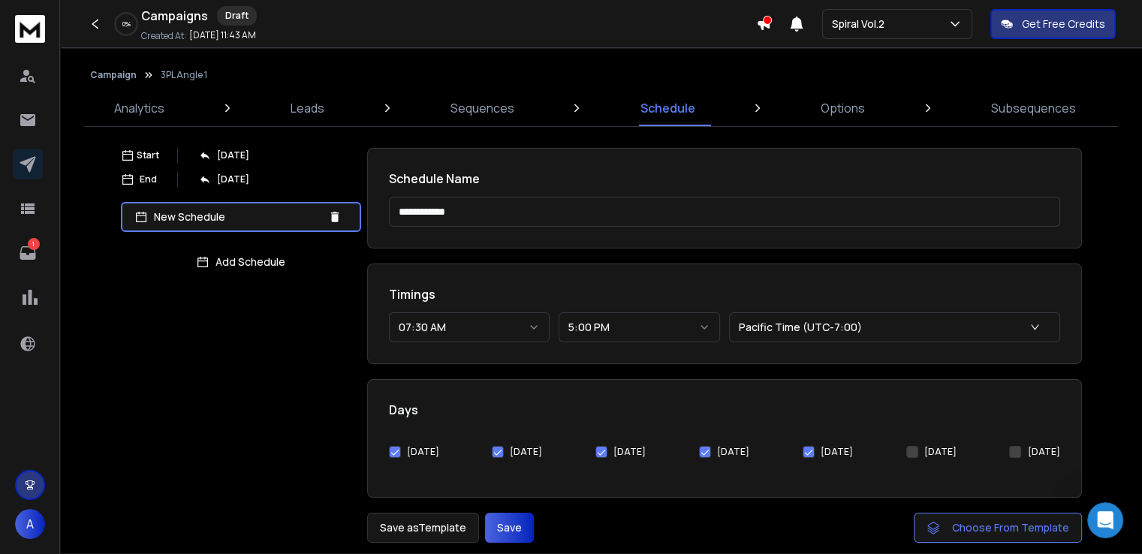
click at [519, 531] on button "Save" at bounding box center [509, 528] width 49 height 30
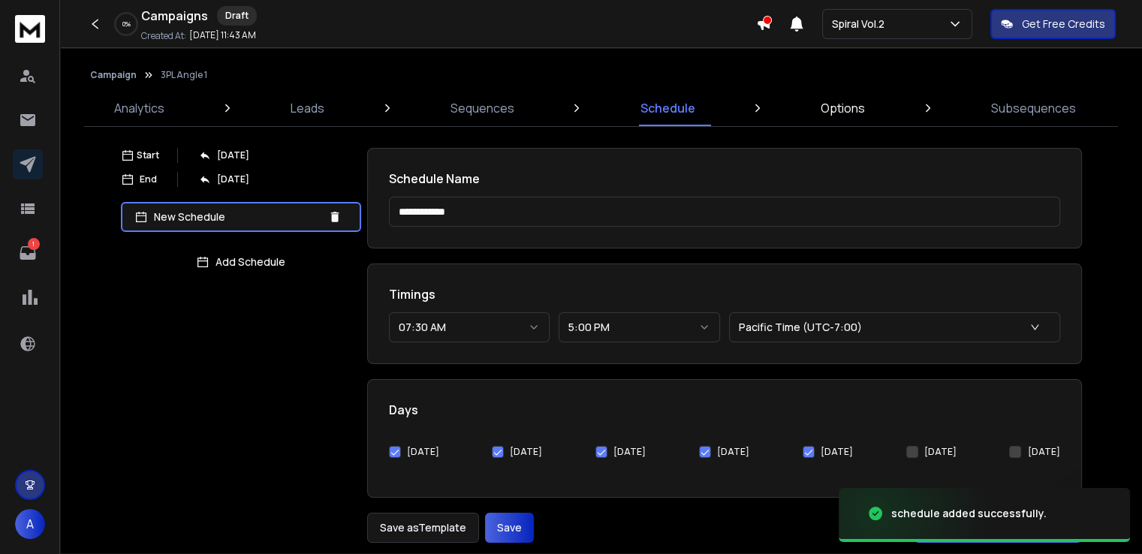
click at [850, 110] on p "Options" at bounding box center [842, 108] width 44 height 18
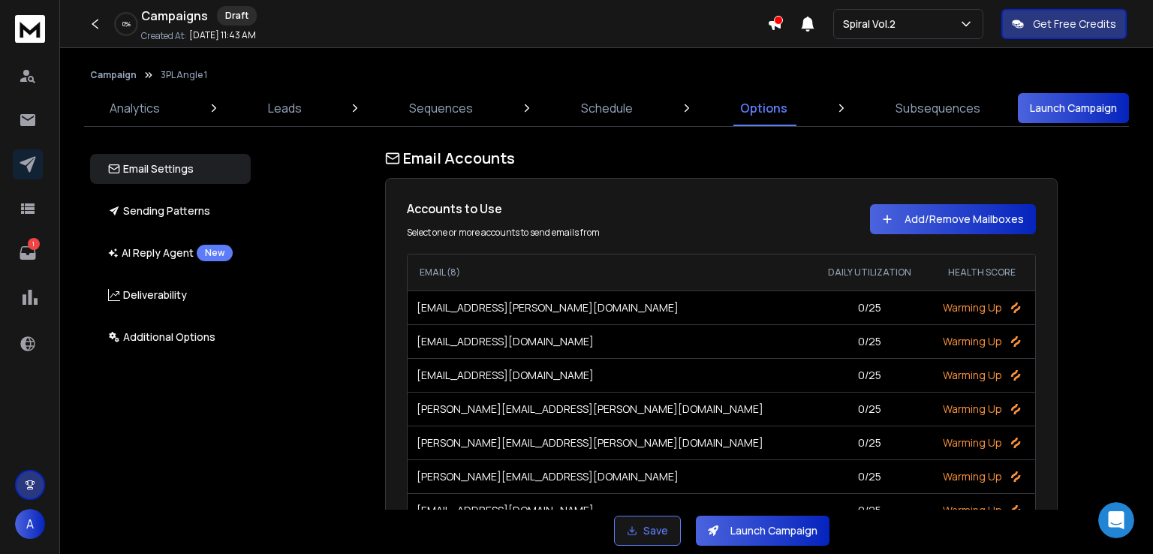
click at [943, 217] on button "Add/Remove Mailboxes" at bounding box center [953, 219] width 166 height 30
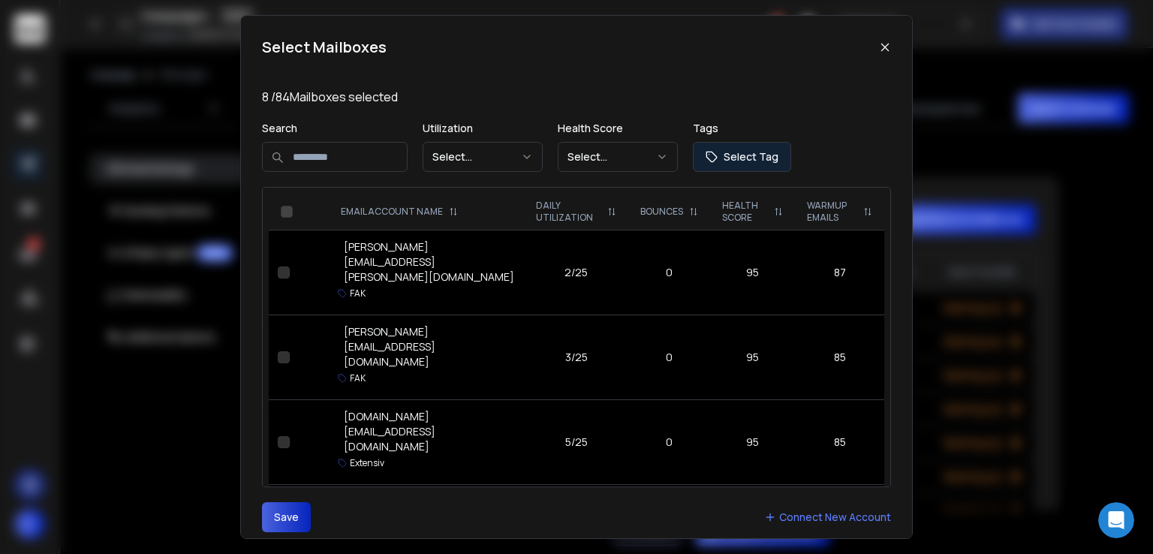
click at [742, 158] on button "Select Tag" at bounding box center [742, 157] width 98 height 30
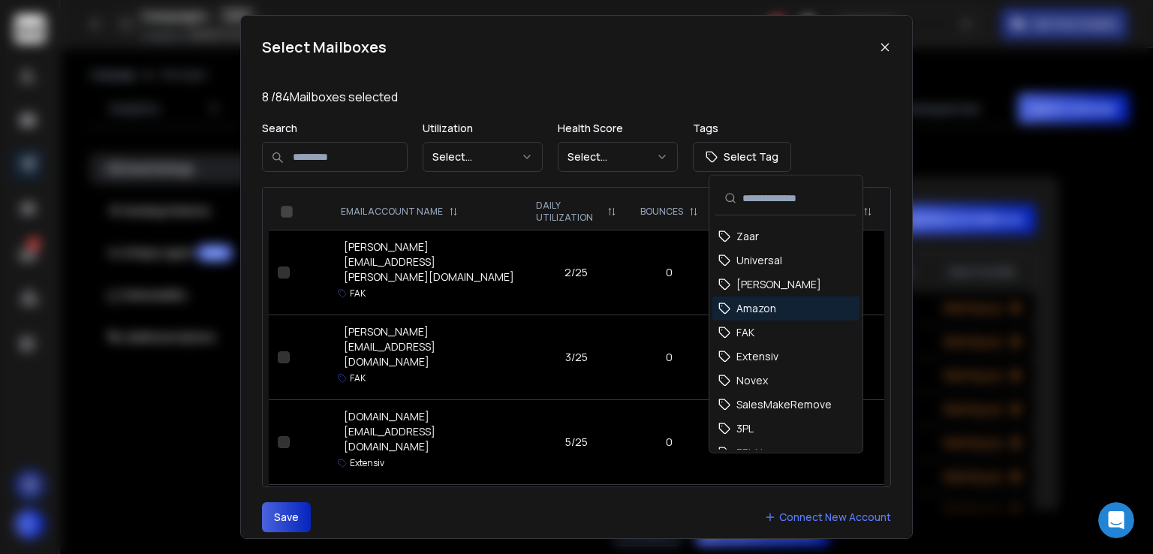
scroll to position [15, 0]
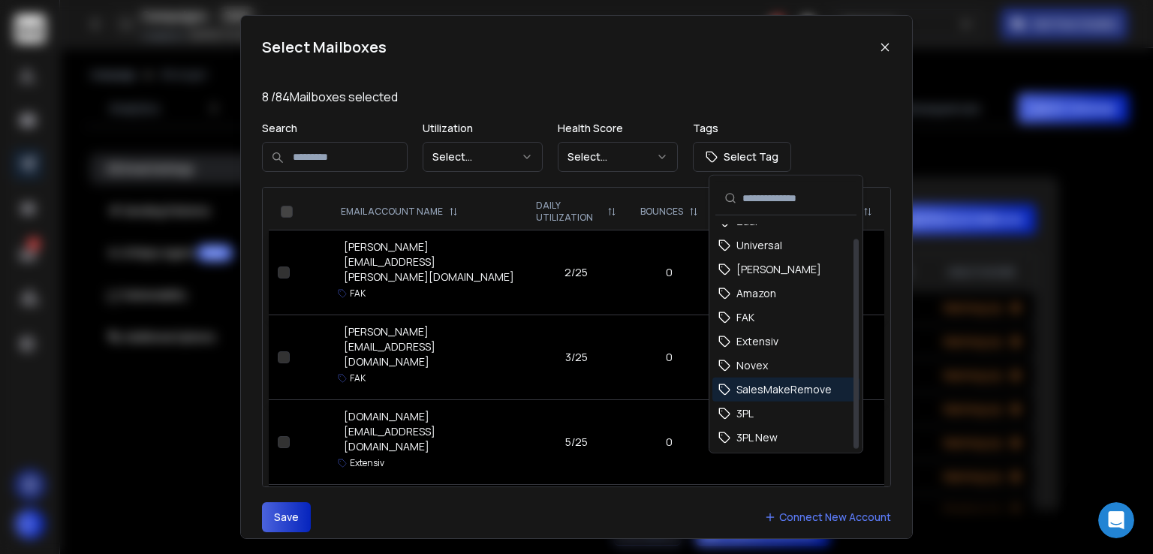
click at [754, 399] on div "SalesMakeRemove" at bounding box center [785, 390] width 147 height 24
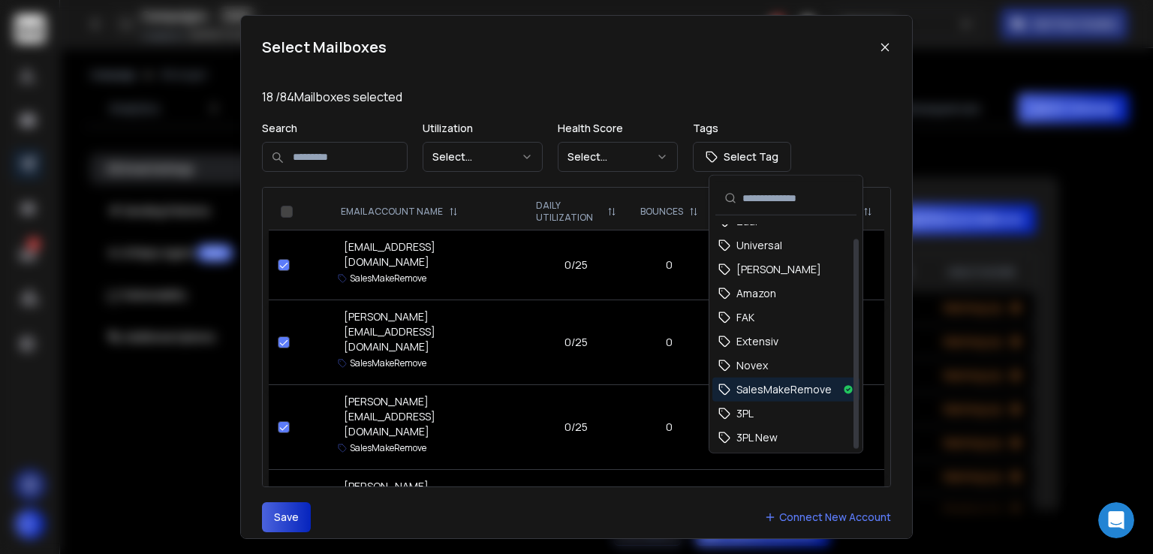
click at [753, 393] on span "SalesMakeRemove" at bounding box center [783, 389] width 95 height 15
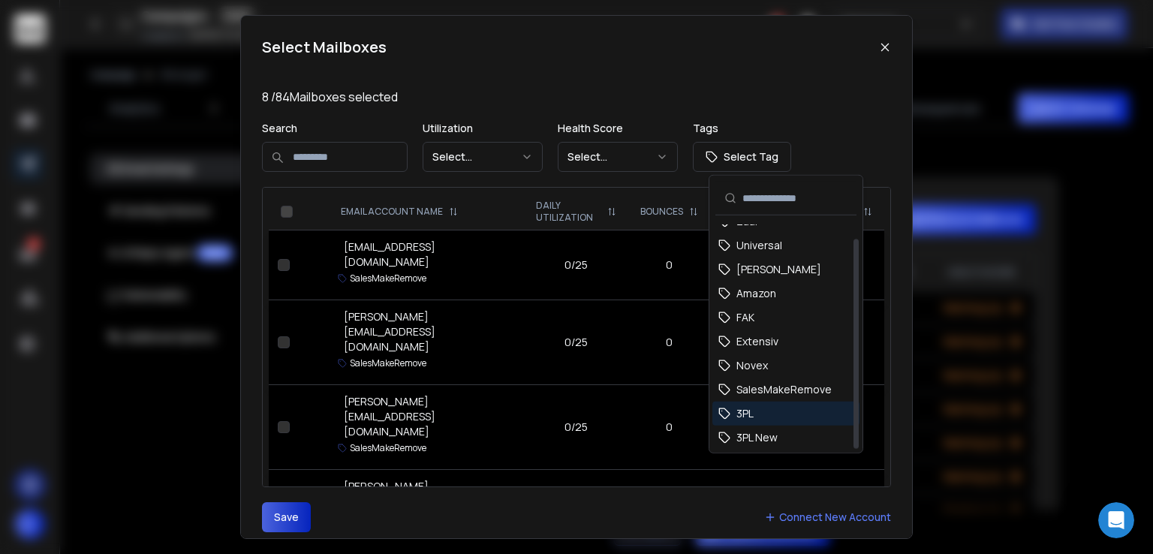
click at [753, 408] on span "3PL" at bounding box center [744, 413] width 17 height 15
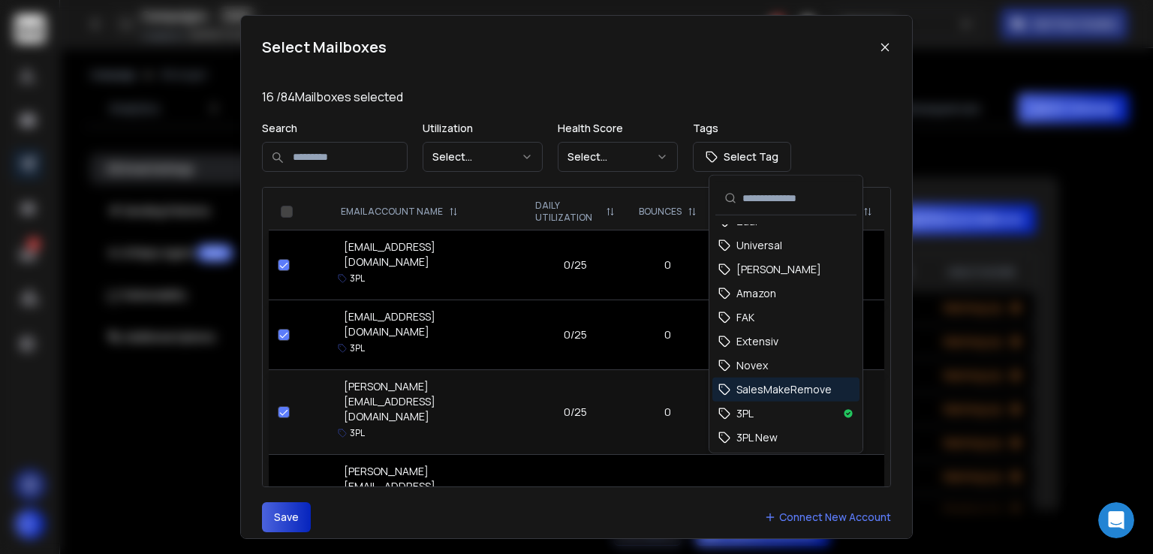
click at [282, 406] on button "button" at bounding box center [284, 412] width 12 height 12
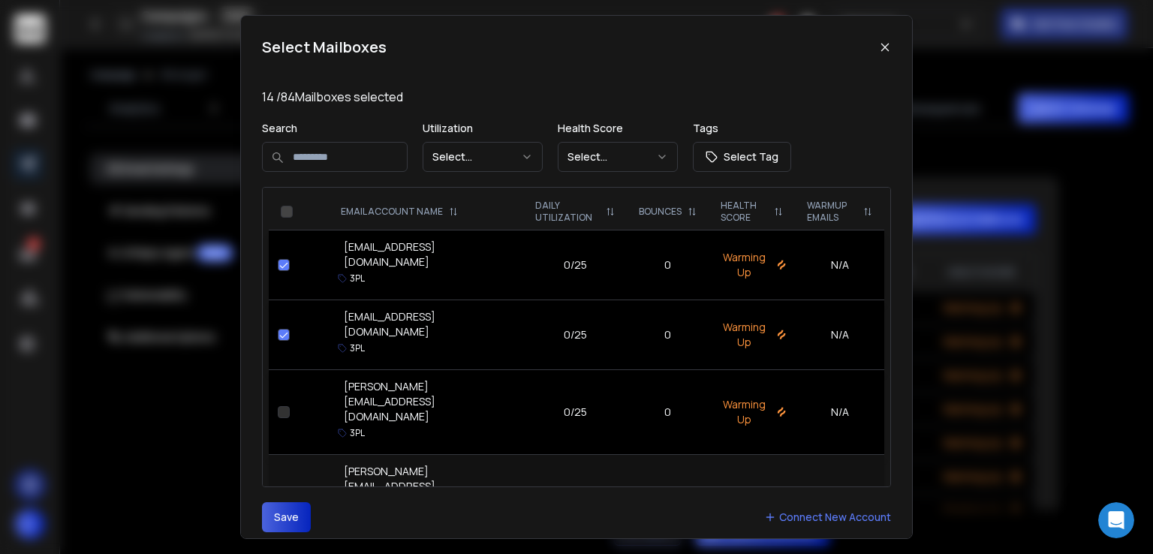
click at [280, 498] on button "button" at bounding box center [284, 504] width 12 height 12
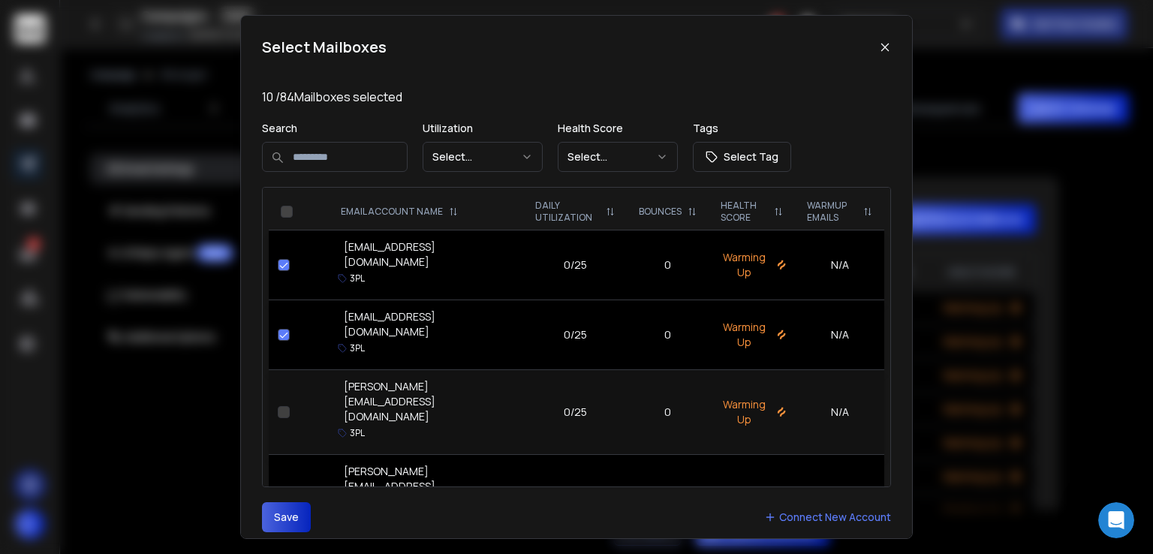
scroll to position [250, 0]
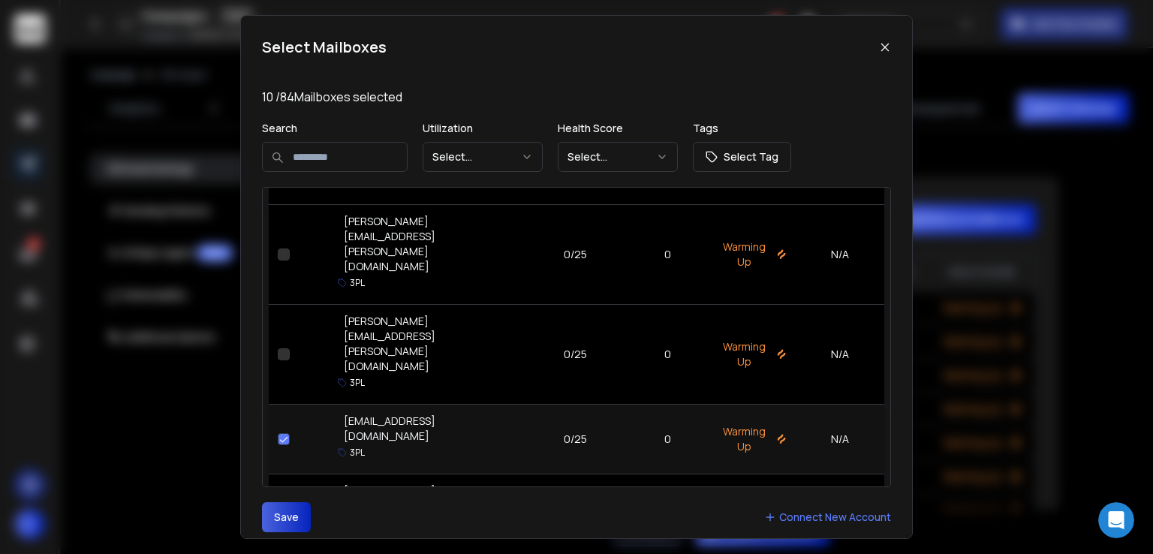
click at [284, 433] on button "button" at bounding box center [284, 439] width 12 height 12
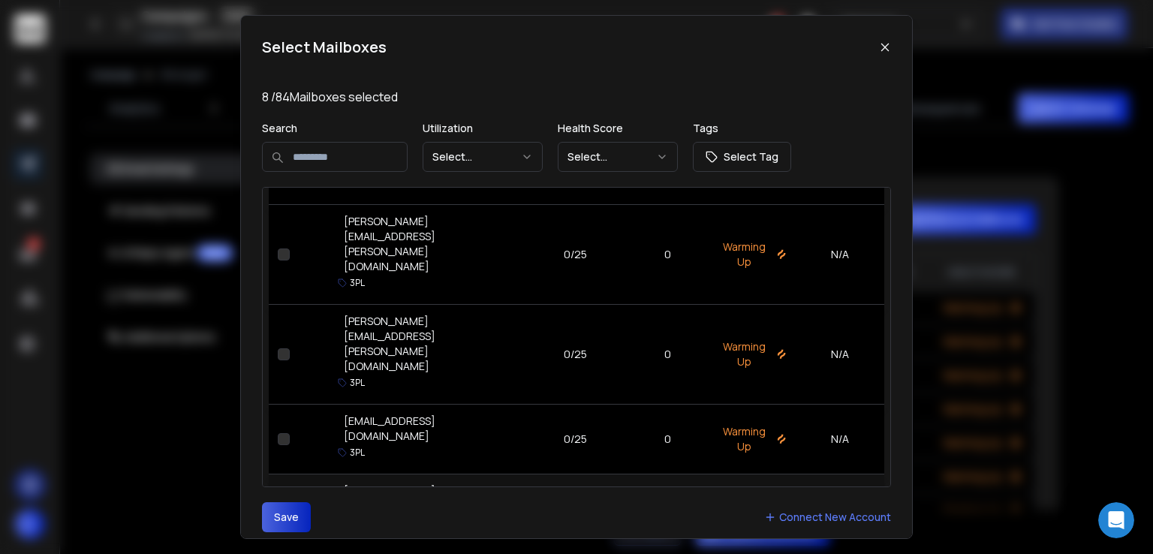
click at [282, 510] on button "button" at bounding box center [284, 516] width 12 height 12
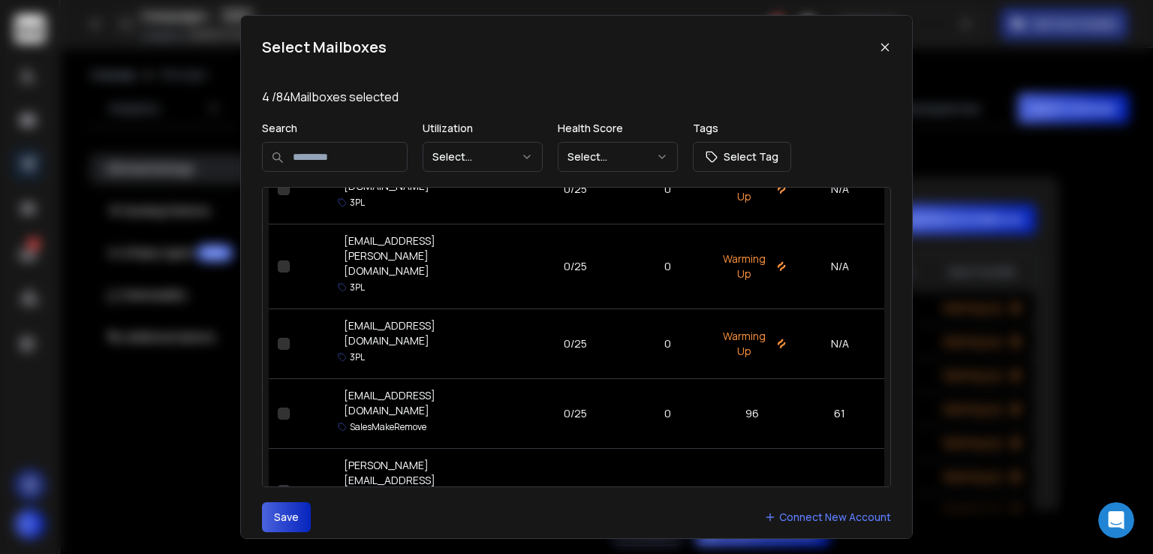
scroll to position [0, 0]
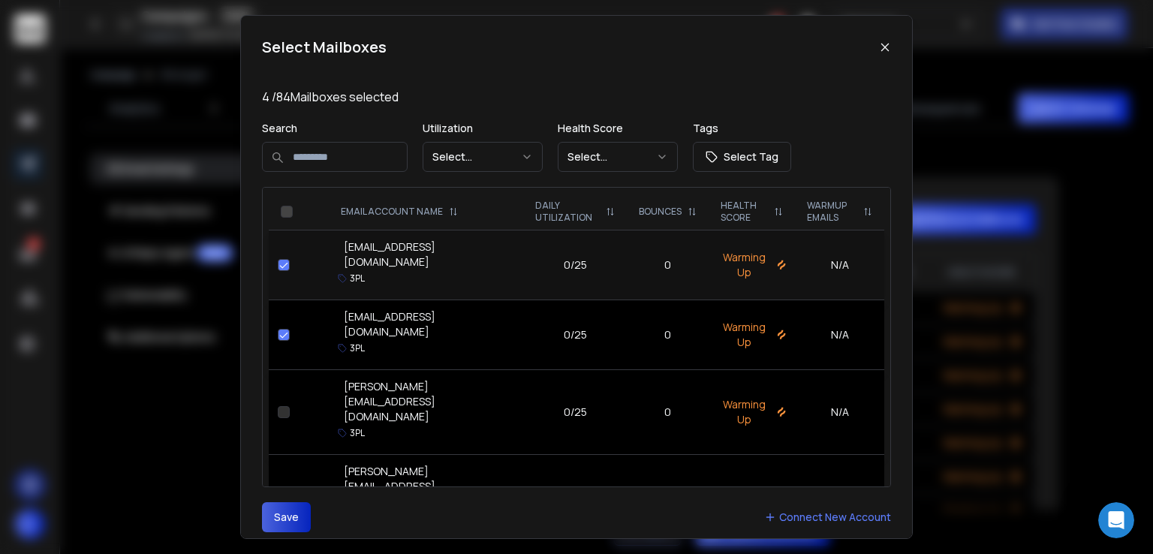
copy tbody "rezaei.abbas@the3plfulfillments.com 3PL 0/25 0 Warming Up N/A sisona.resty@use3…"
drag, startPoint x: 511, startPoint y: 302, endPoint x: 309, endPoint y: 244, distance: 210.2
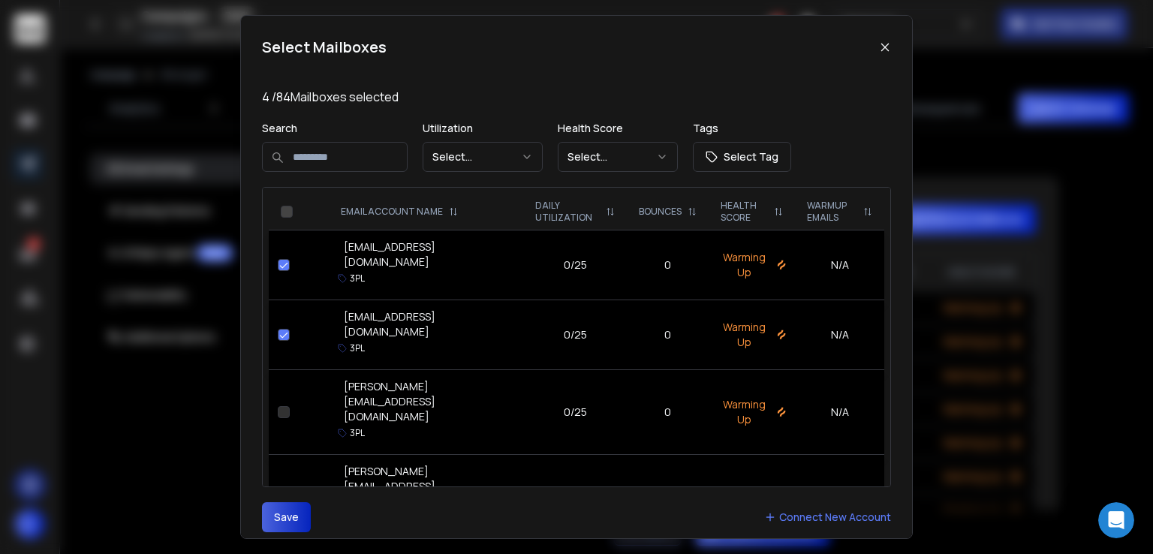
click at [292, 518] on button "Save" at bounding box center [286, 517] width 49 height 30
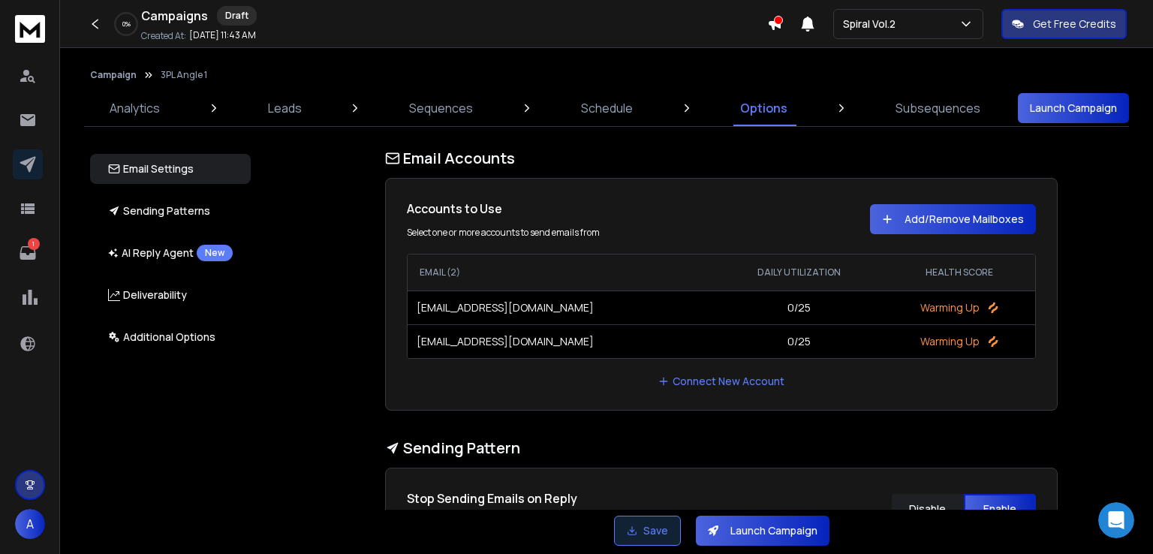
click at [645, 526] on button "Save" at bounding box center [647, 531] width 67 height 30
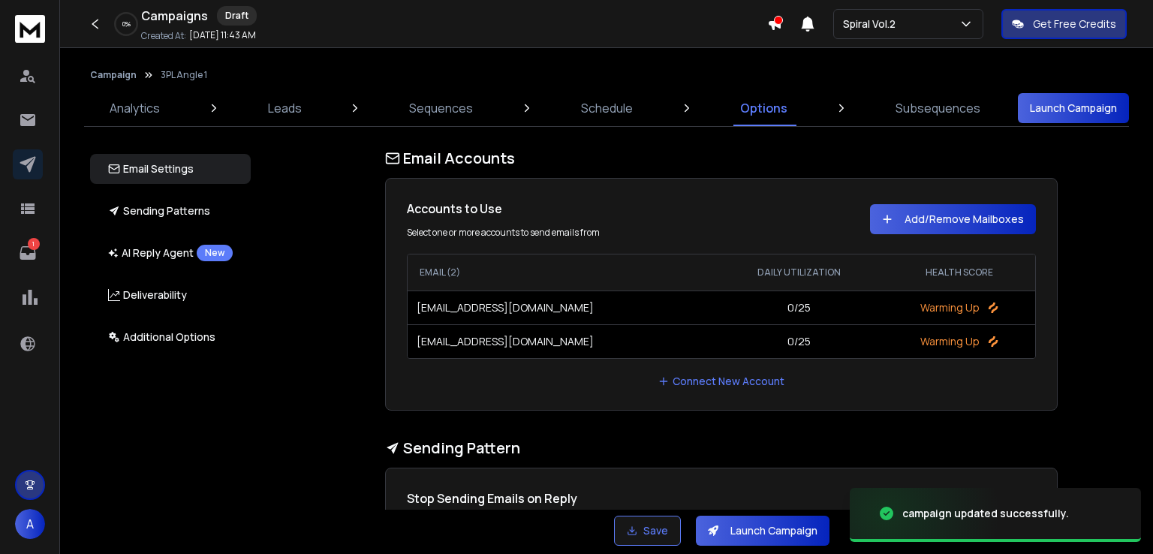
click at [717, 529] on button "Launch Campaign" at bounding box center [763, 531] width 134 height 30
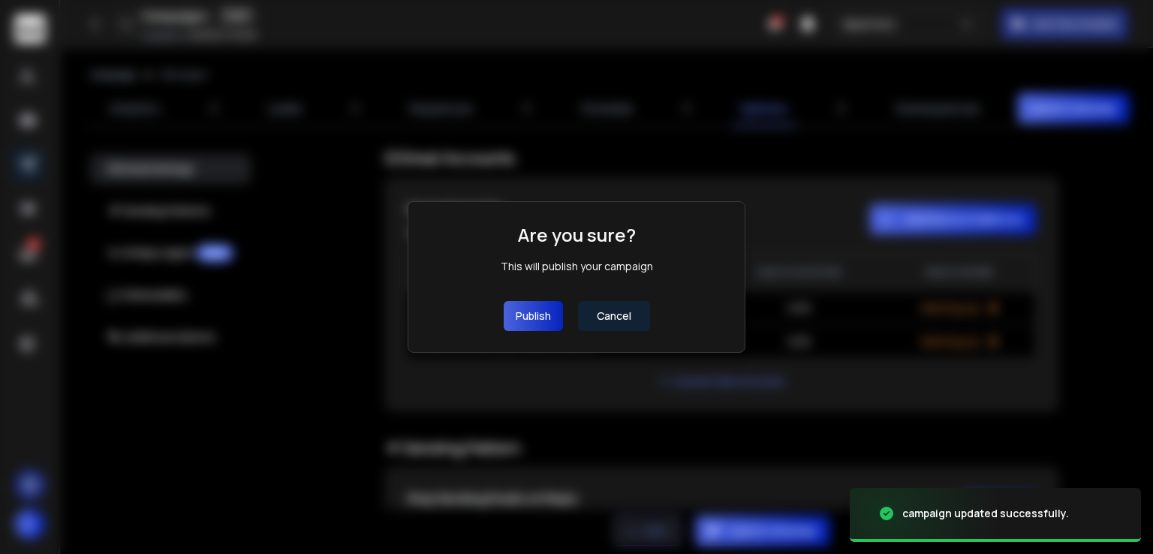
click at [543, 316] on button "Publish" at bounding box center [533, 316] width 59 height 30
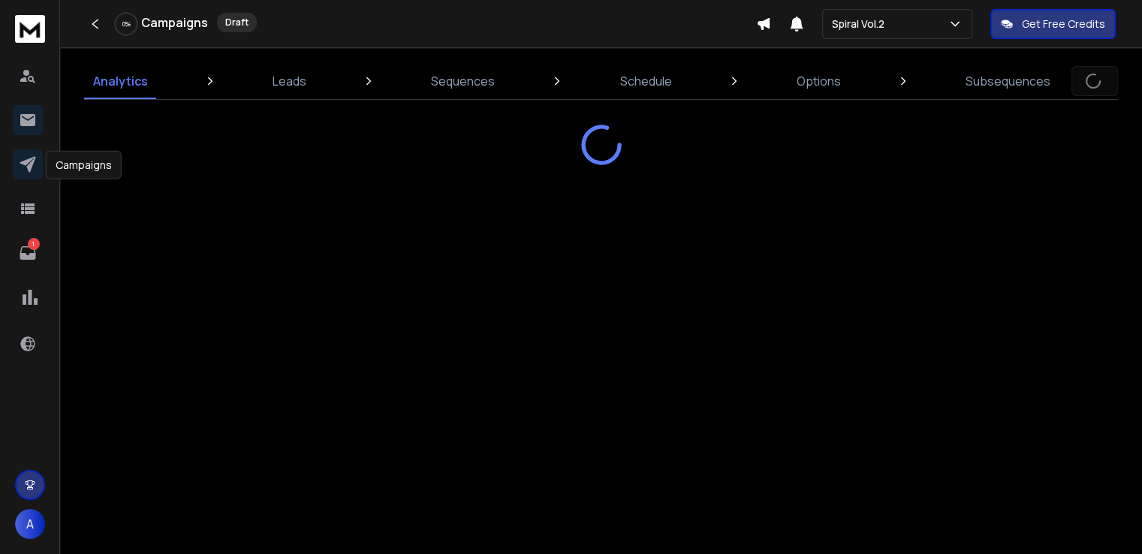
click at [27, 113] on icon at bounding box center [28, 120] width 18 height 18
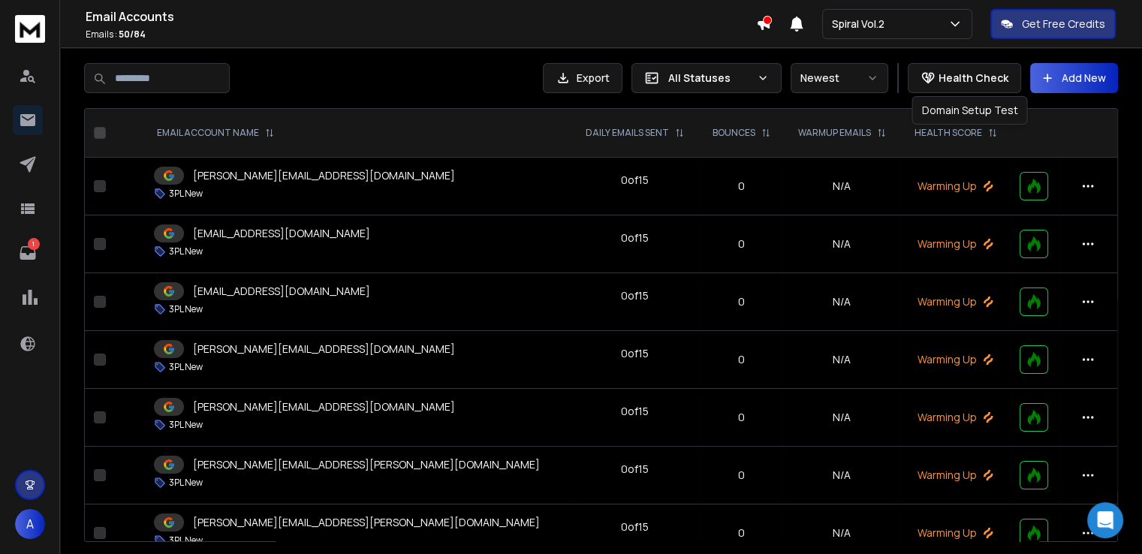
click at [756, 70] on div "All Statuses" at bounding box center [706, 78] width 150 height 30
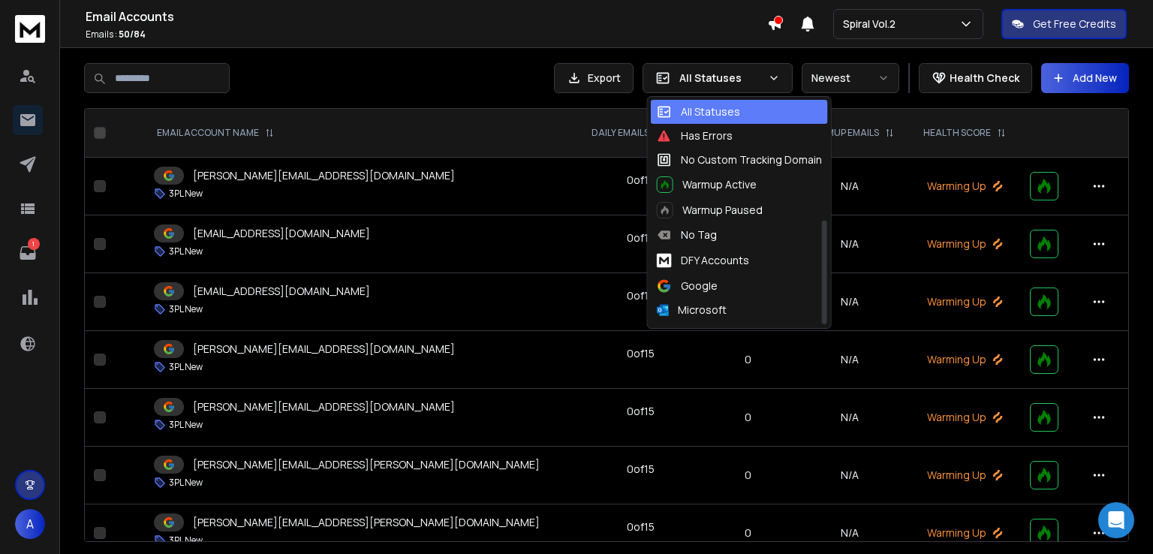
scroll to position [260, 0]
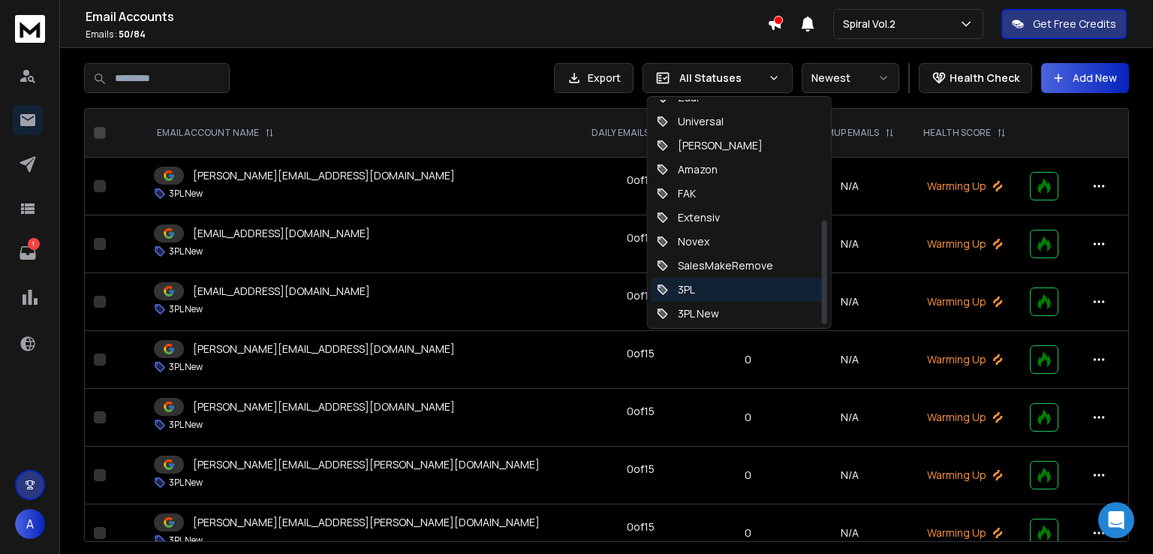
click at [727, 293] on div "3PL" at bounding box center [739, 290] width 177 height 24
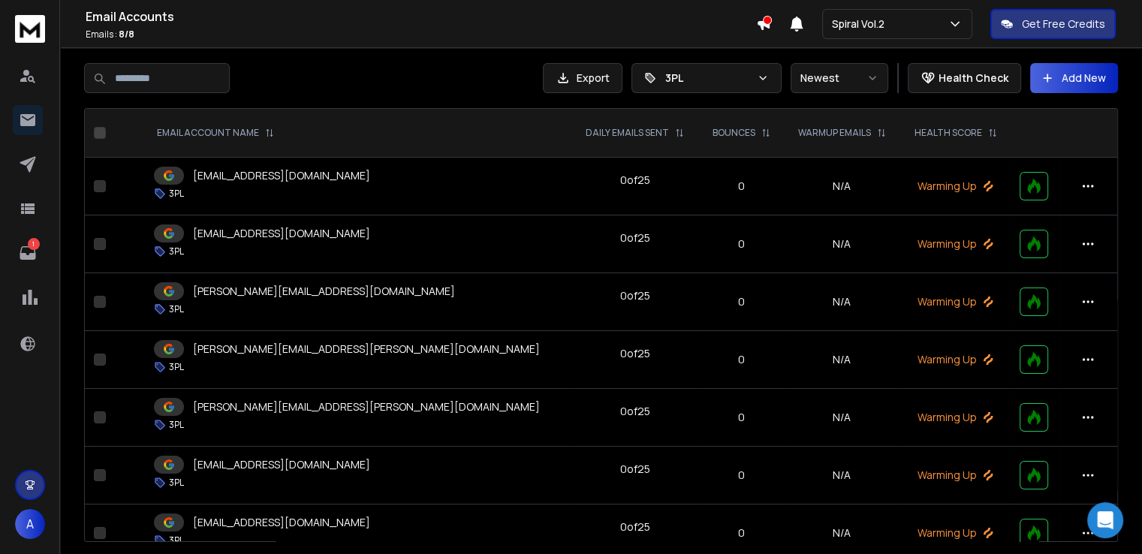
click at [101, 243] on button "button" at bounding box center [100, 244] width 12 height 12
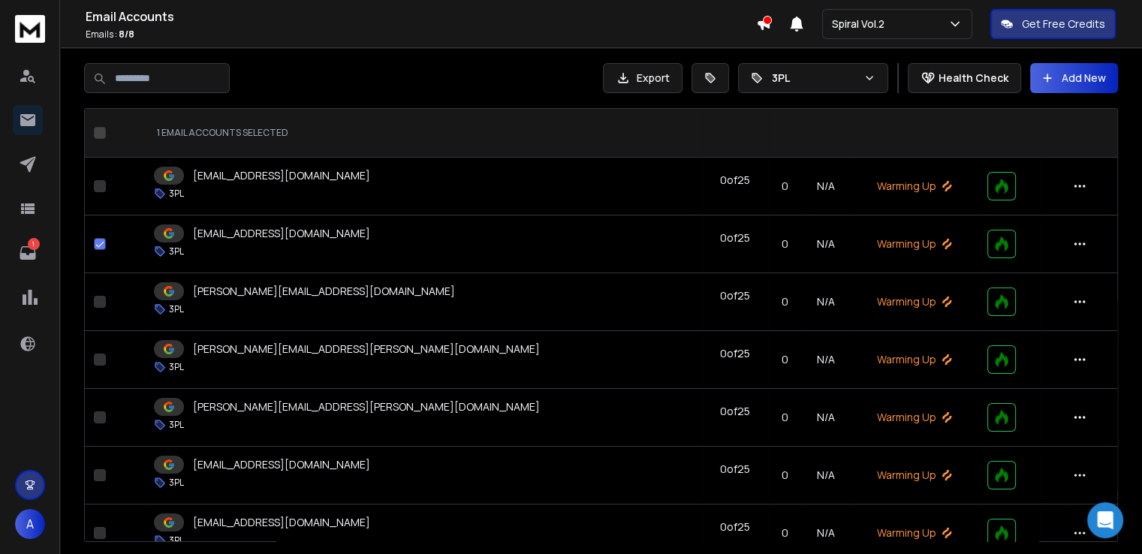
click at [101, 187] on button "button" at bounding box center [100, 186] width 12 height 12
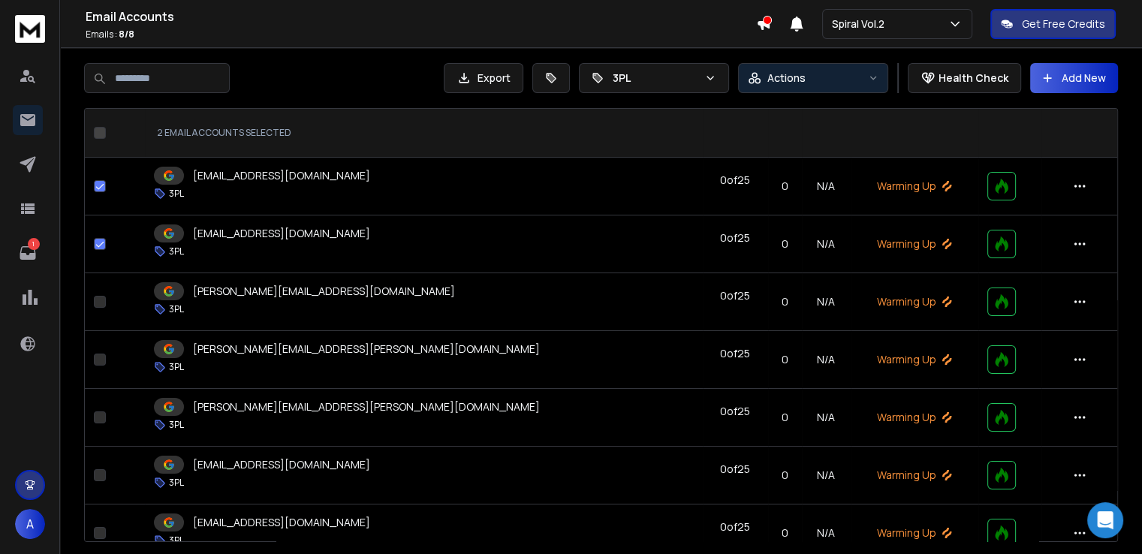
click at [847, 83] on div "Actions" at bounding box center [805, 78] width 114 height 15
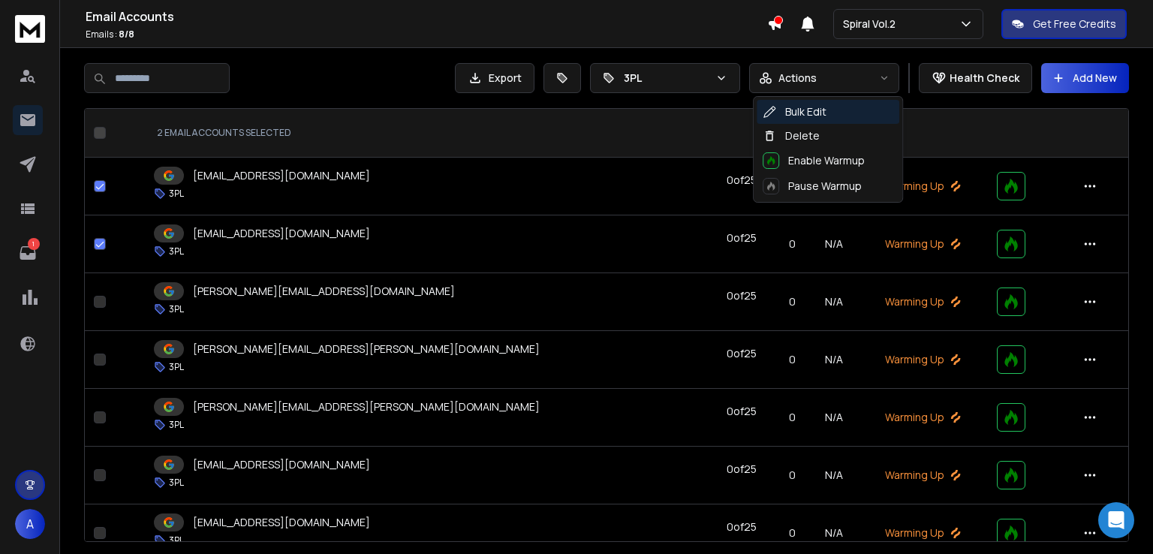
click at [849, 115] on div "Bulk Edit" at bounding box center [828, 112] width 143 height 24
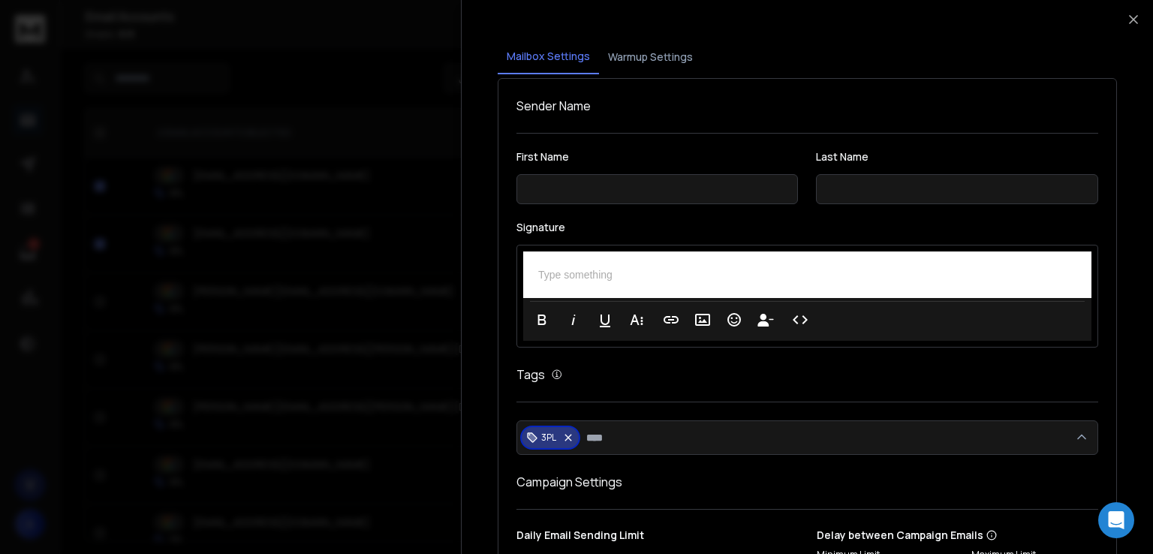
scroll to position [250, 0]
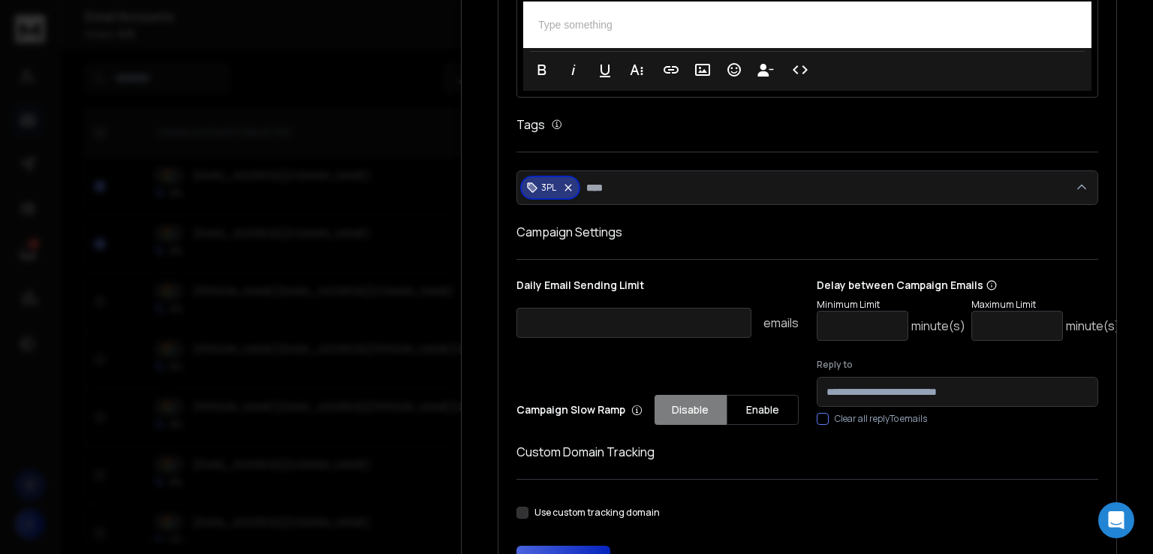
click at [662, 328] on input "number" at bounding box center [633, 323] width 234 height 30
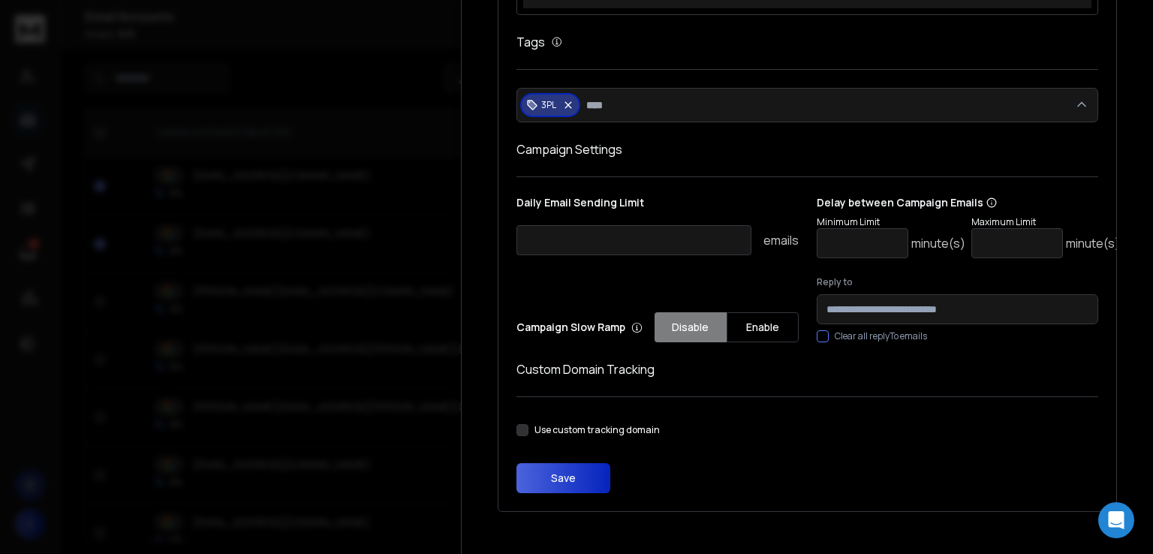
type input "*"
click at [594, 469] on button "Save" at bounding box center [563, 478] width 94 height 30
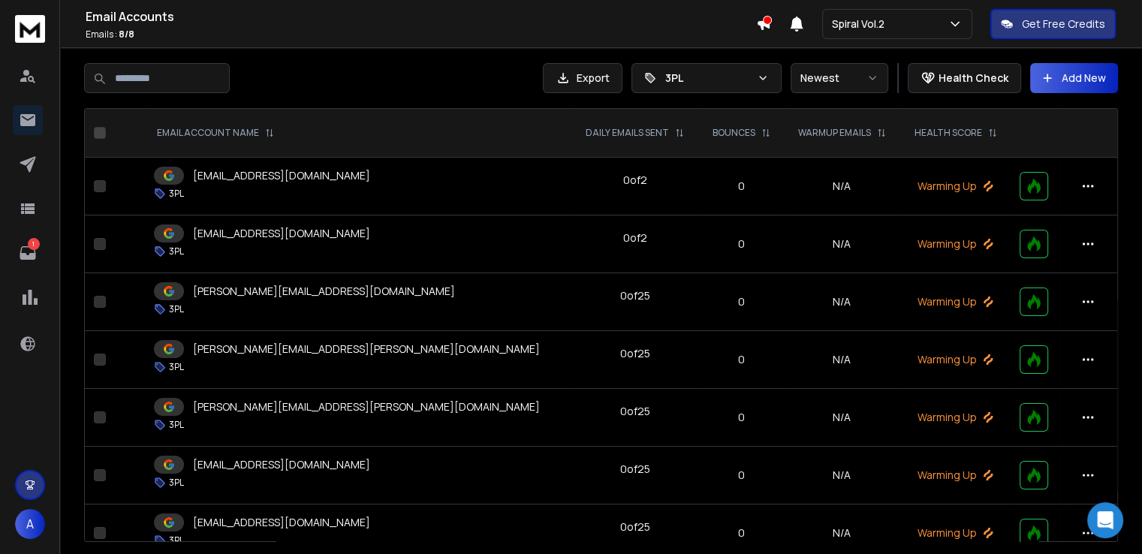
drag, startPoint x: 100, startPoint y: 186, endPoint x: 96, endPoint y: 230, distance: 44.4
click at [97, 186] on button "button" at bounding box center [100, 186] width 12 height 12
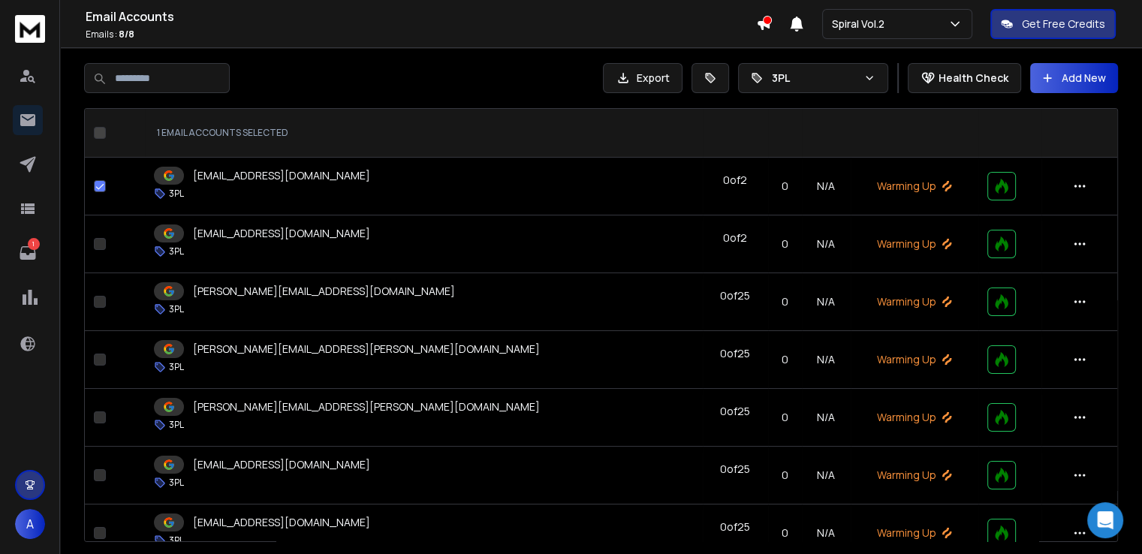
click at [99, 245] on button "button" at bounding box center [100, 244] width 12 height 12
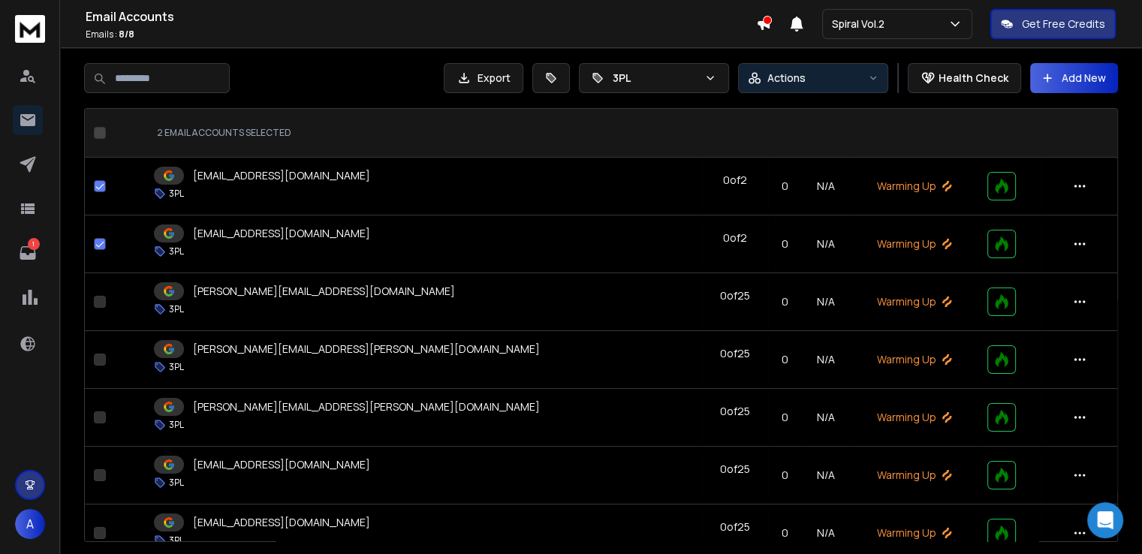
click at [854, 89] on button "Actions" at bounding box center [813, 78] width 150 height 30
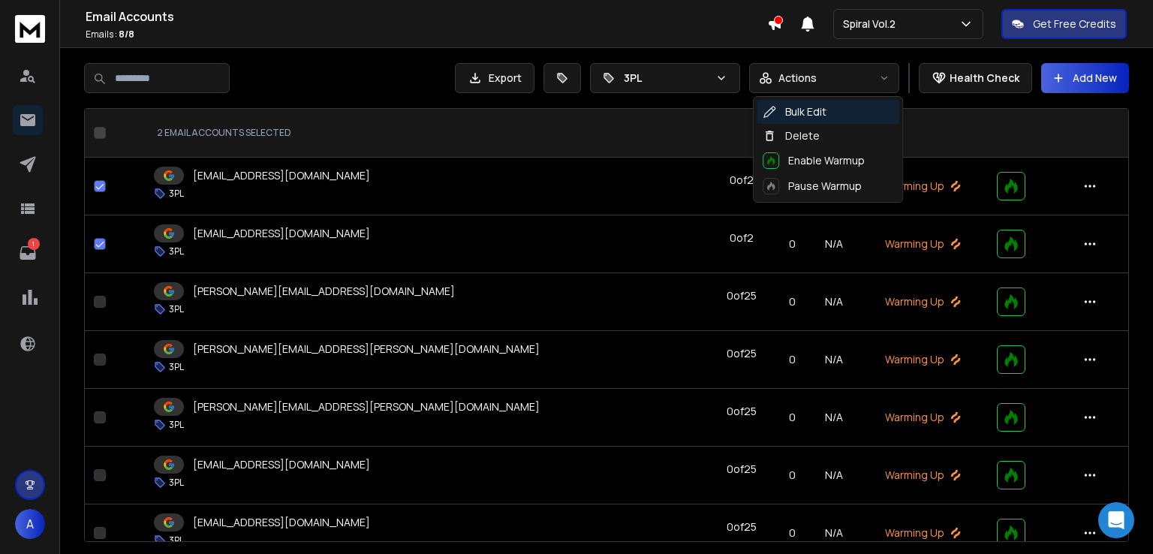
click at [844, 110] on div "Bulk Edit" at bounding box center [828, 112] width 143 height 24
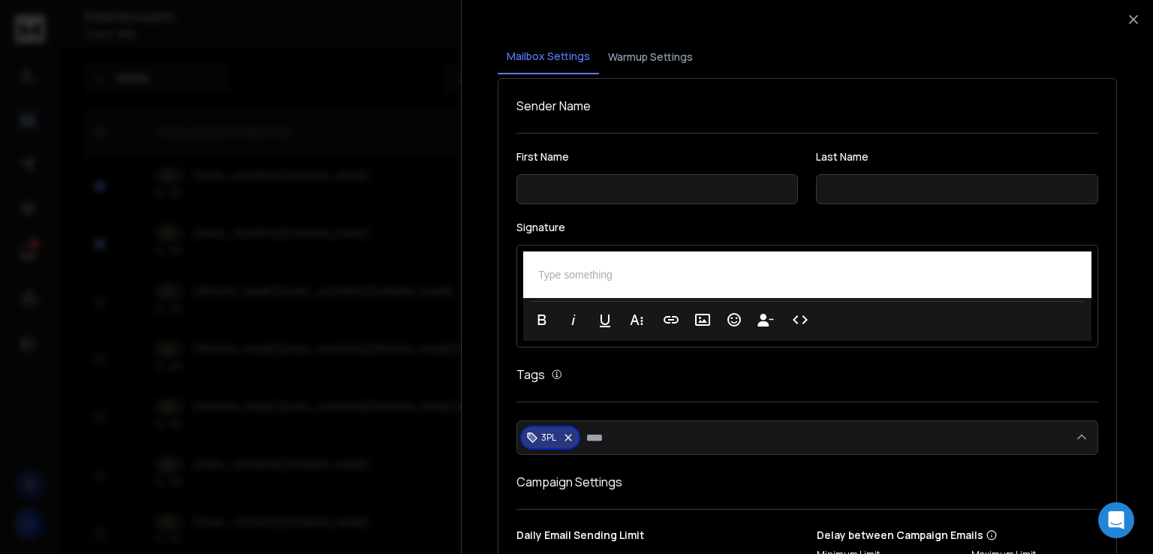
scroll to position [250, 0]
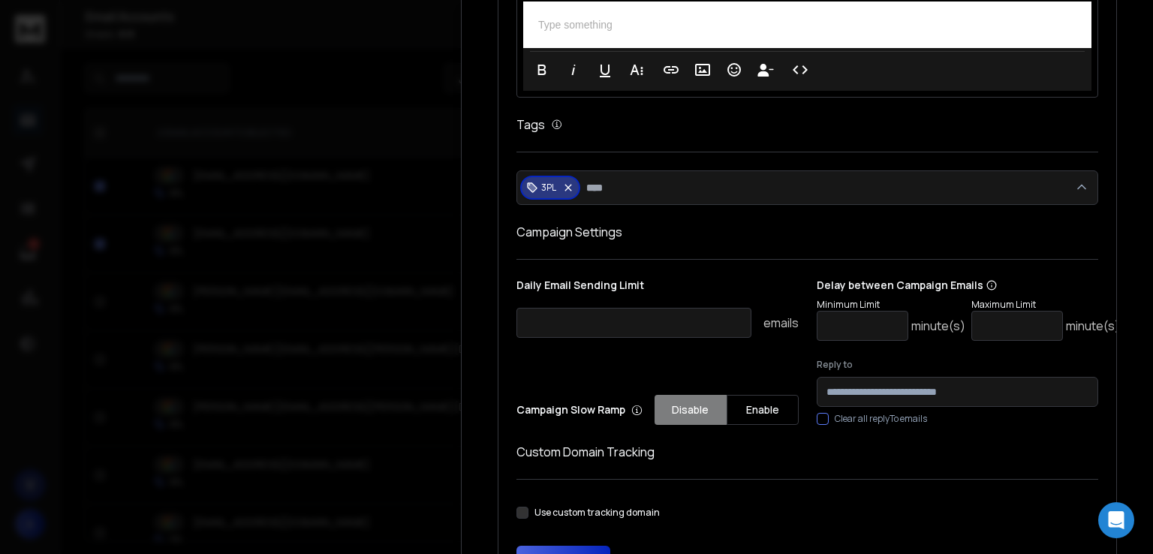
click at [862, 328] on input "number" at bounding box center [863, 326] width 92 height 30
type input "*"
click at [991, 325] on input "number" at bounding box center [1017, 326] width 92 height 30
type input "*"
click at [591, 551] on button "Save" at bounding box center [563, 561] width 94 height 30
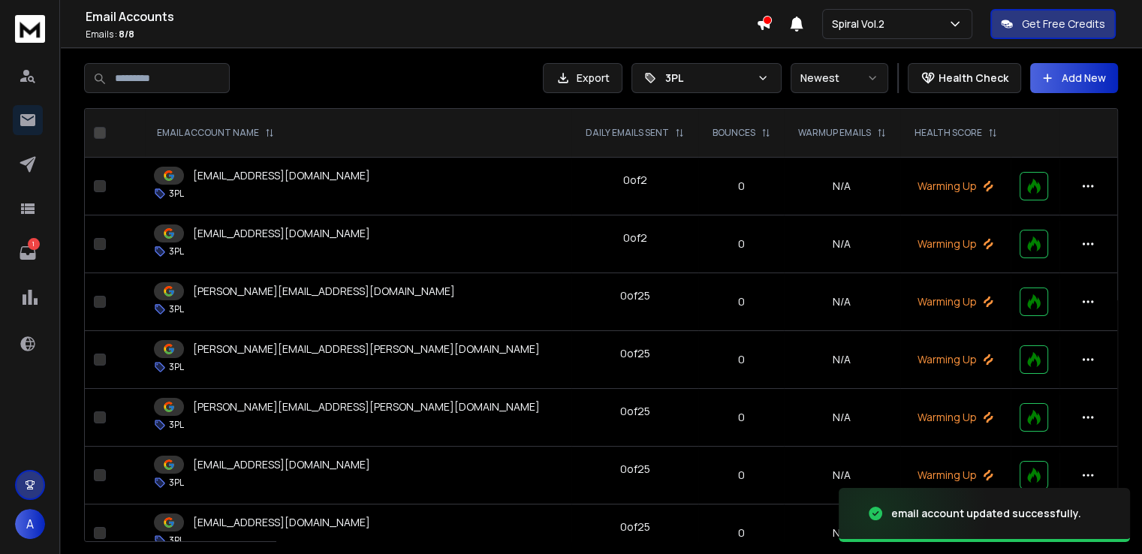
click at [1027, 185] on icon at bounding box center [1033, 186] width 13 height 15
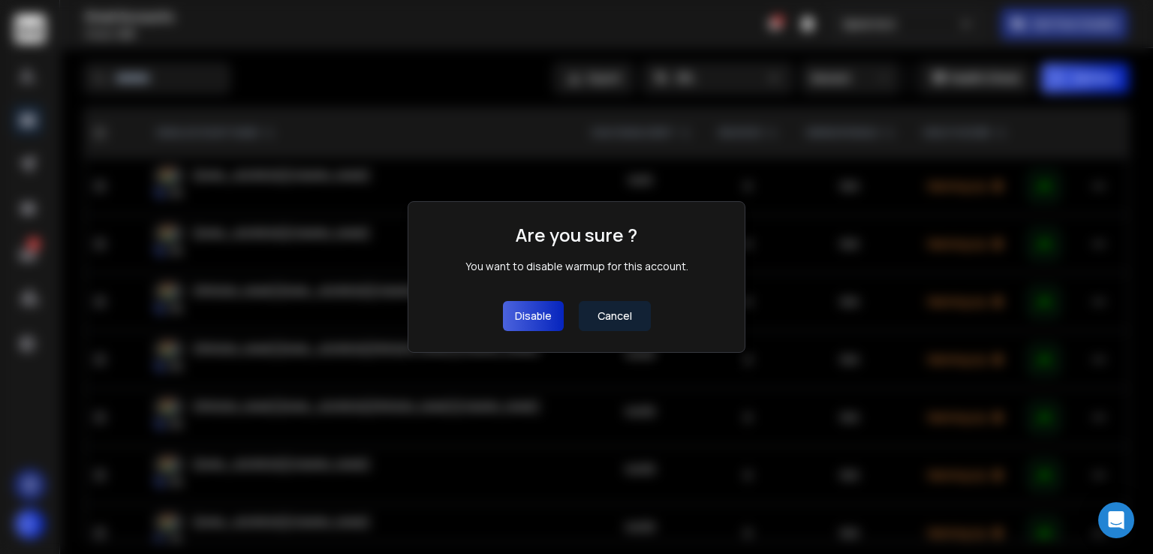
click at [607, 322] on button "Cancel" at bounding box center [615, 316] width 72 height 30
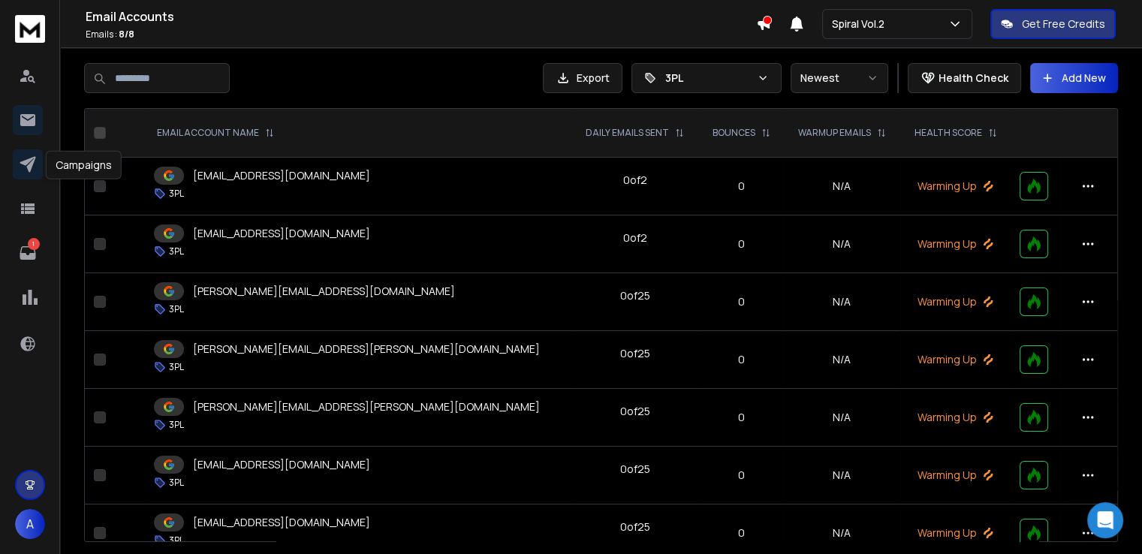
click at [32, 170] on icon at bounding box center [28, 164] width 18 height 18
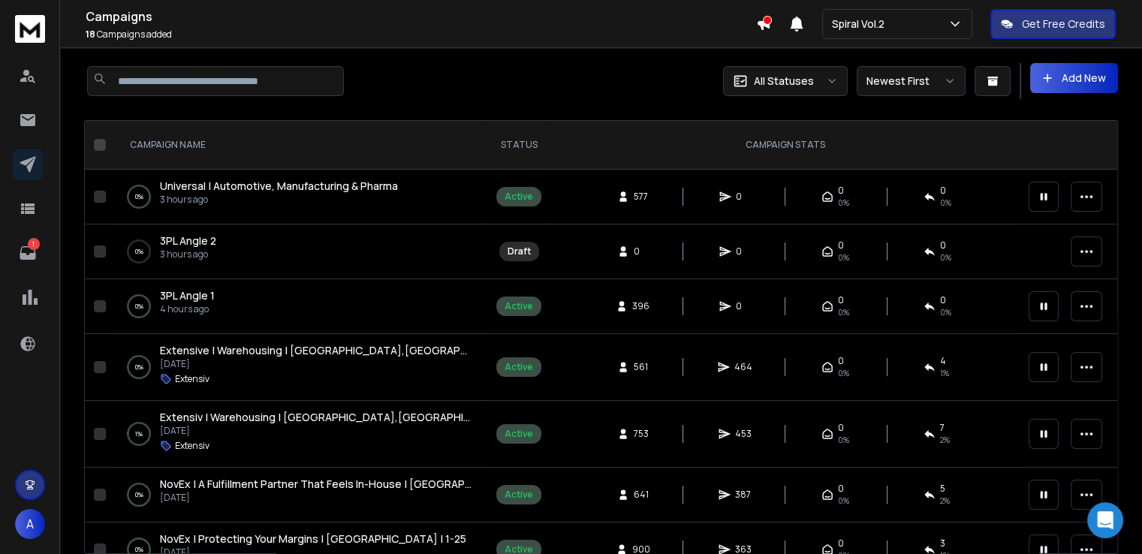
click at [240, 303] on div "0 % 3PL Angle 1 4 hours ago" at bounding box center [299, 306] width 345 height 36
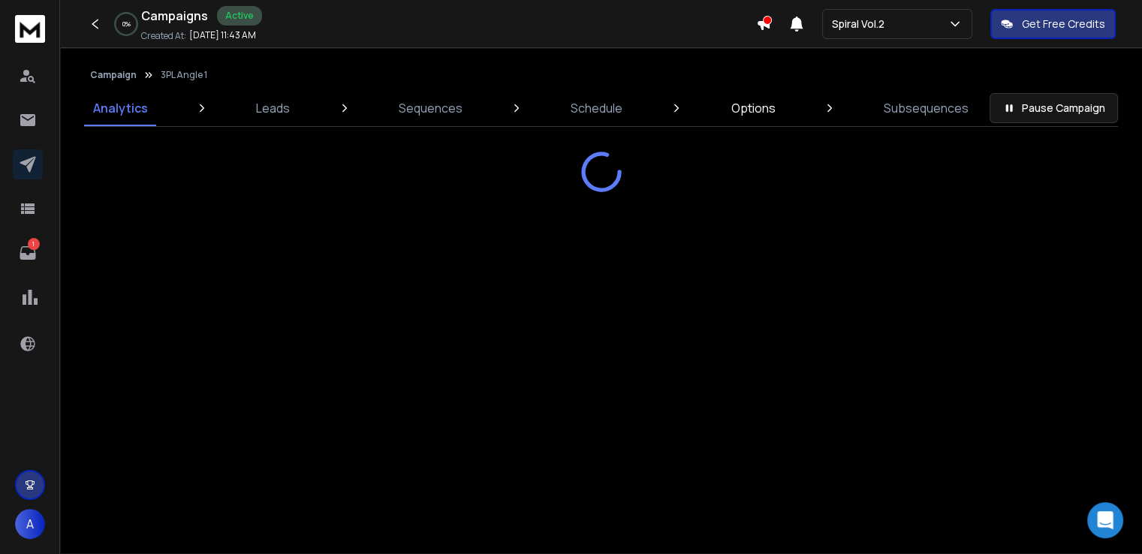
click at [737, 112] on p "Options" at bounding box center [753, 108] width 44 height 18
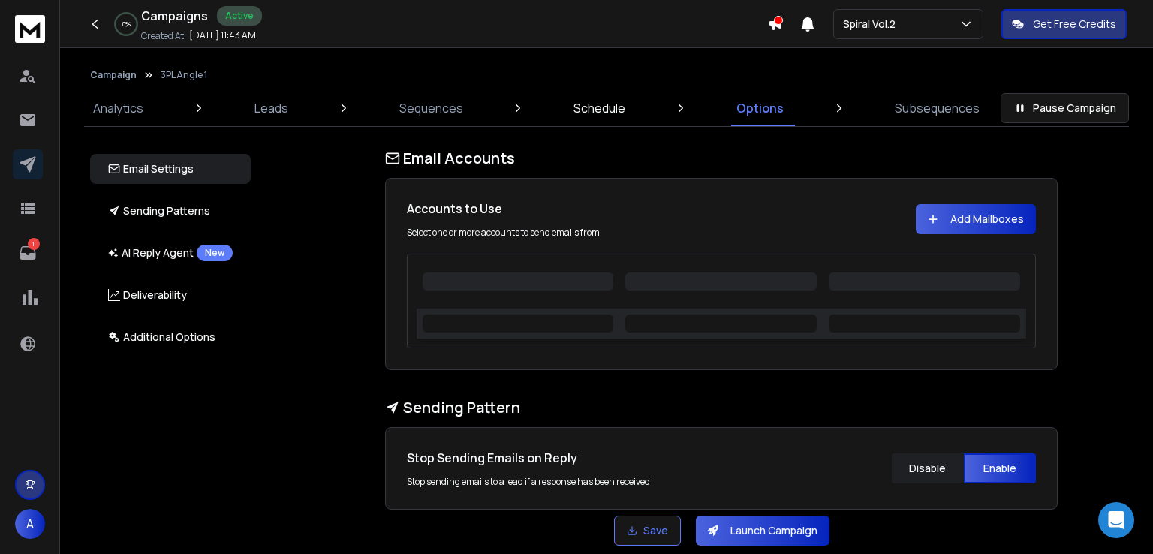
click at [625, 112] on p "Schedule" at bounding box center [599, 108] width 52 height 18
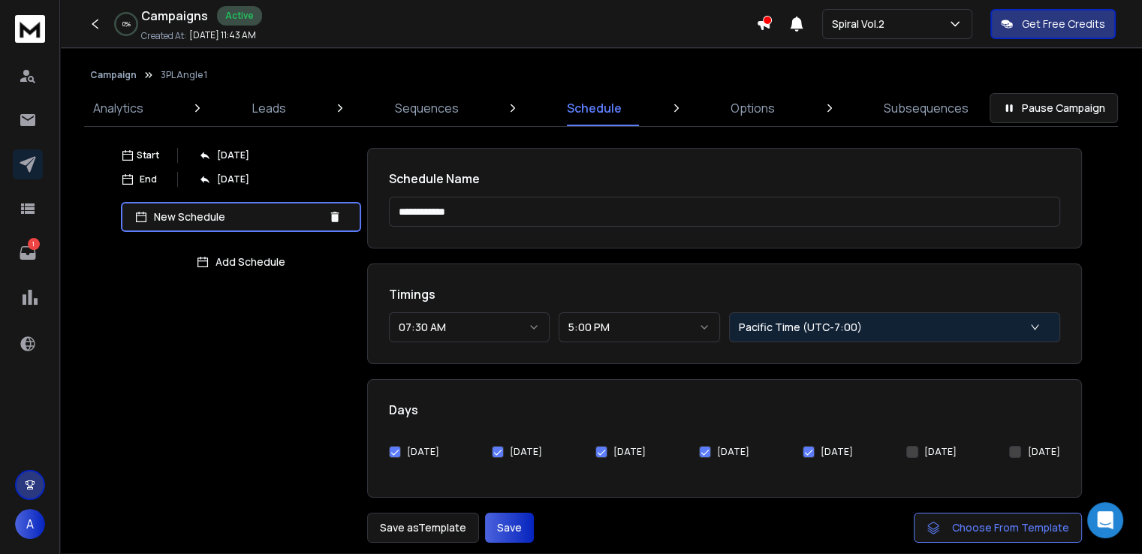
click at [853, 327] on p "Pacific Time (UTC-7:00)" at bounding box center [803, 327] width 129 height 15
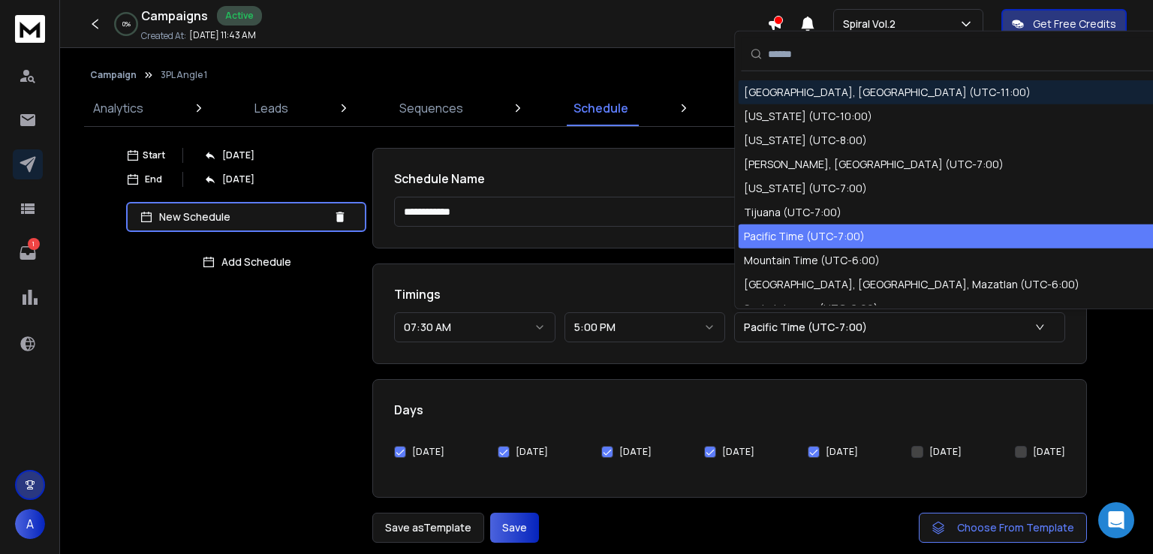
click at [841, 46] on input "text" at bounding box center [1124, 54] width 713 height 33
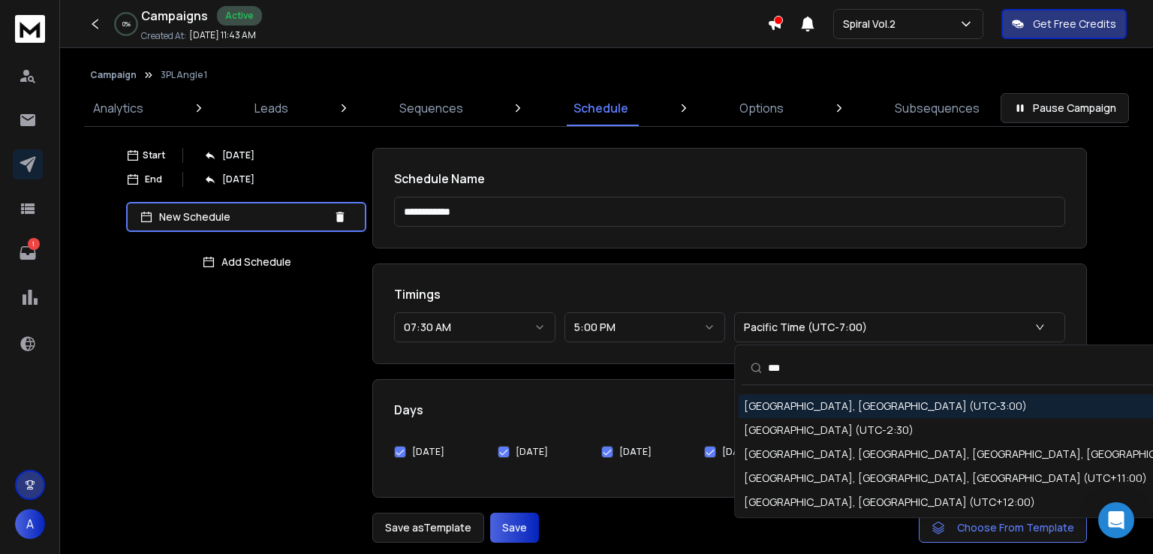
type input "***"
click at [850, 357] on input "***" at bounding box center [1009, 367] width 483 height 33
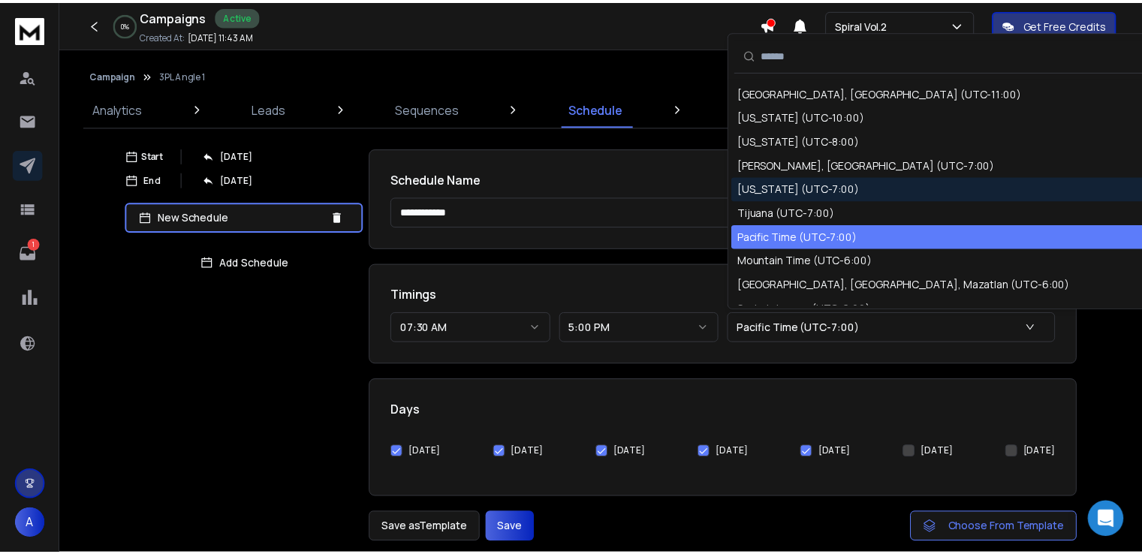
scroll to position [250, 0]
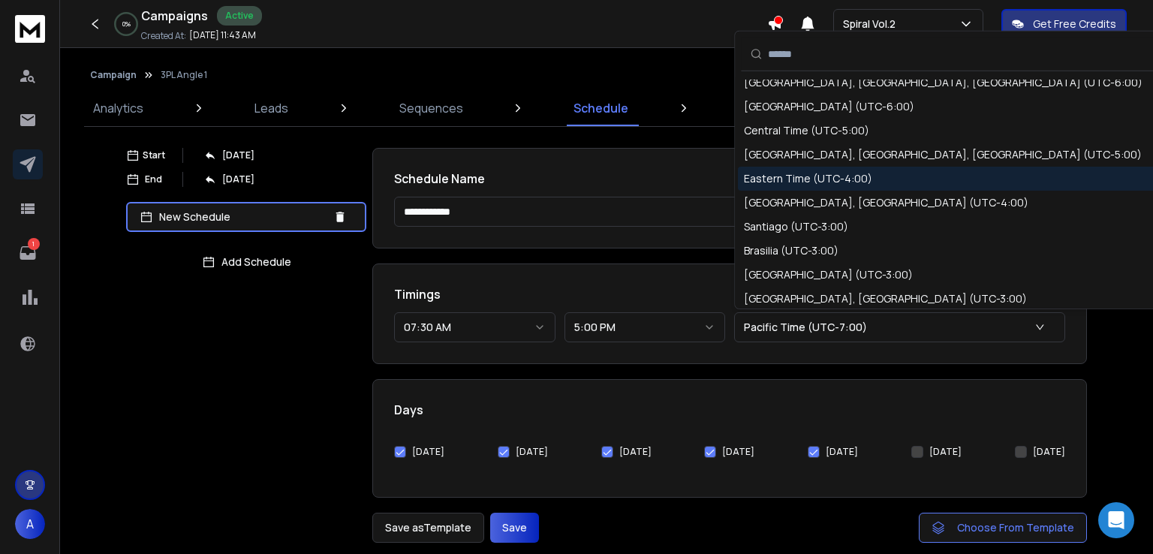
click at [829, 179] on div "Eastern Time (UTC-4:00)" at bounding box center [808, 178] width 128 height 15
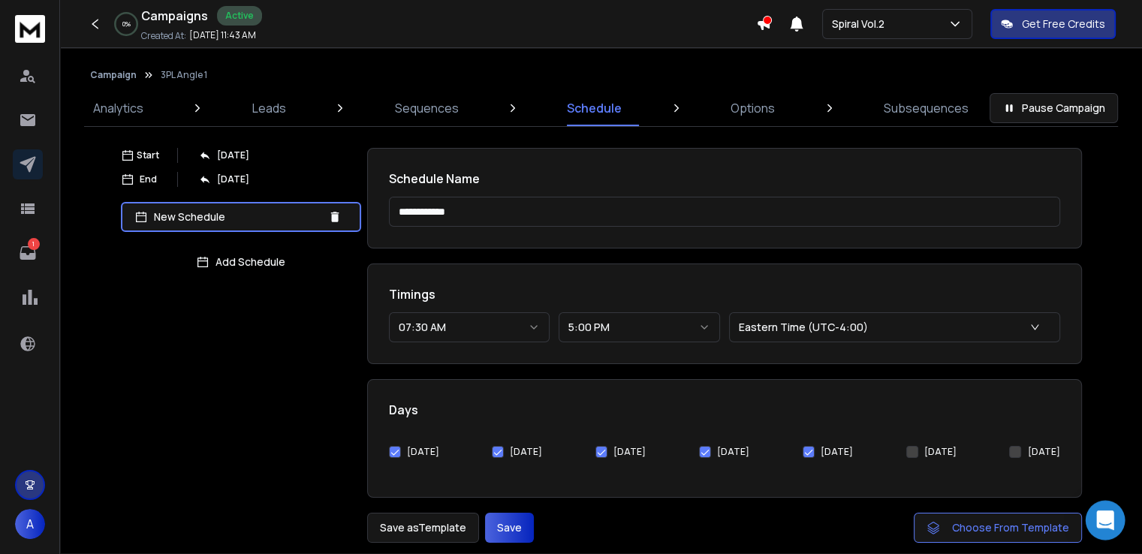
click at [1109, 522] on icon "Open Intercom Messenger" at bounding box center [1104, 520] width 17 height 20
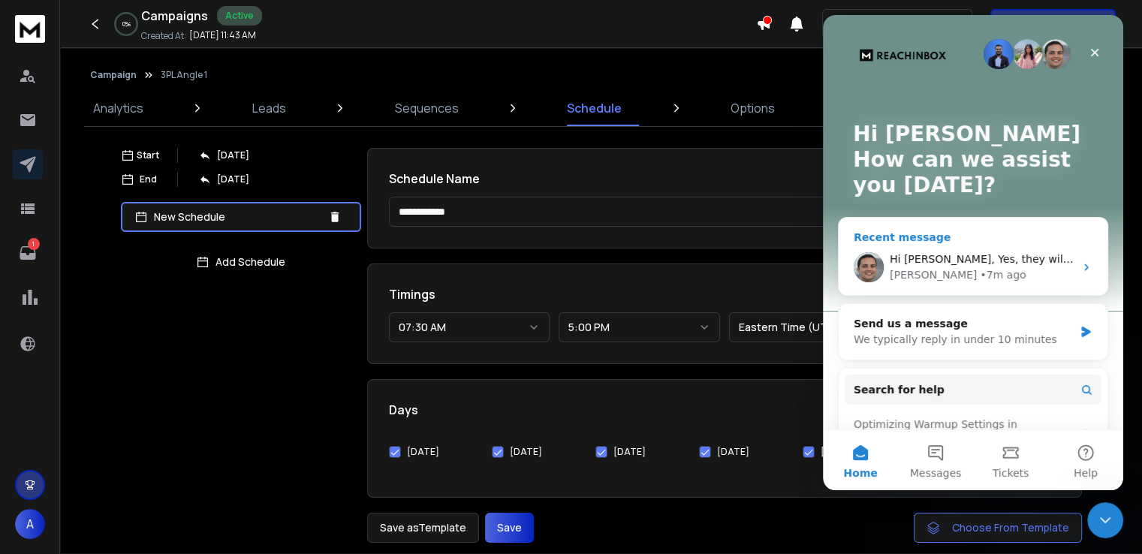
scroll to position [0, 0]
click at [968, 242] on div "Hi Antonio, Yes, they will send emails if you put them in a campaign. However, …" at bounding box center [972, 267] width 269 height 56
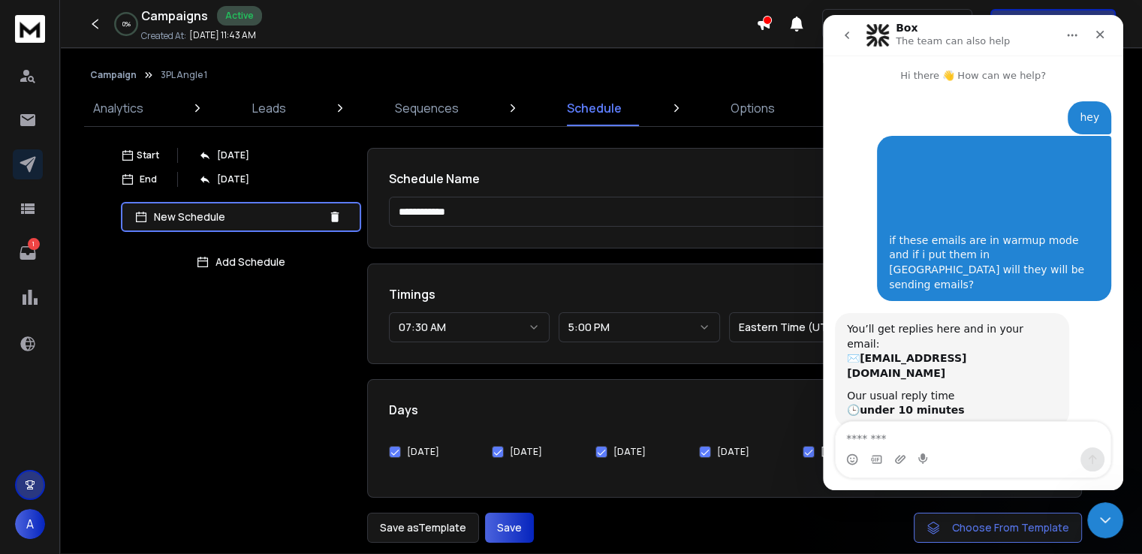
scroll to position [167, 0]
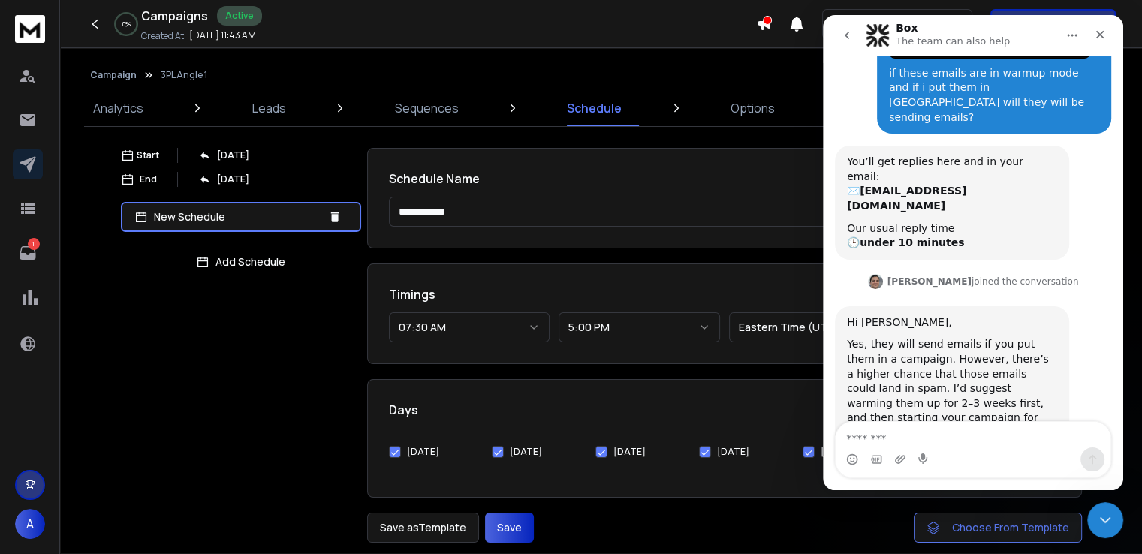
click at [970, 441] on textarea "Message…" at bounding box center [972, 435] width 275 height 26
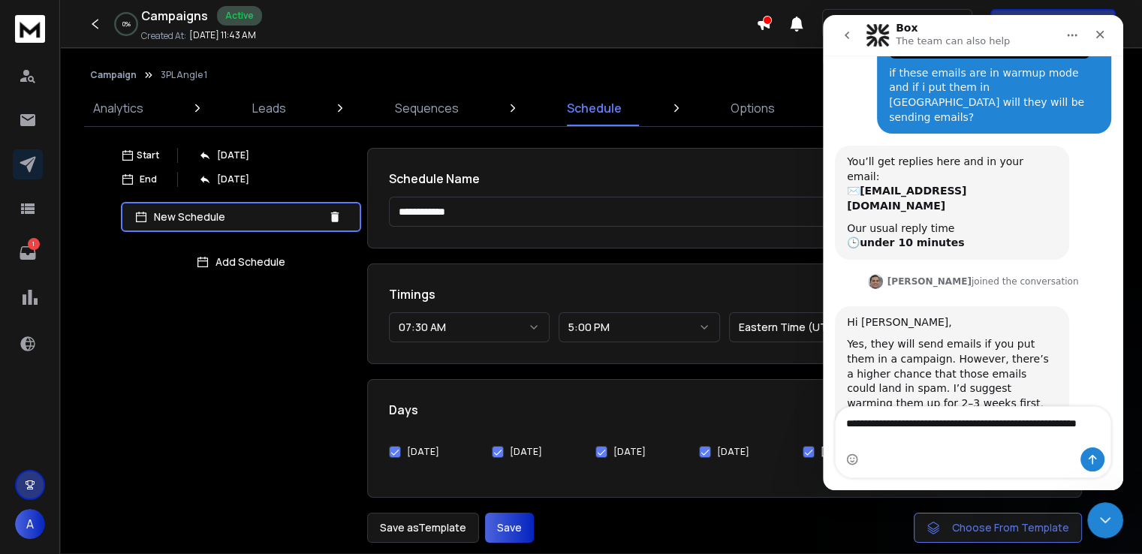
scroll to position [182, 0]
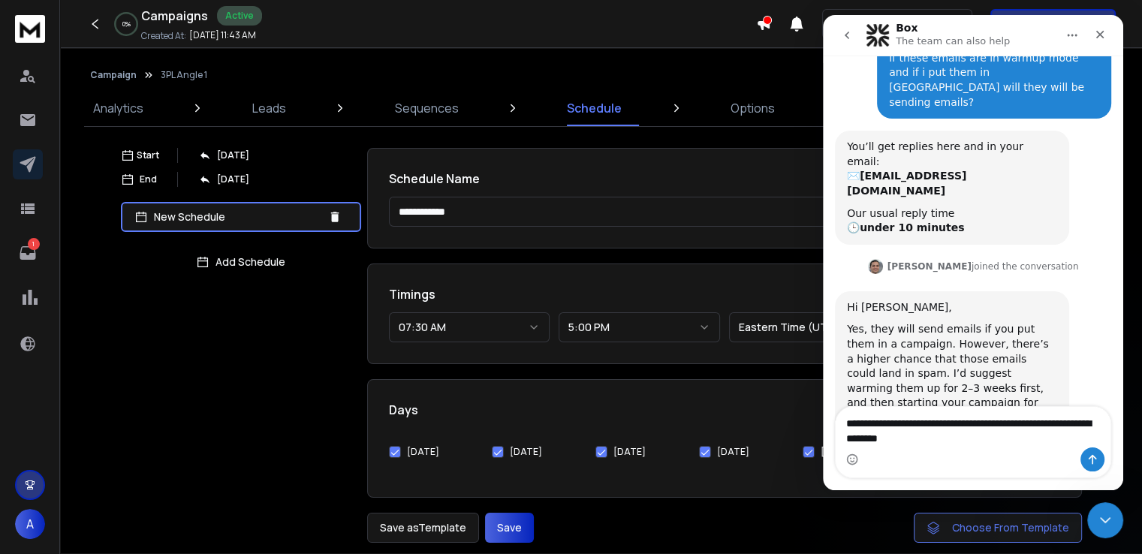
type textarea "**********"
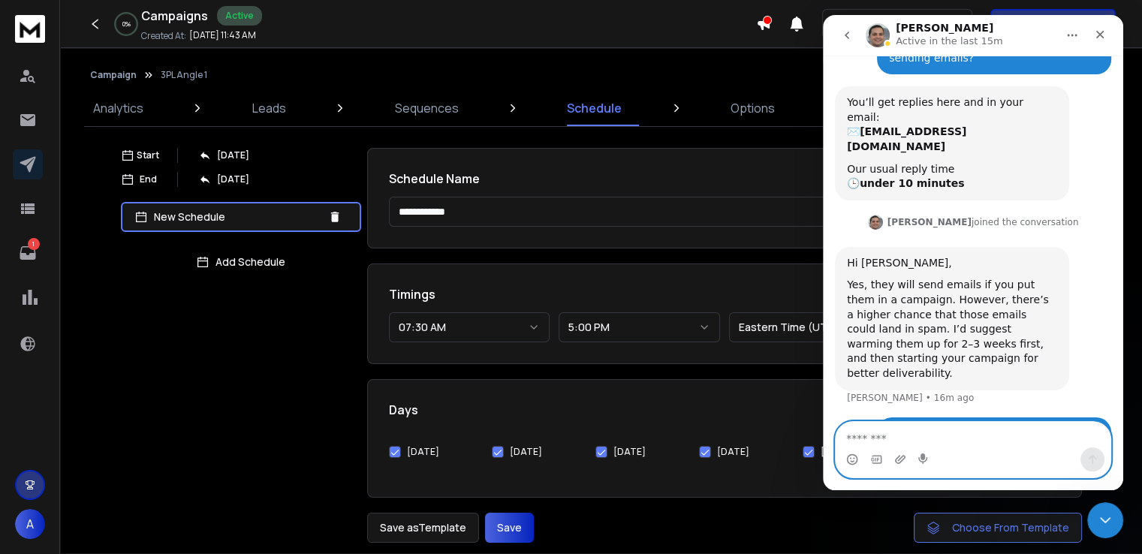
scroll to position [226, 0]
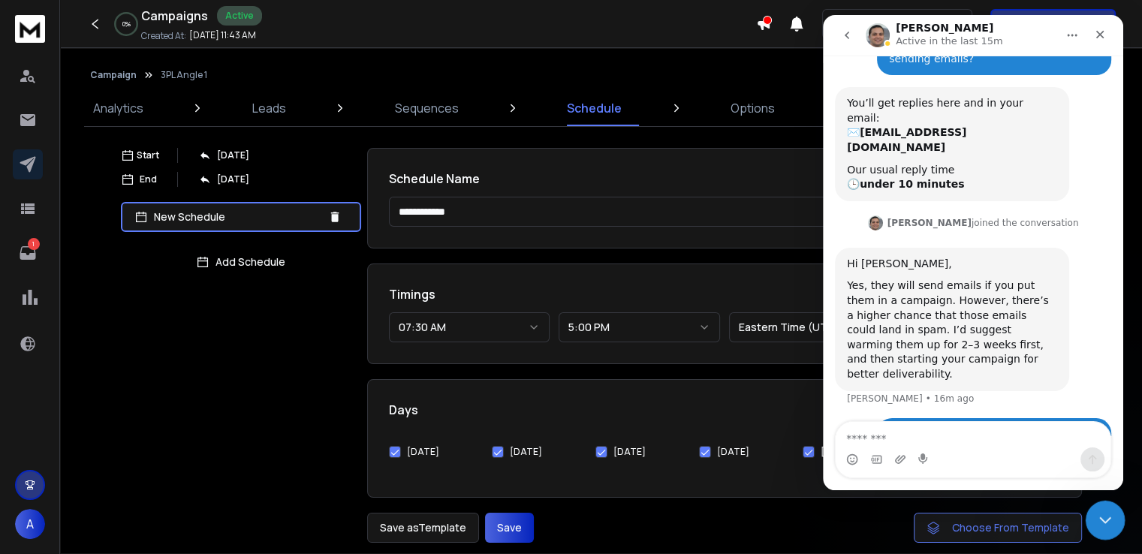
click at [1099, 523] on icon "Close Intercom Messenger" at bounding box center [1103, 518] width 18 height 18
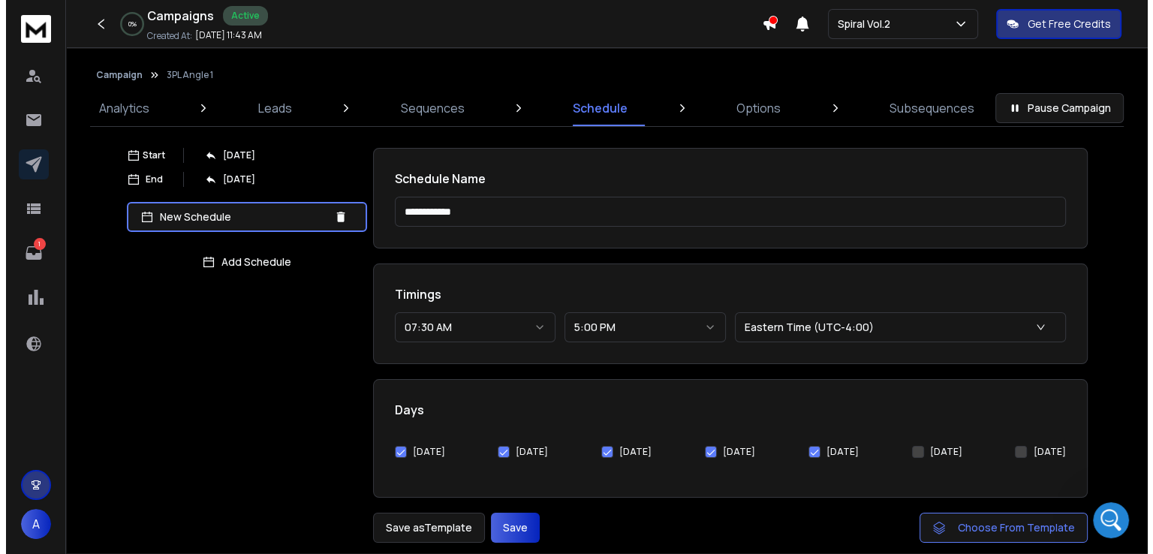
scroll to position [227, 0]
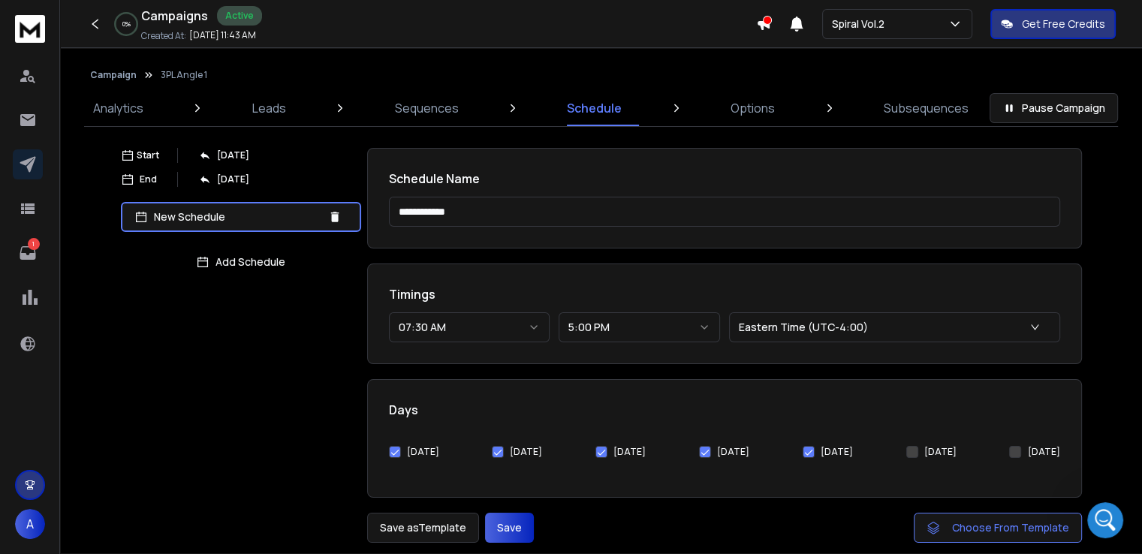
click at [500, 520] on button "Save" at bounding box center [509, 528] width 49 height 30
click at [735, 99] on p "Options" at bounding box center [752, 108] width 44 height 18
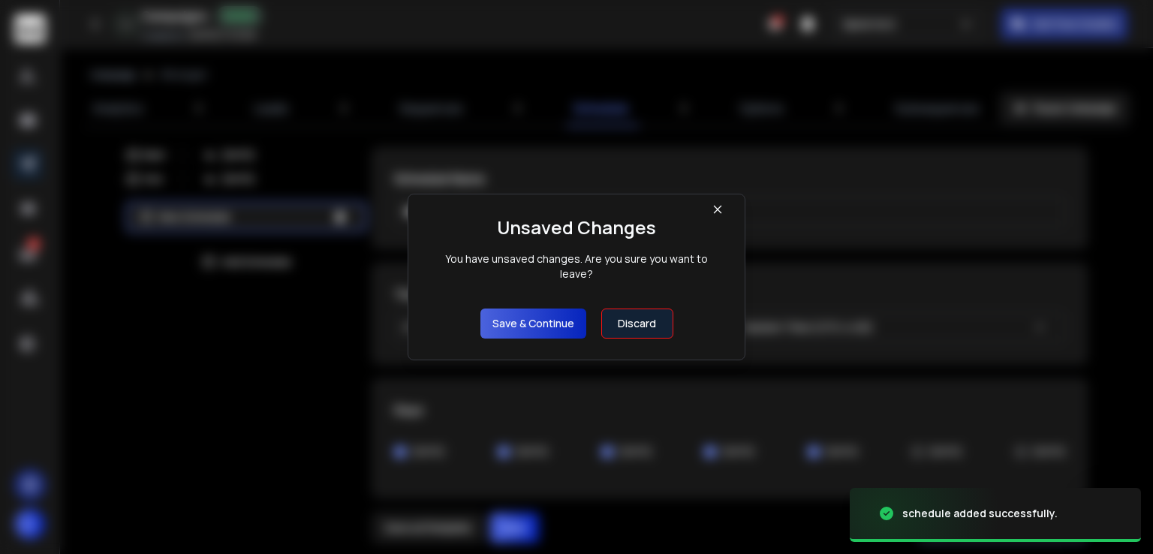
click at [531, 316] on button "Save & Continue" at bounding box center [533, 323] width 106 height 30
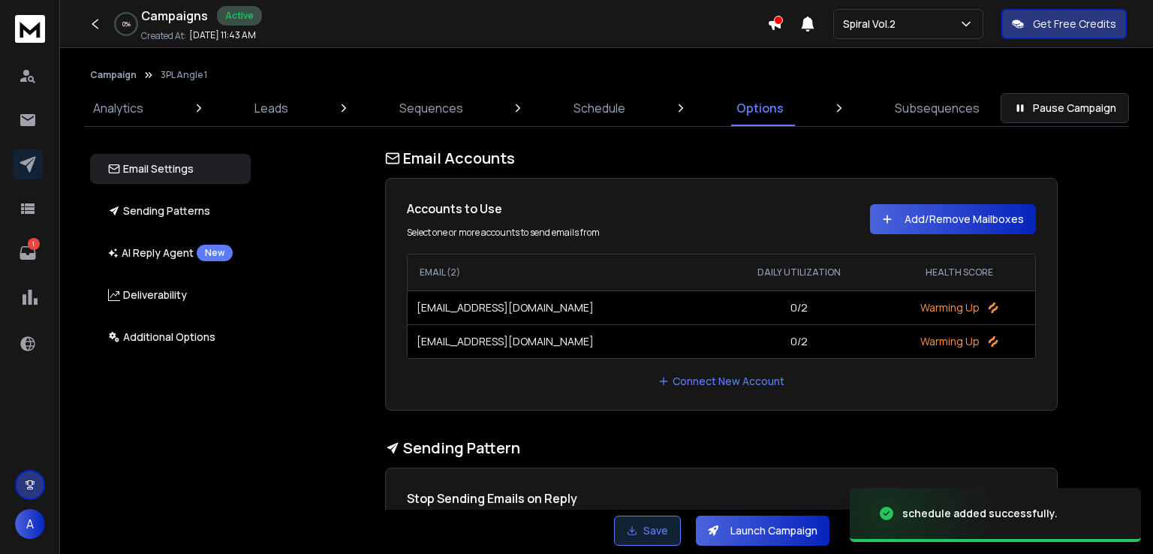
click at [659, 534] on button "Save" at bounding box center [647, 531] width 67 height 30
click at [749, 541] on button "Launch Campaign" at bounding box center [763, 531] width 134 height 30
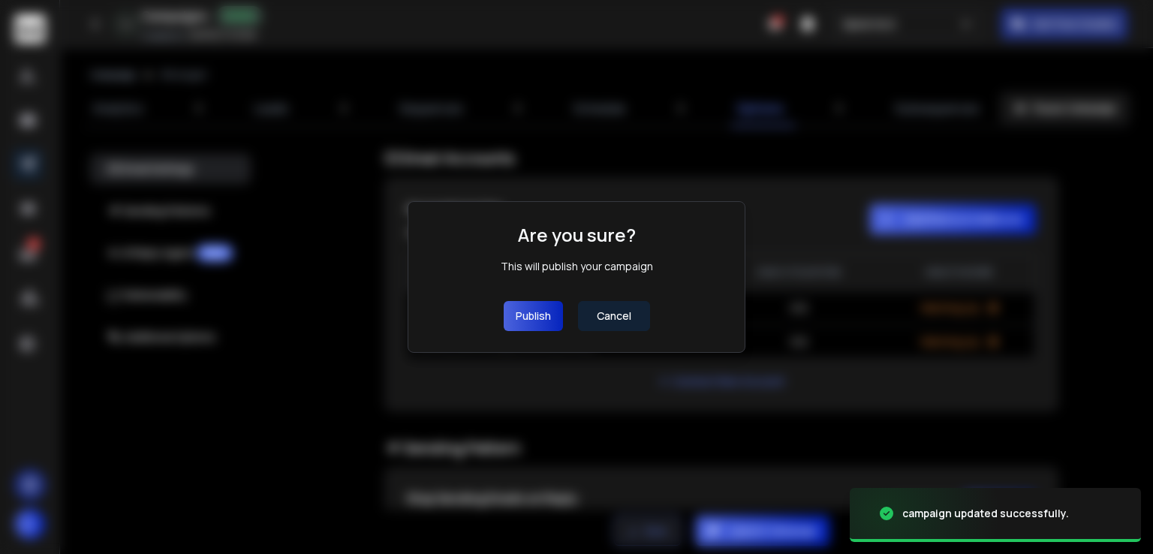
click at [537, 323] on button "Publish" at bounding box center [533, 316] width 59 height 30
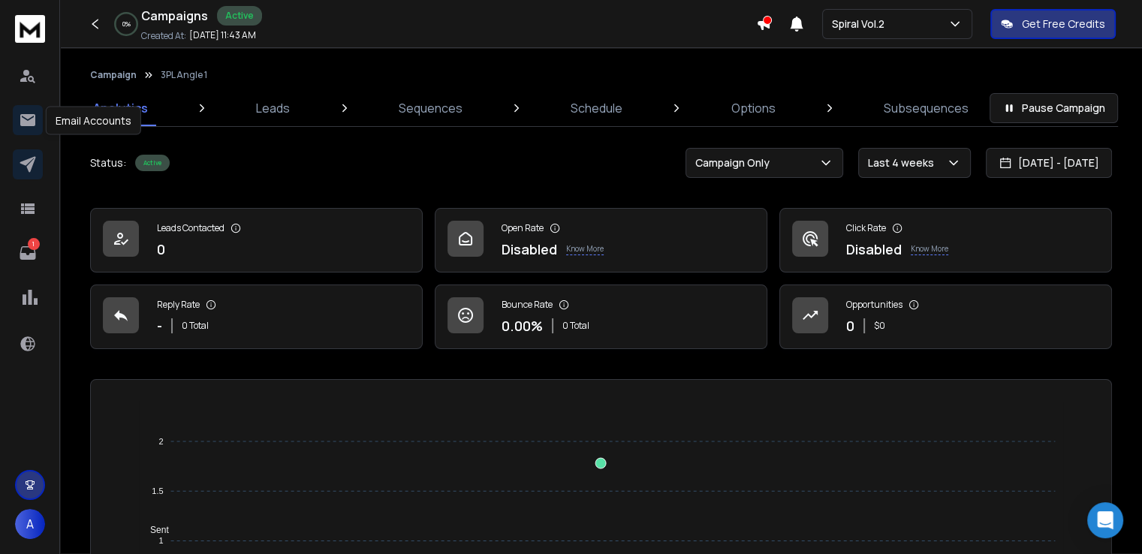
click at [26, 121] on icon at bounding box center [27, 120] width 15 height 12
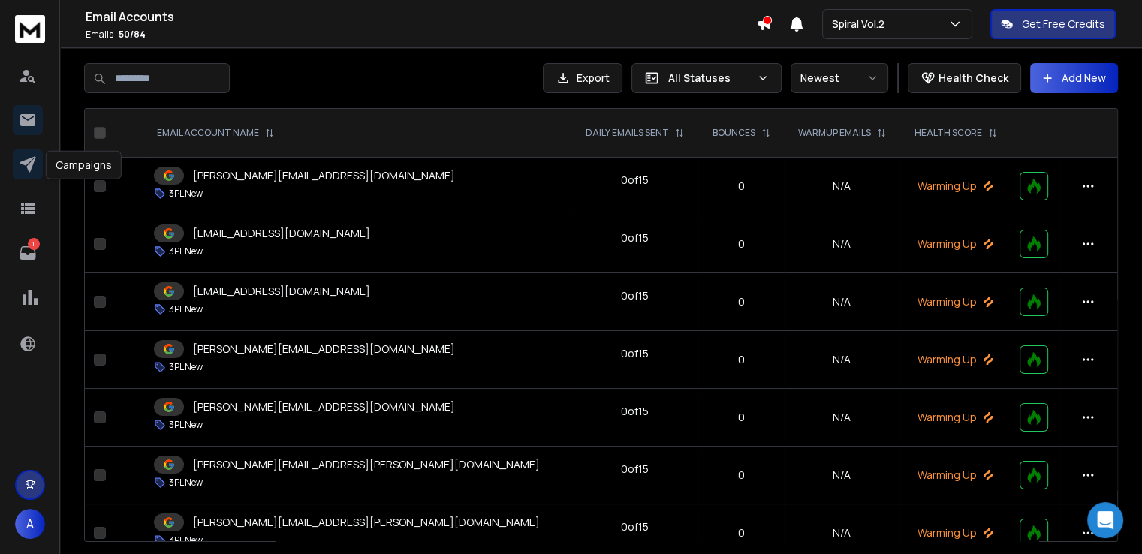
click at [27, 166] on icon at bounding box center [28, 164] width 18 height 18
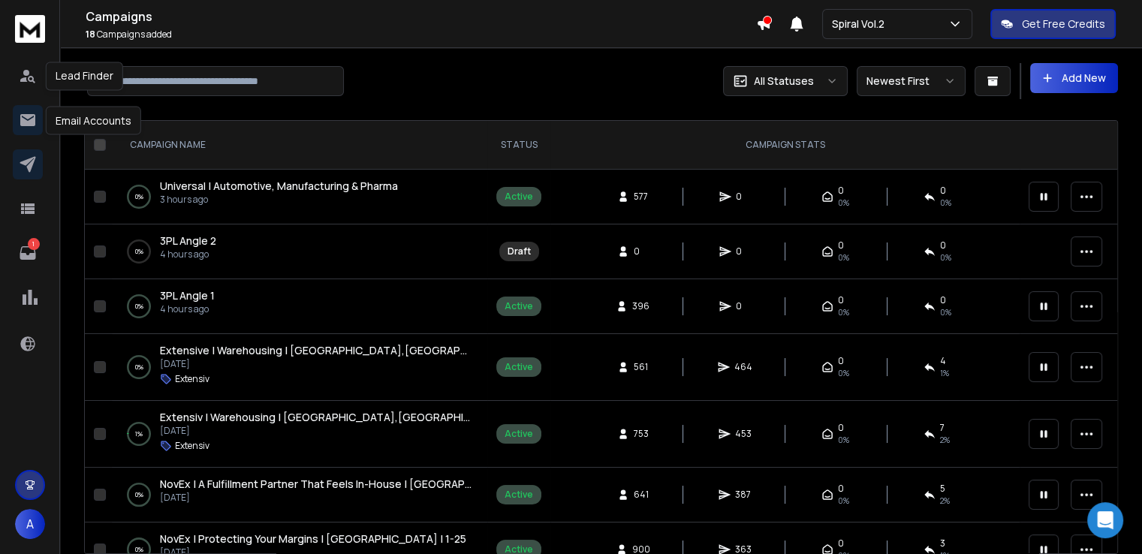
click at [24, 121] on icon at bounding box center [27, 120] width 15 height 12
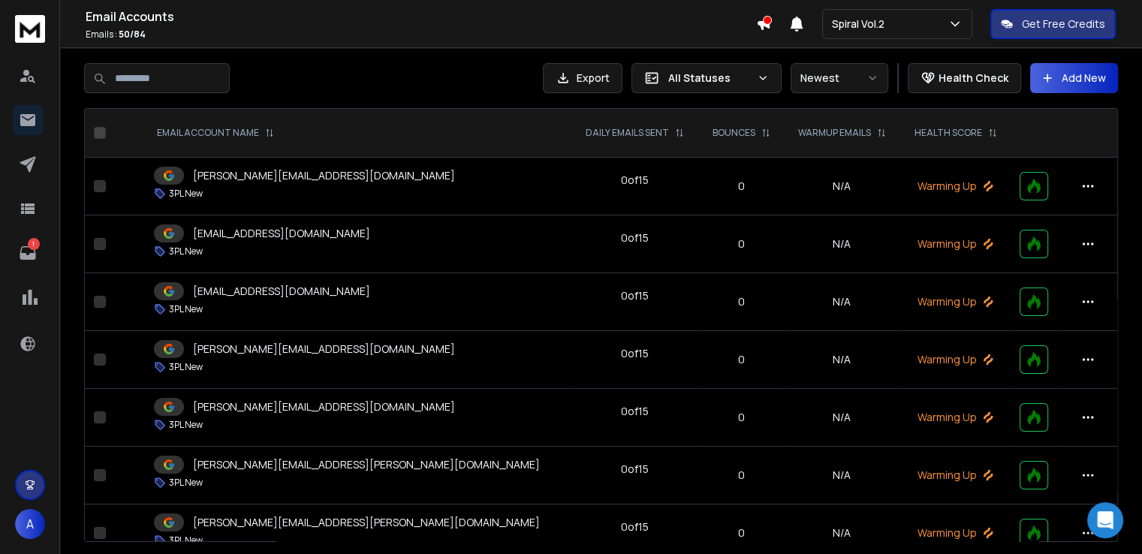
click at [708, 85] on p "All Statuses" at bounding box center [709, 78] width 83 height 15
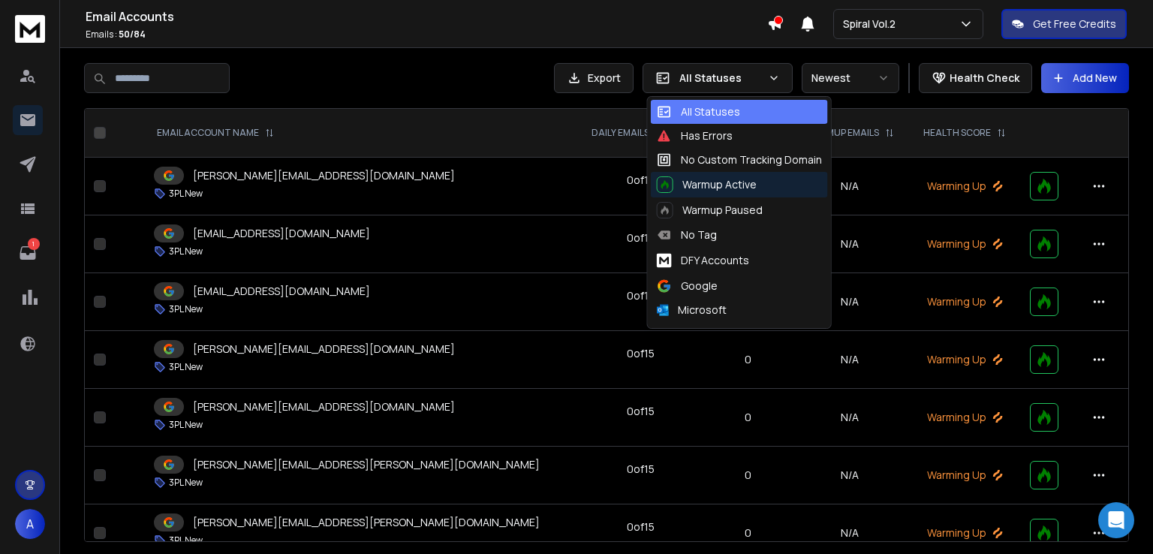
scroll to position [260, 0]
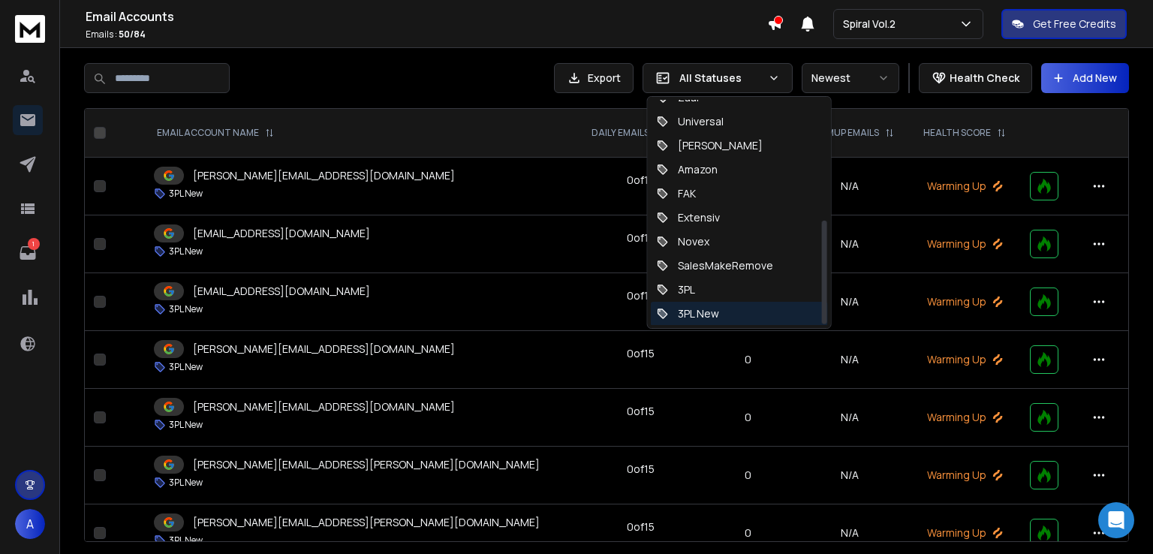
click at [684, 296] on div "3PL" at bounding box center [676, 289] width 38 height 15
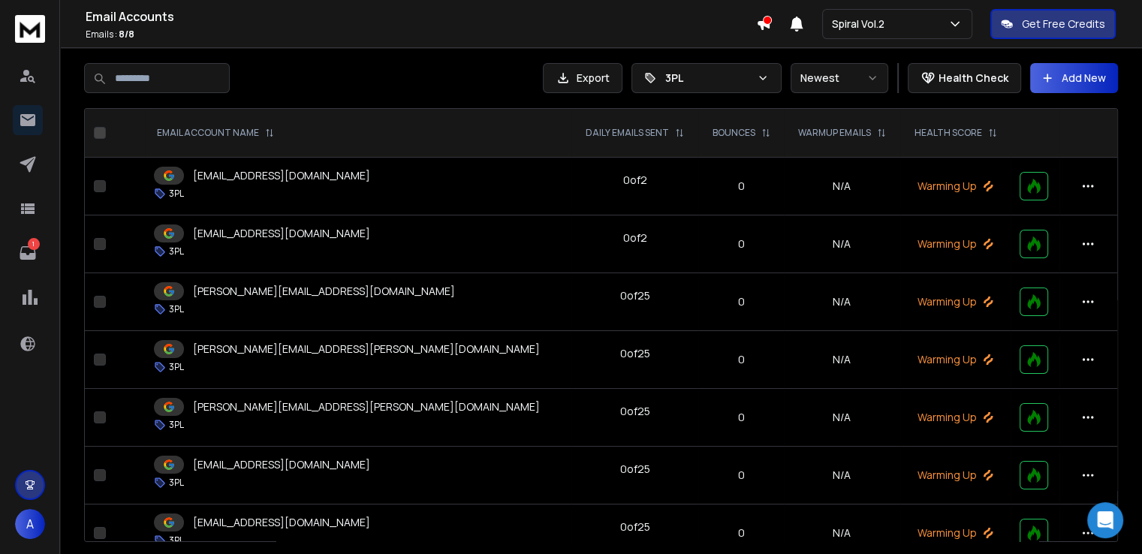
click at [1026, 239] on icon at bounding box center [1033, 243] width 15 height 15
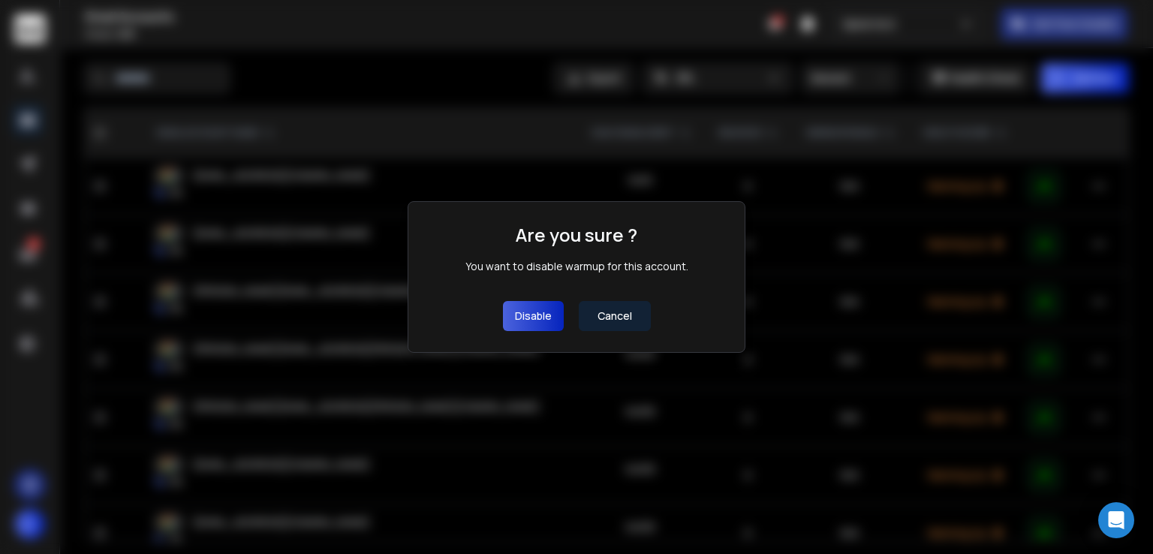
click at [523, 316] on button "Disable" at bounding box center [533, 316] width 61 height 30
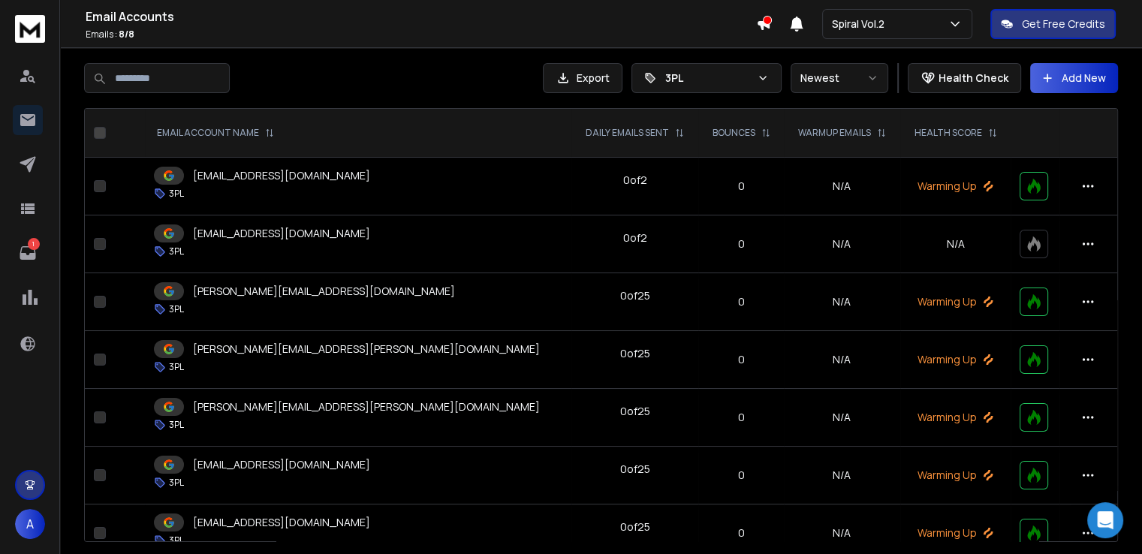
click at [1026, 187] on icon at bounding box center [1033, 186] width 15 height 15
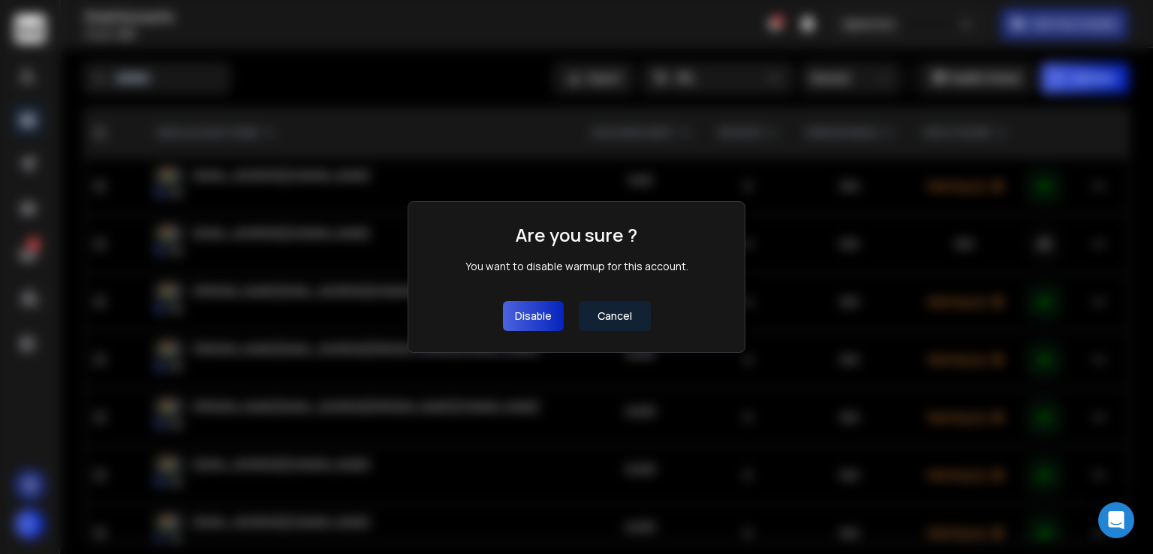
click at [588, 316] on button "Cancel" at bounding box center [615, 316] width 72 height 30
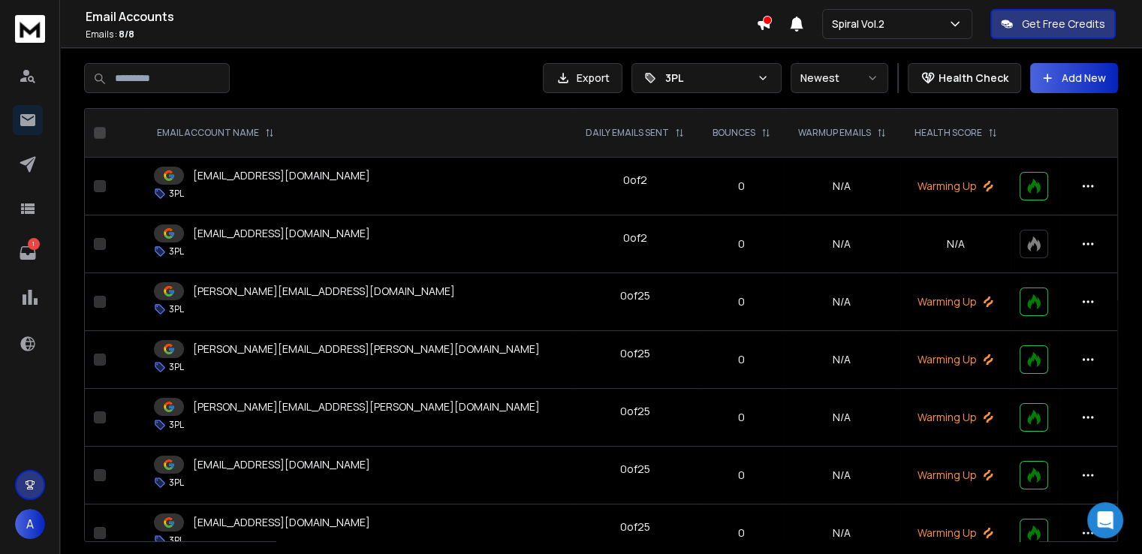
click at [1019, 246] on div at bounding box center [1033, 244] width 29 height 29
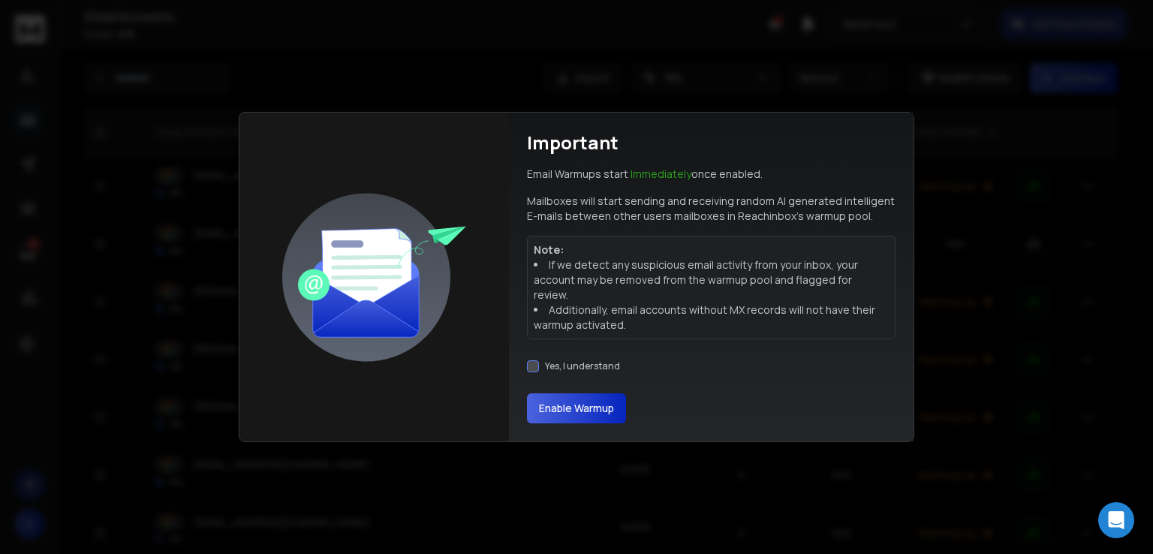
click at [608, 361] on label "Yes, I understand" at bounding box center [582, 366] width 75 height 12
click at [609, 382] on div "Important Email Warmups start Immediately once enabled. Mailboxes will start se…" at bounding box center [711, 277] width 405 height 329
drag, startPoint x: 531, startPoint y: 353, endPoint x: 541, endPoint y: 369, distance: 18.5
click at [531, 360] on button "Yes, I understand" at bounding box center [533, 366] width 12 height 12
click at [561, 399] on button "Enable Warmup" at bounding box center [576, 408] width 99 height 30
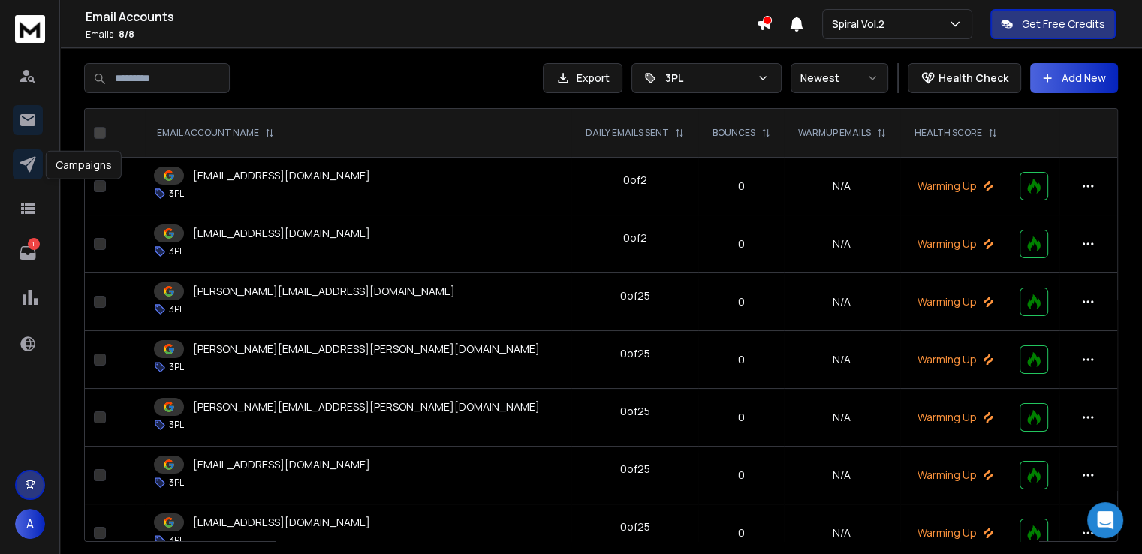
click at [33, 164] on icon at bounding box center [28, 164] width 18 height 18
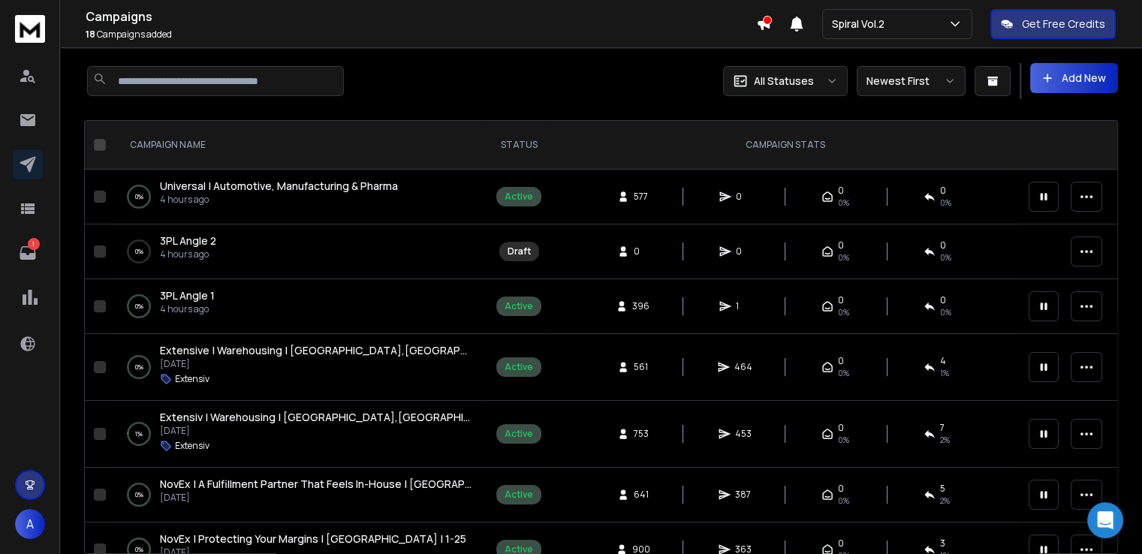
click at [333, 293] on div "0 % 3PL Angle 1 4 hours ago" at bounding box center [299, 306] width 345 height 36
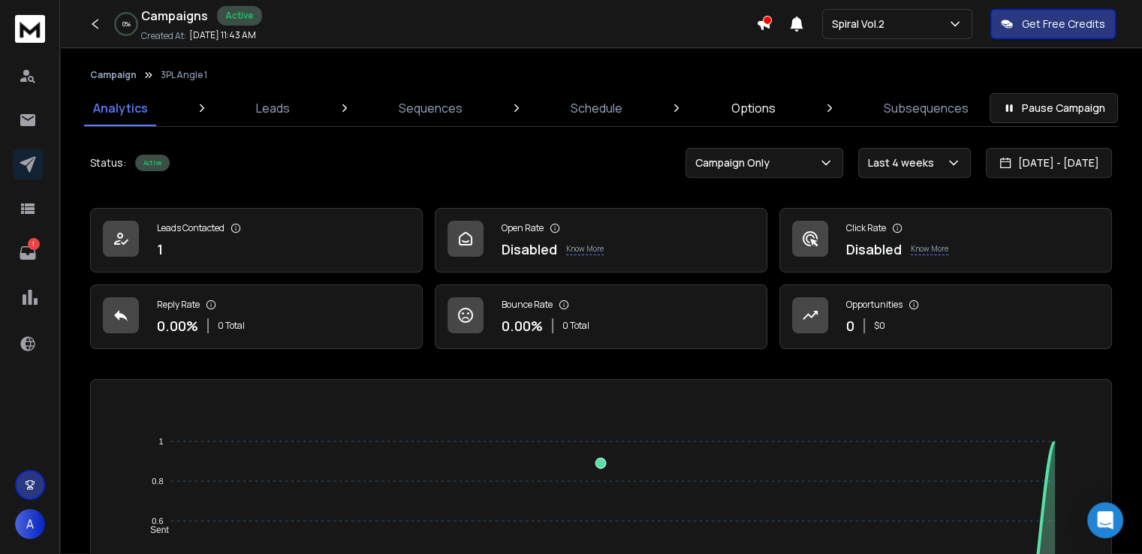
click at [782, 104] on link "Options" at bounding box center [753, 108] width 62 height 36
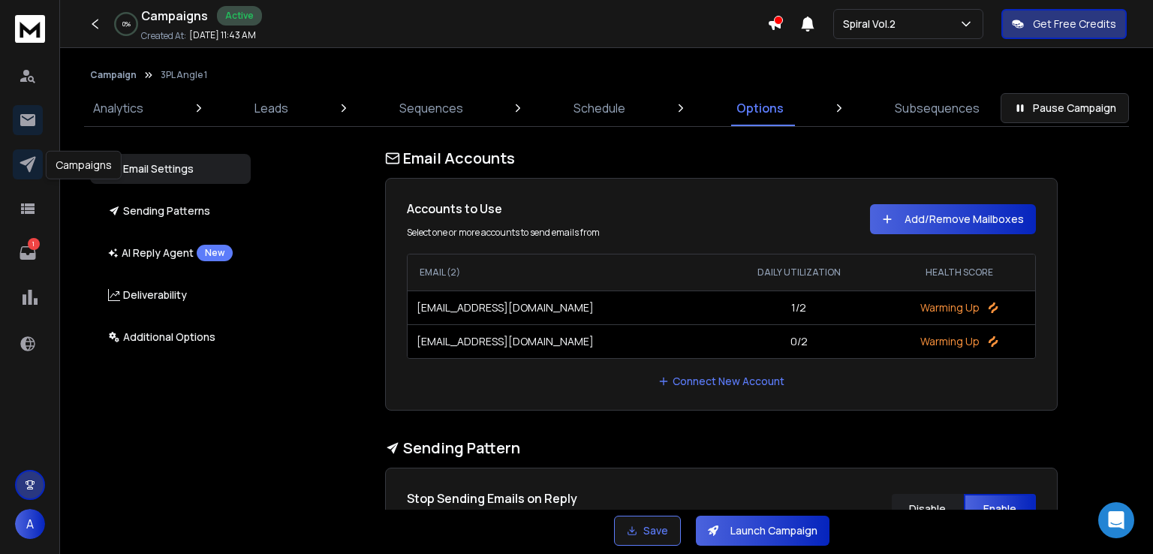
click at [27, 123] on icon at bounding box center [27, 120] width 15 height 12
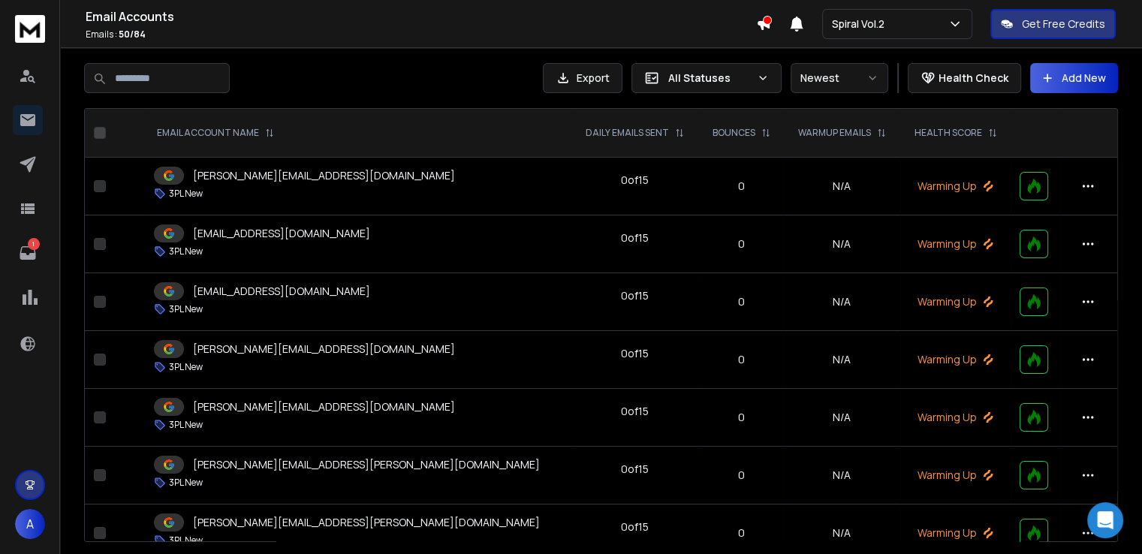
click at [681, 85] on p "All Statuses" at bounding box center [709, 78] width 83 height 15
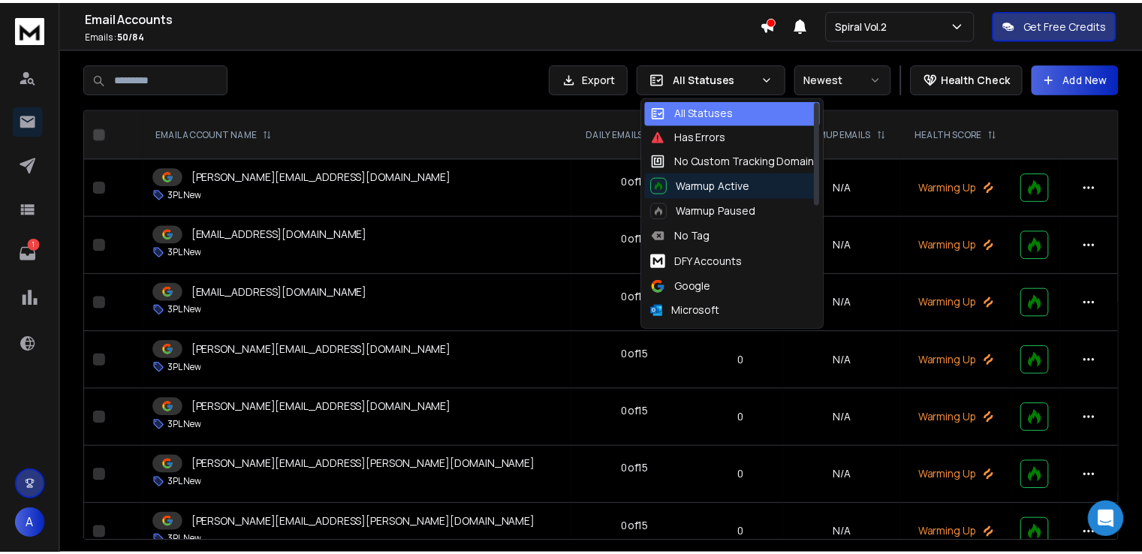
scroll to position [260, 0]
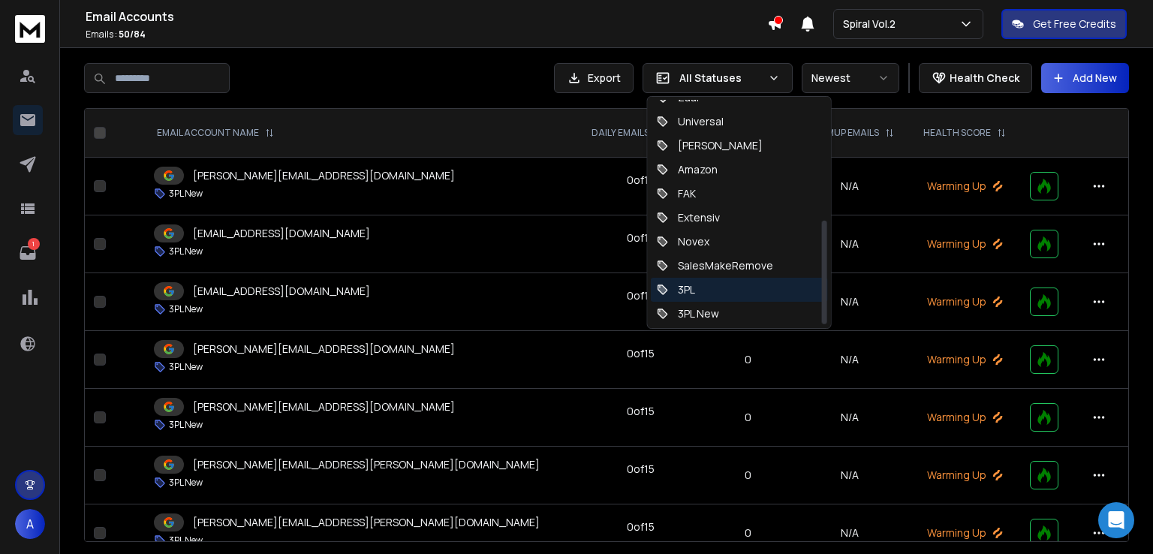
click at [708, 281] on div "3PL" at bounding box center [739, 290] width 177 height 24
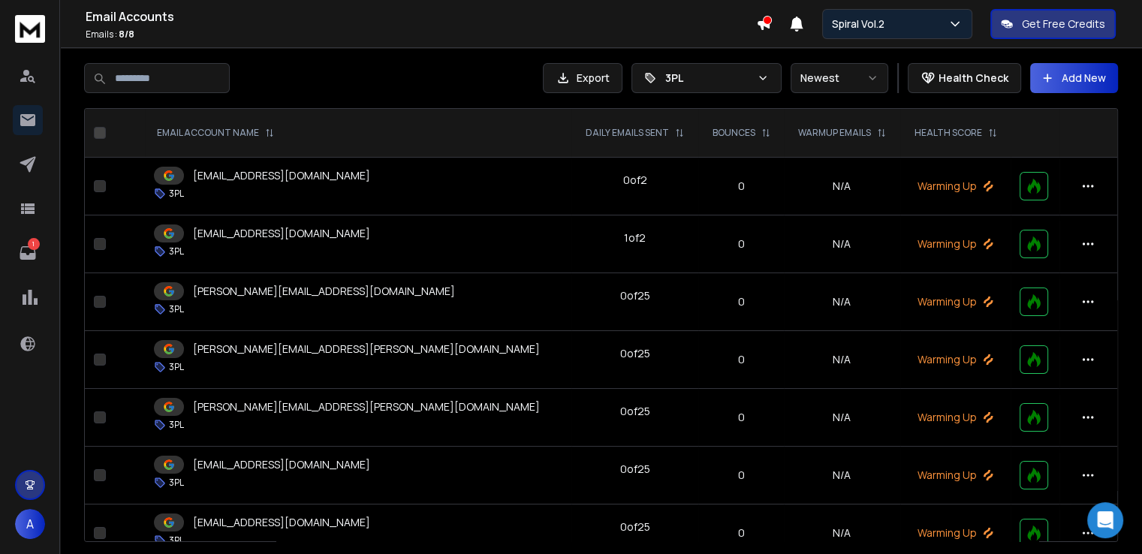
click at [890, 21] on p "Spiral Vol.2" at bounding box center [861, 24] width 59 height 15
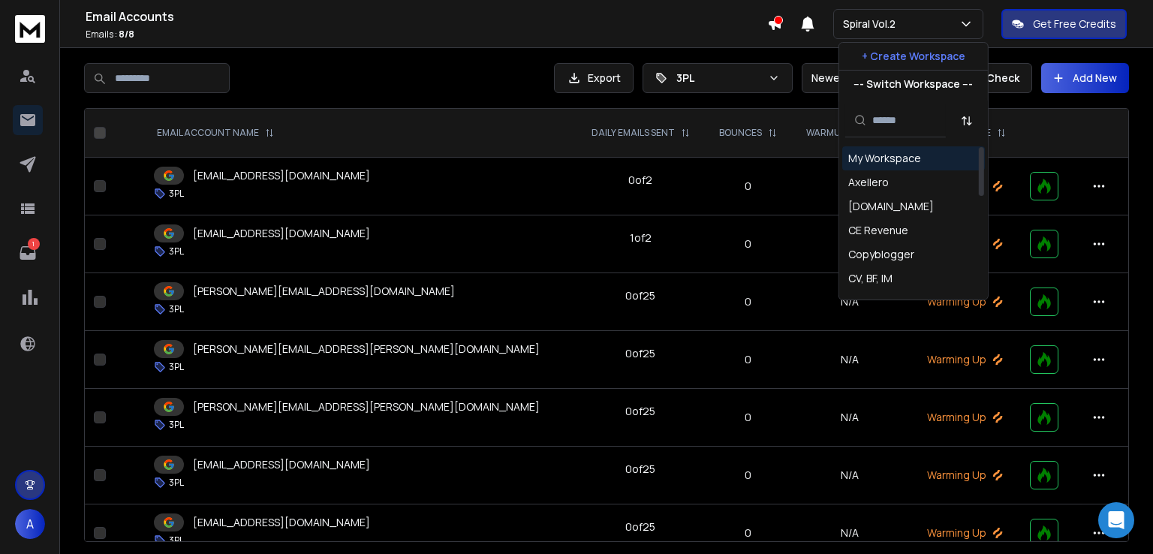
click at [907, 153] on div "My Workspace" at bounding box center [884, 158] width 73 height 15
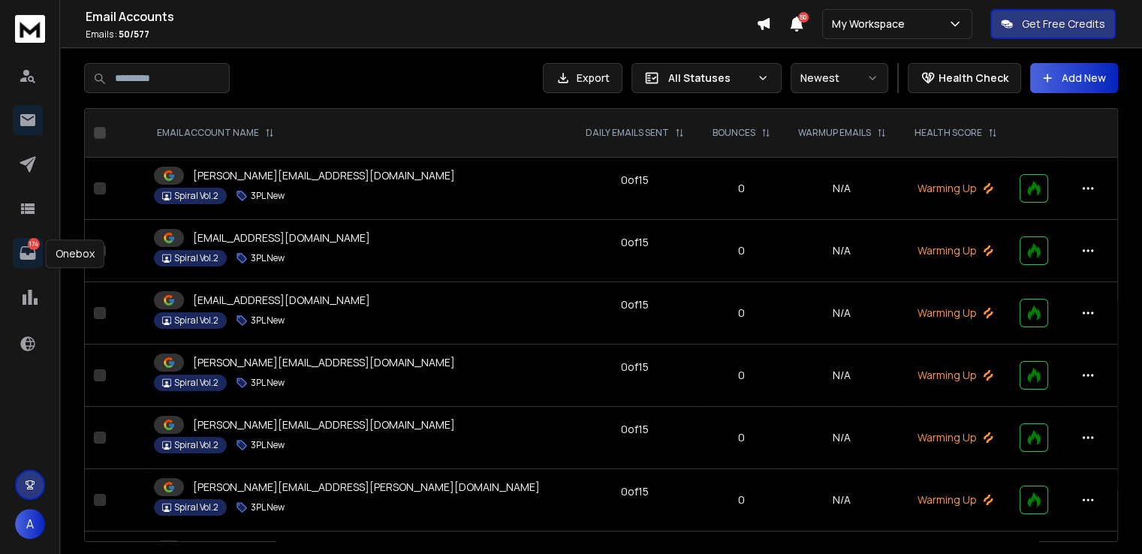
click at [33, 245] on p "174" at bounding box center [34, 244] width 12 height 12
click at [33, 247] on icon at bounding box center [28, 253] width 16 height 14
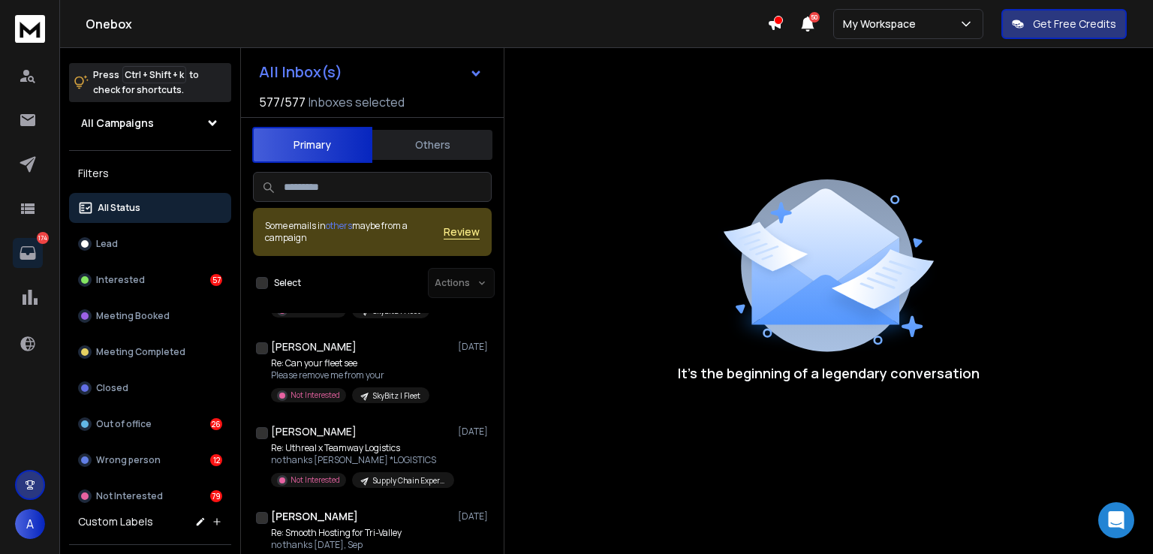
scroll to position [1453, 0]
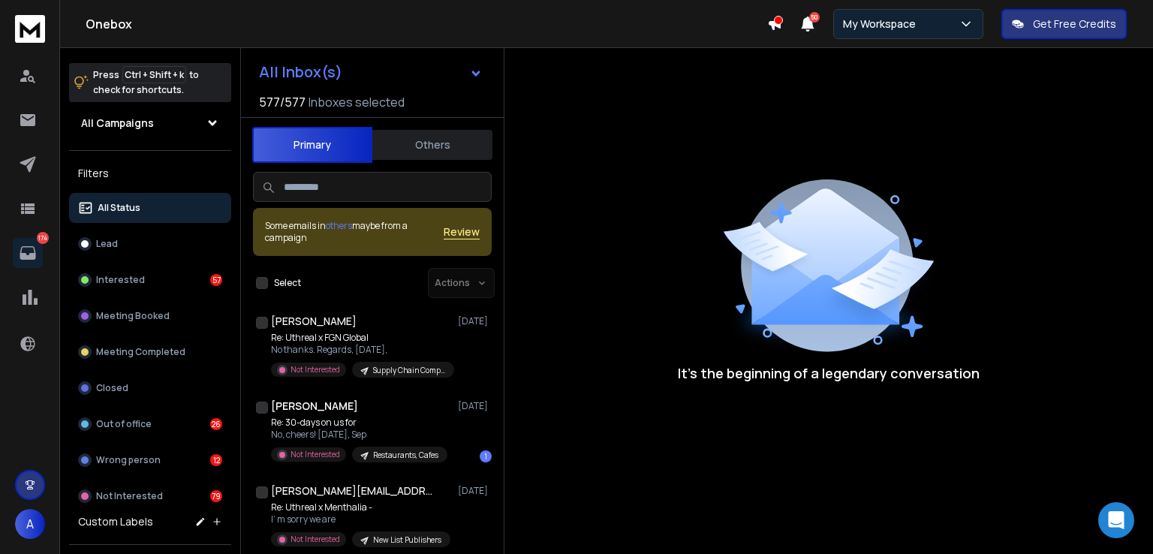
click at [907, 20] on p "My Workspace" at bounding box center [882, 24] width 79 height 15
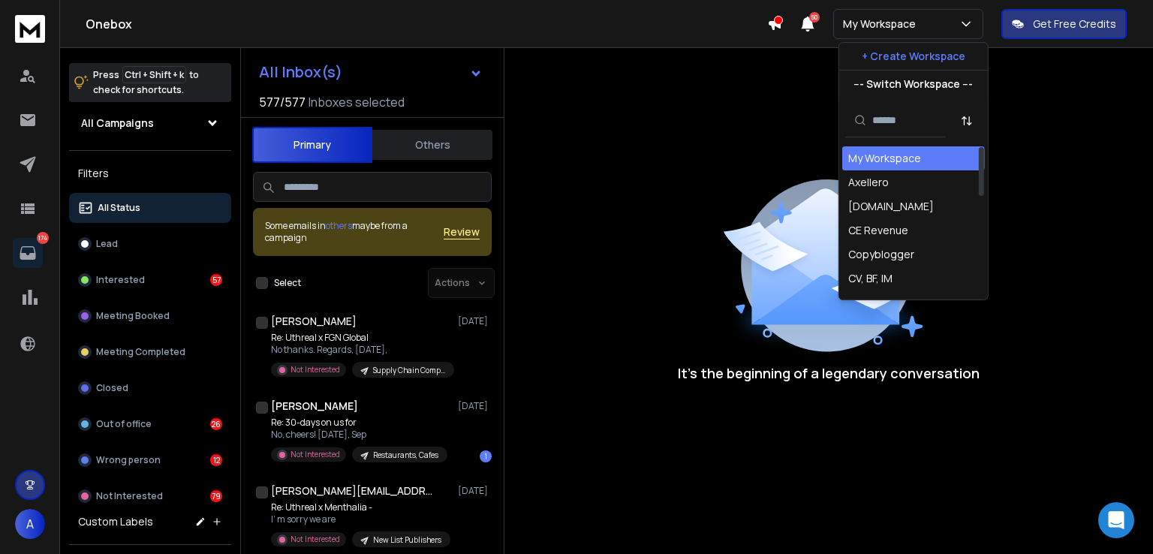
click at [910, 155] on div "My Workspace" at bounding box center [884, 158] width 73 height 15
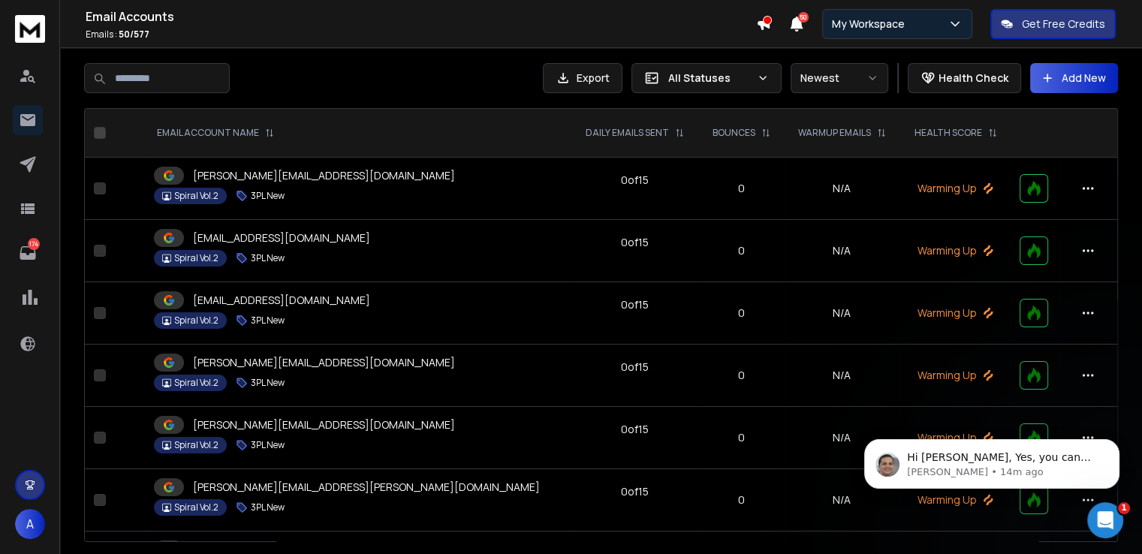
click at [926, 23] on div "My Workspace" at bounding box center [897, 24] width 131 height 15
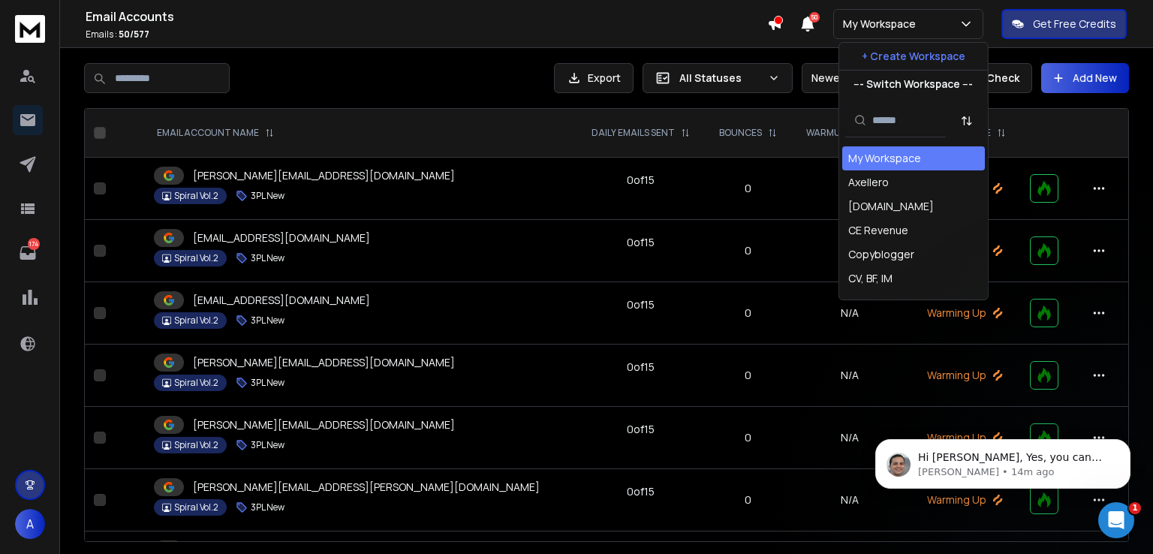
click at [727, 80] on p "All Statuses" at bounding box center [720, 78] width 83 height 15
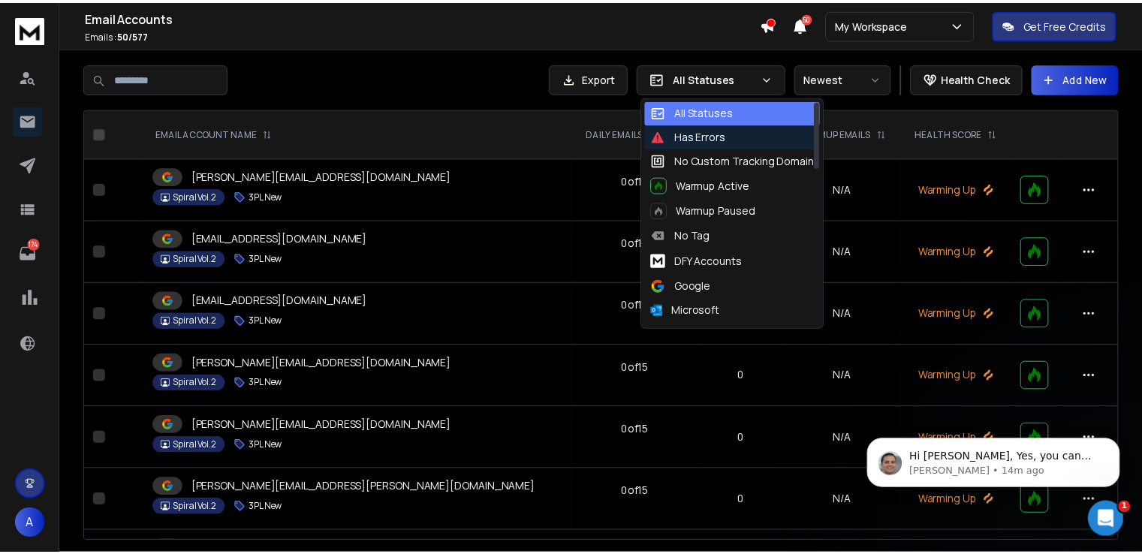
scroll to position [525, 0]
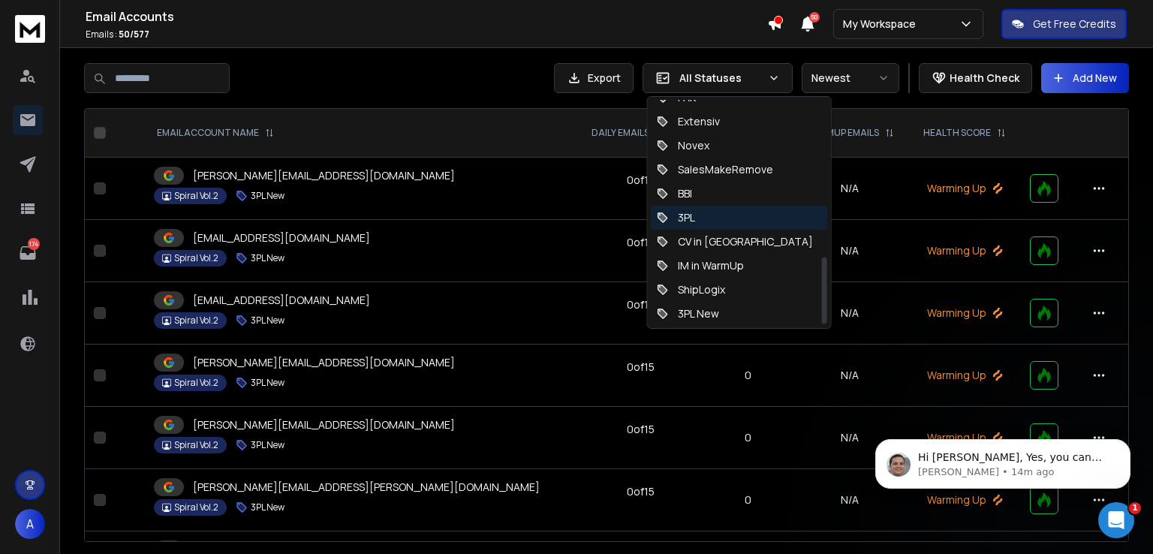
click at [721, 212] on div "3PL" at bounding box center [739, 218] width 177 height 24
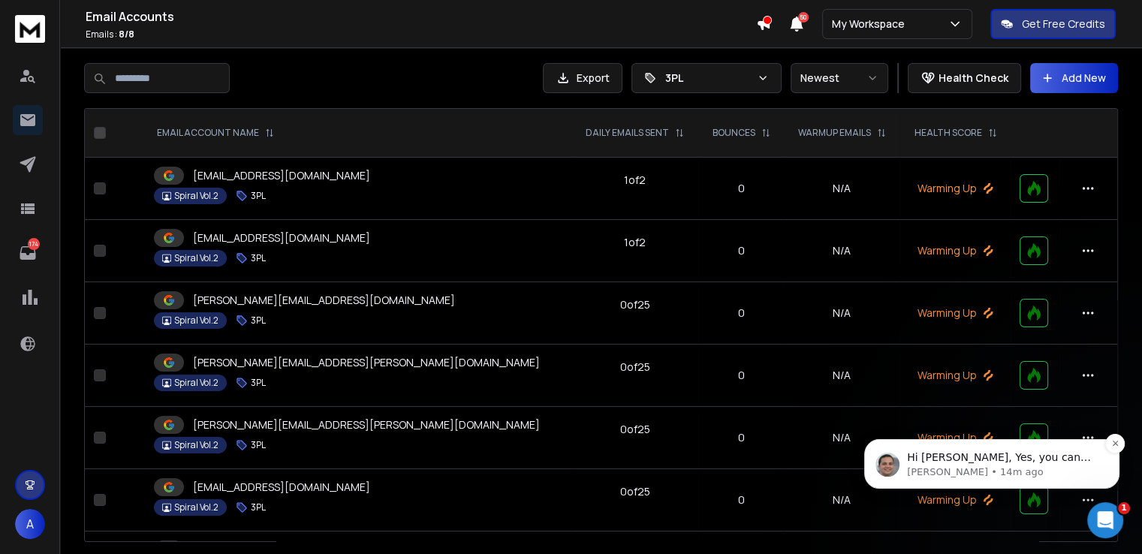
click at [977, 455] on p "Hi [PERSON_NAME], Yes, you can add them into the campaign. But if your email ac…" at bounding box center [1004, 457] width 194 height 15
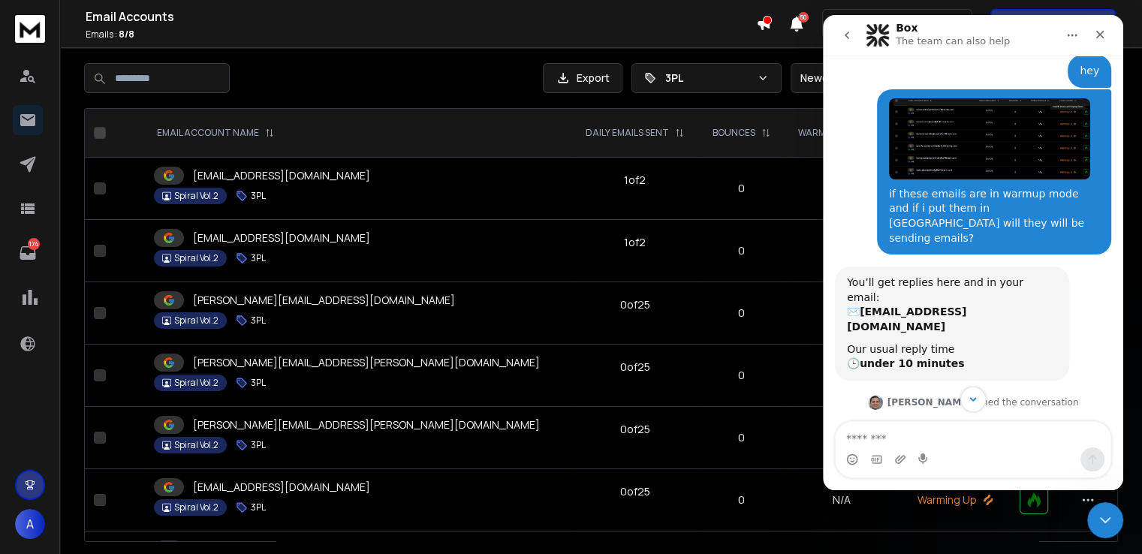
scroll to position [337, 0]
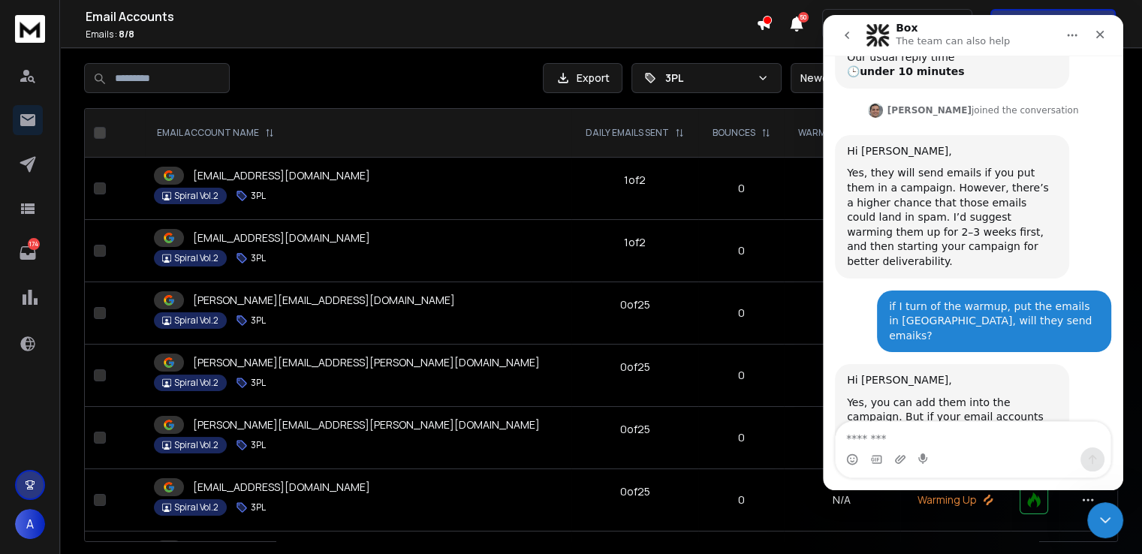
drag, startPoint x: 967, startPoint y: 423, endPoint x: 968, endPoint y: 411, distance: 12.1
click at [968, 411] on div "Hi there 👋 How can we help? hey [PERSON_NAME] • 1h ago if these emails are in w…" at bounding box center [973, 273] width 300 height 435
type textarea "**********"
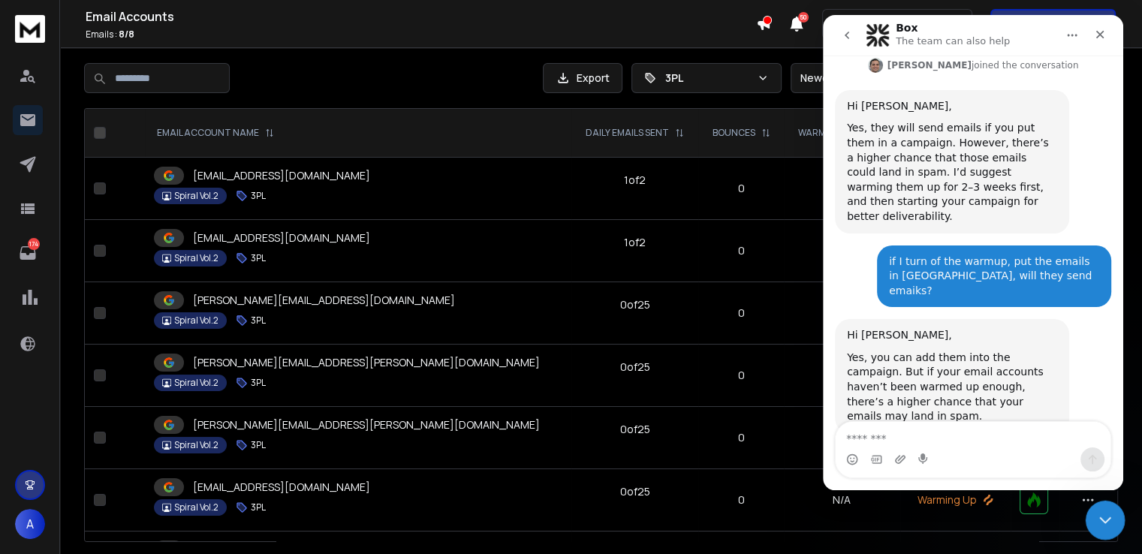
click at [1102, 522] on icon "Close Intercom Messenger" at bounding box center [1103, 518] width 18 height 18
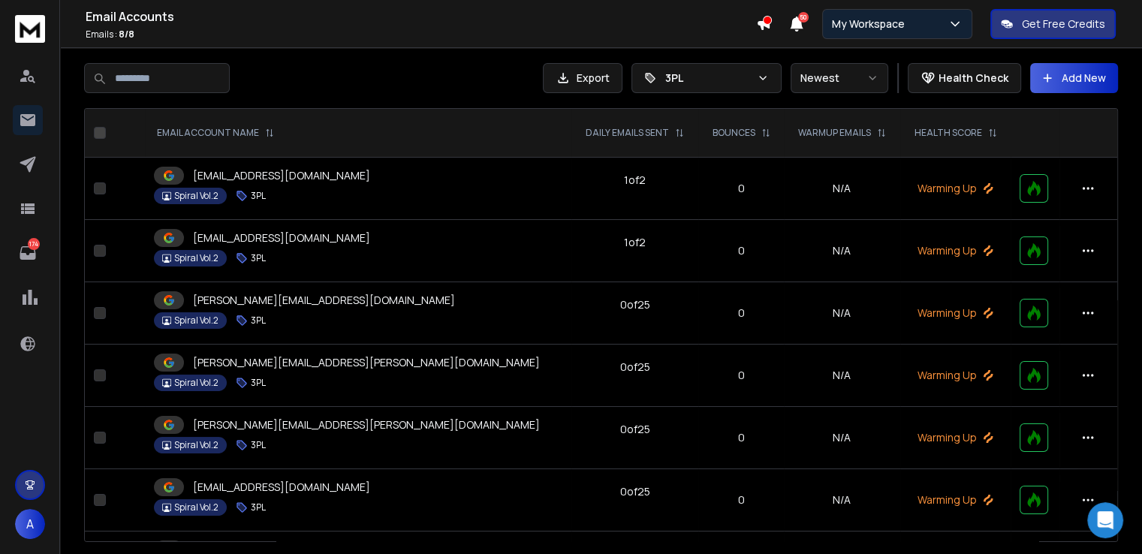
click at [942, 29] on div "My Workspace" at bounding box center [897, 24] width 131 height 15
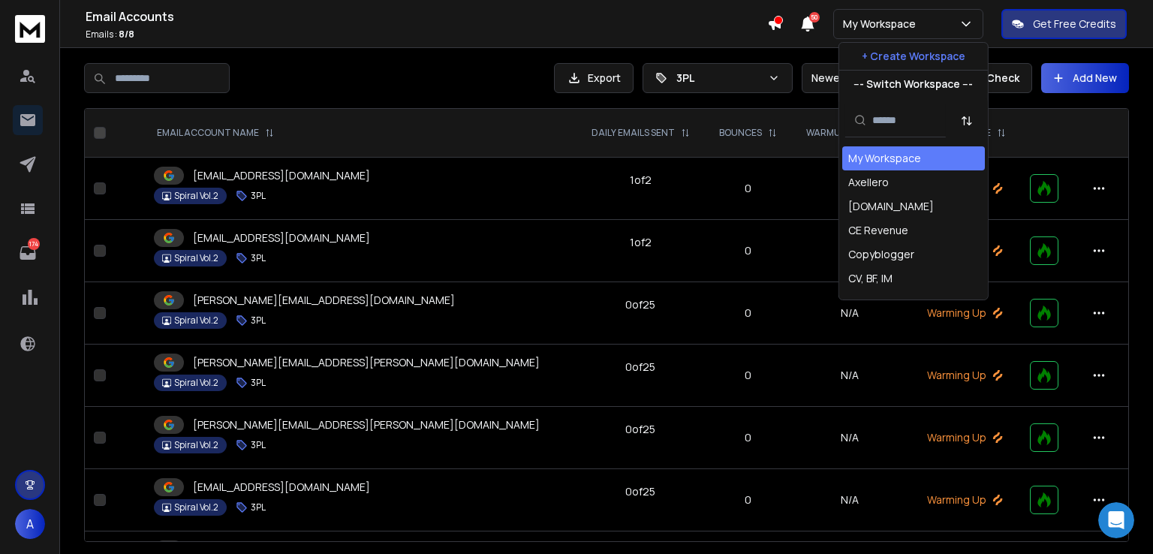
click at [961, 160] on div "My Workspace" at bounding box center [913, 158] width 143 height 24
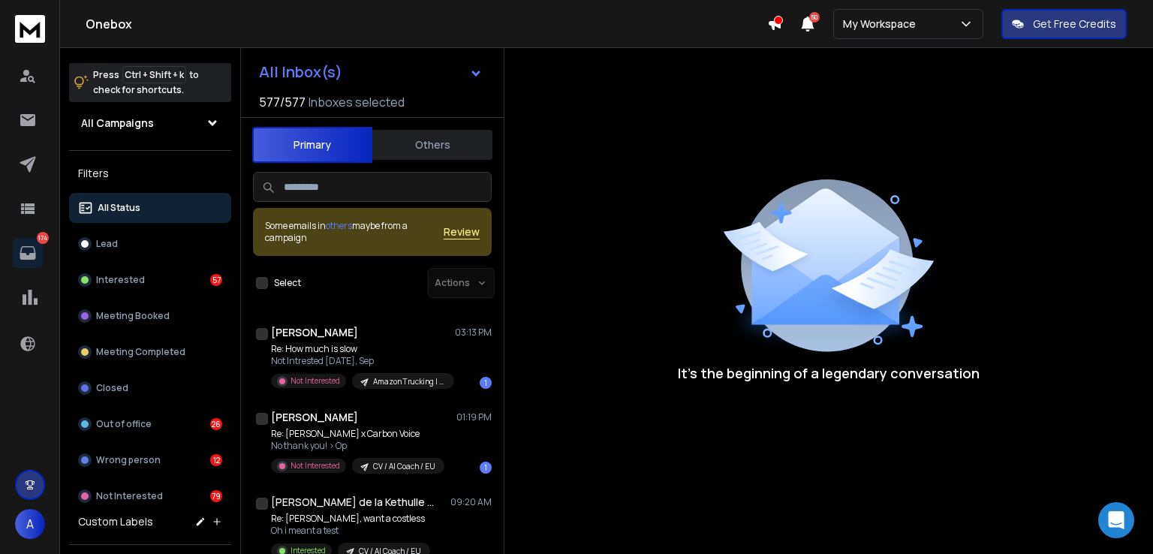
scroll to position [250, 0]
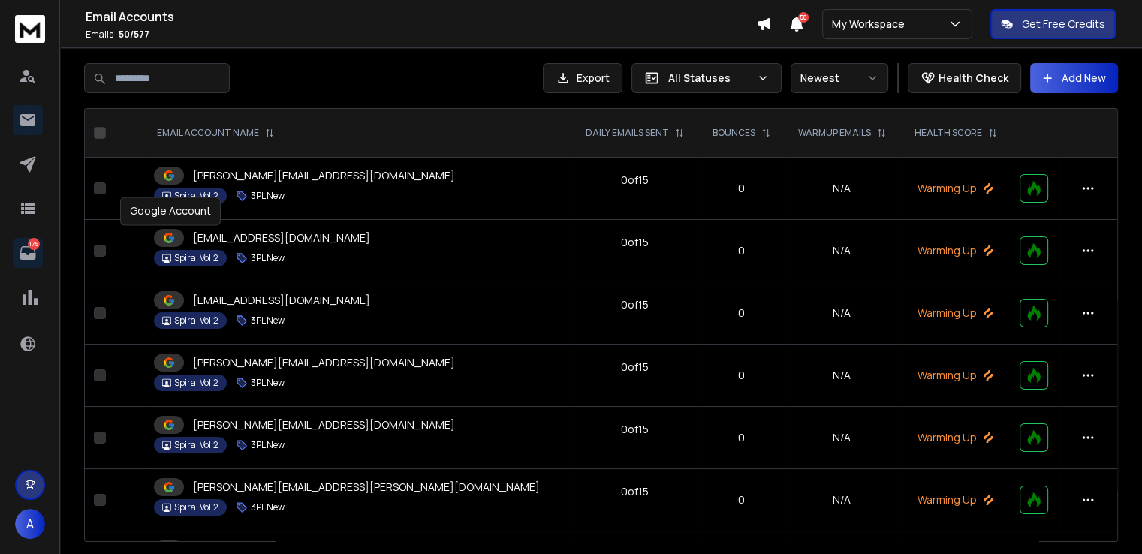
click at [30, 248] on p "175" at bounding box center [34, 244] width 12 height 12
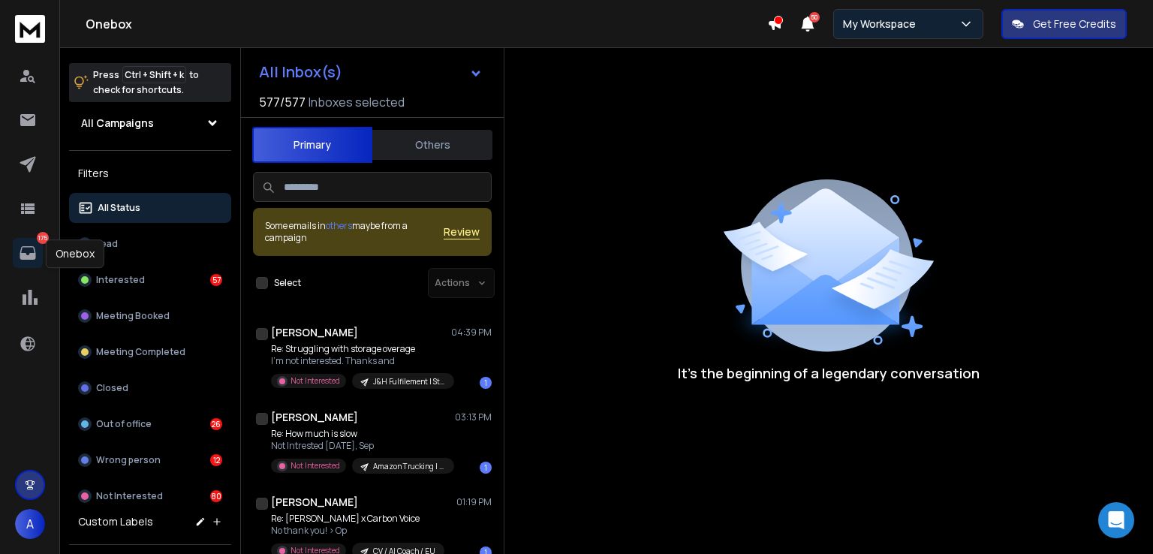
click at [907, 27] on p "My Workspace" at bounding box center [882, 24] width 79 height 15
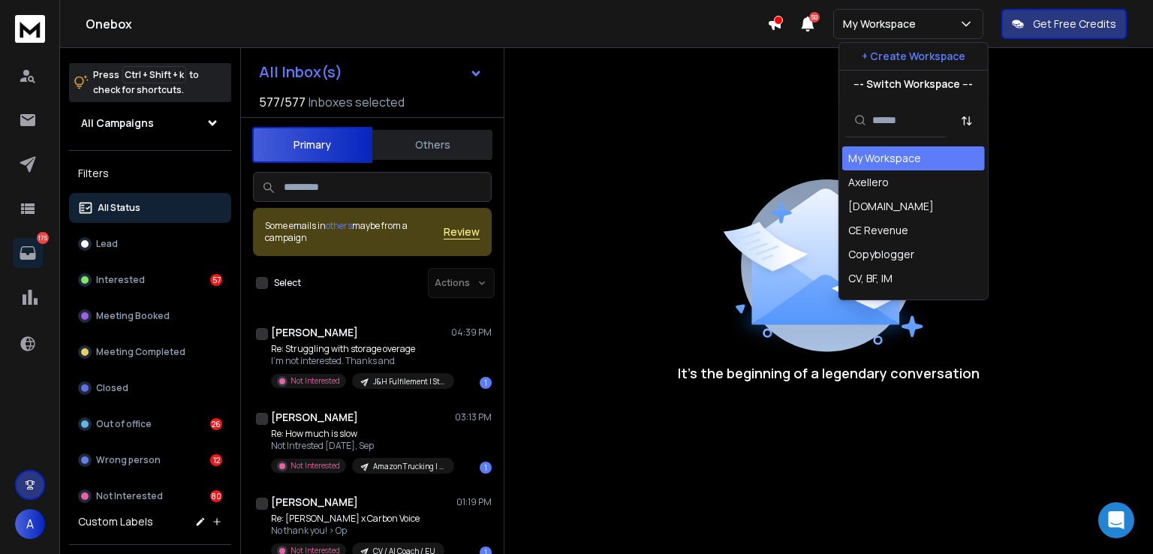
scroll to position [306, 0]
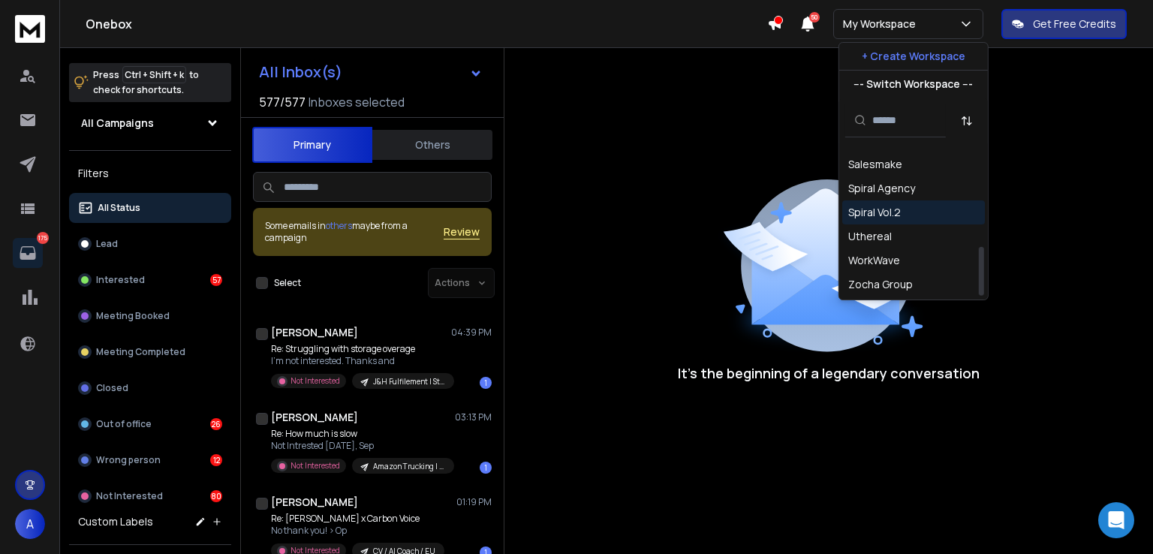
click at [937, 217] on div "Spiral Vol.2" at bounding box center [913, 212] width 143 height 24
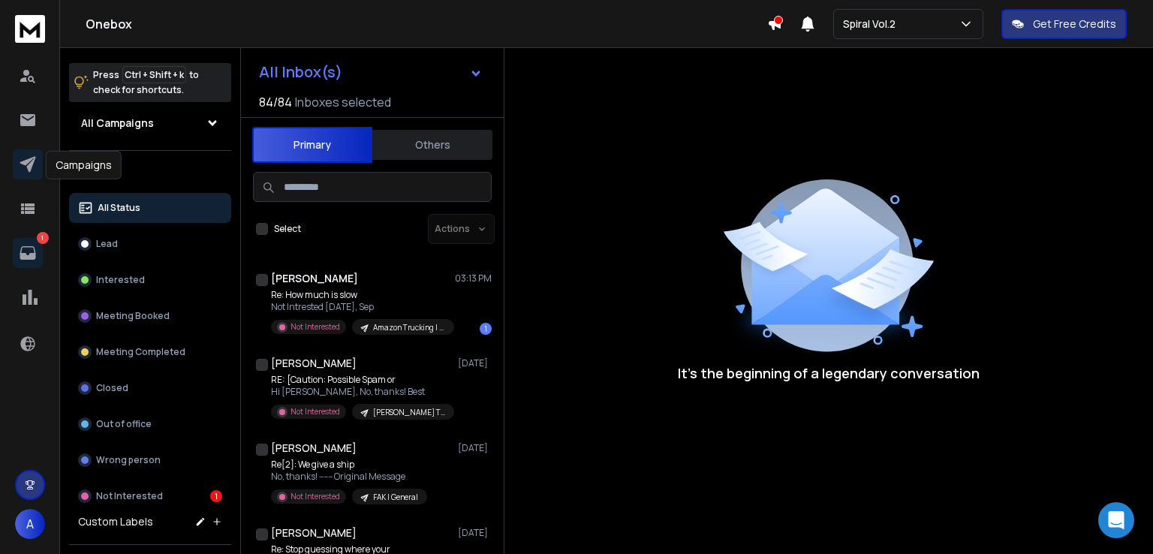
click at [27, 165] on icon at bounding box center [28, 164] width 18 height 18
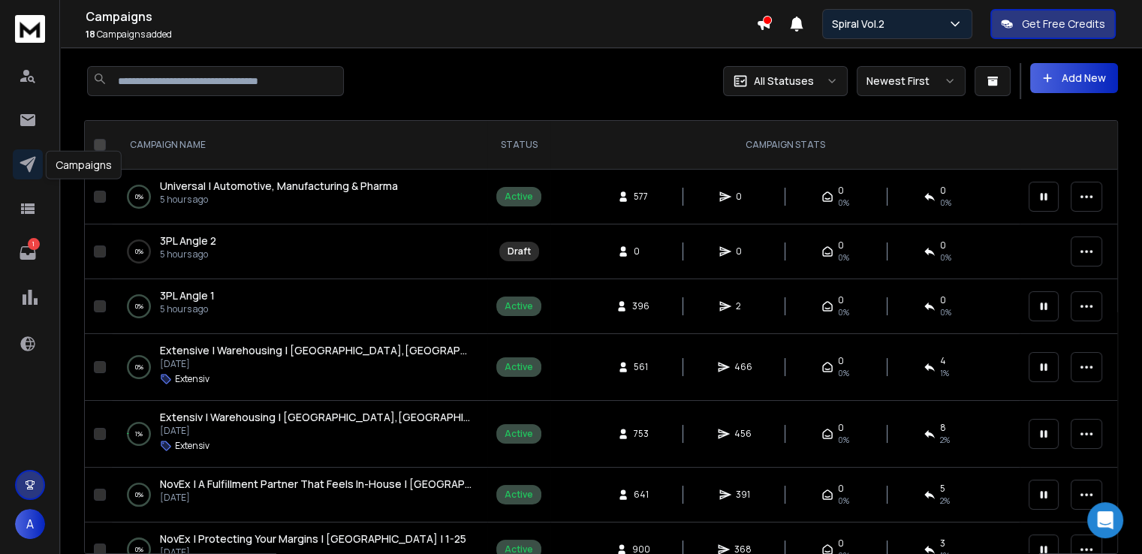
click at [885, 25] on p "Spiral Vol.2" at bounding box center [861, 24] width 59 height 15
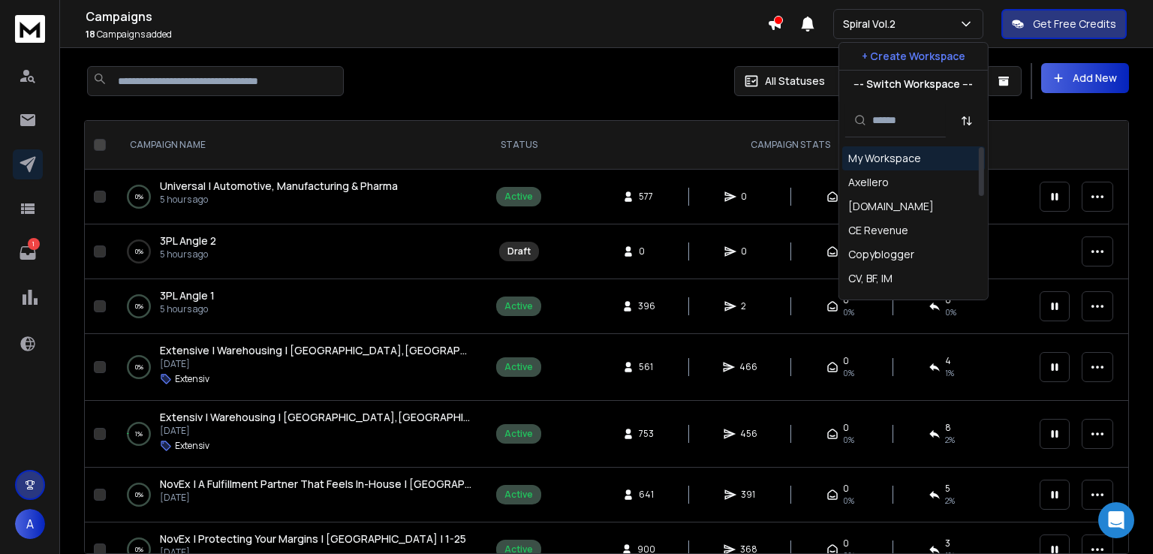
click at [918, 152] on div "My Workspace" at bounding box center [913, 158] width 143 height 24
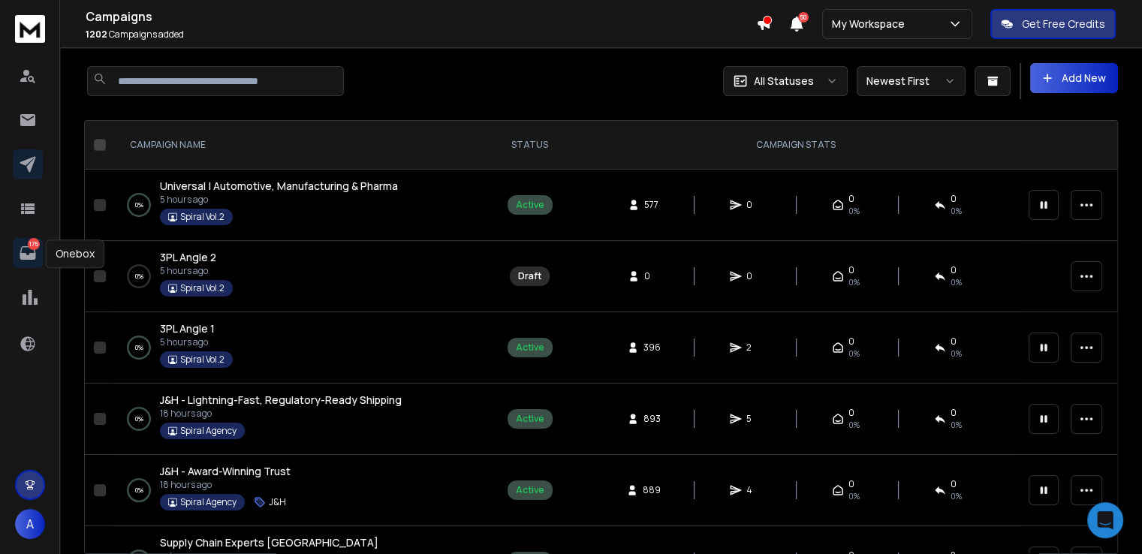
click at [28, 249] on icon at bounding box center [28, 253] width 18 height 18
